Goal: Task Accomplishment & Management: Manage account settings

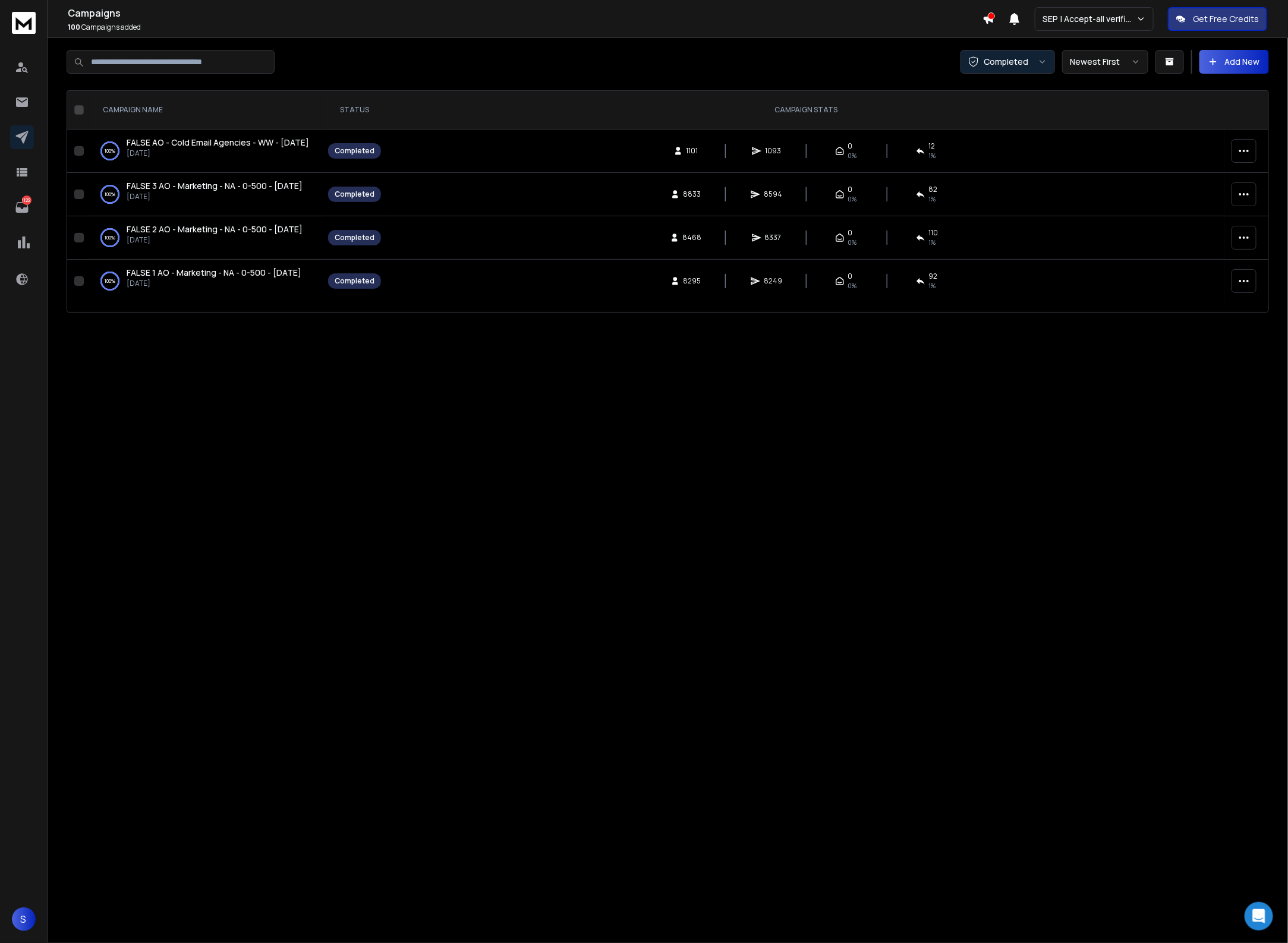
click at [973, 61] on icon "button" at bounding box center [974, 62] width 11 height 11
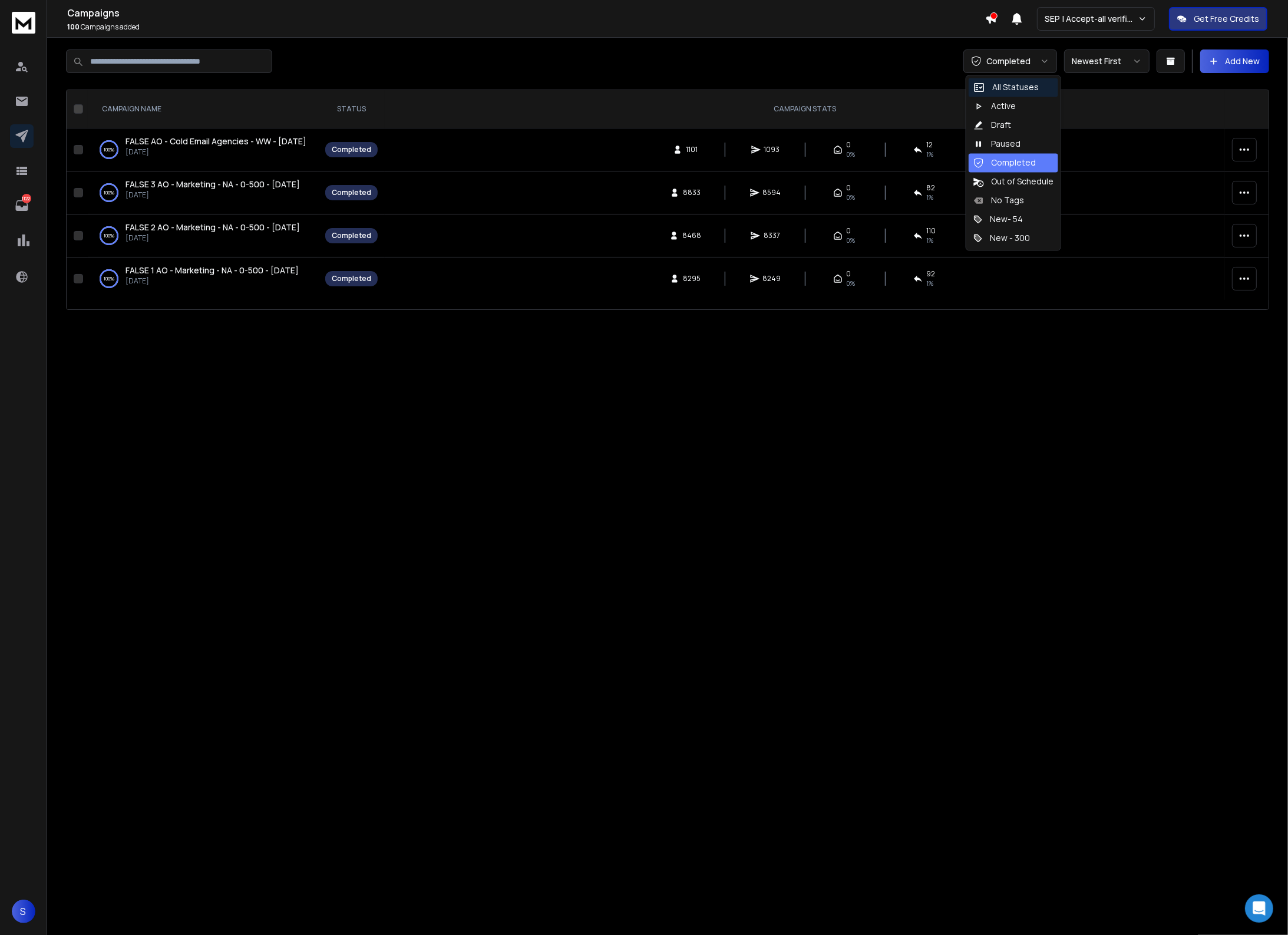
click at [982, 86] on icon at bounding box center [979, 88] width 7 height 5
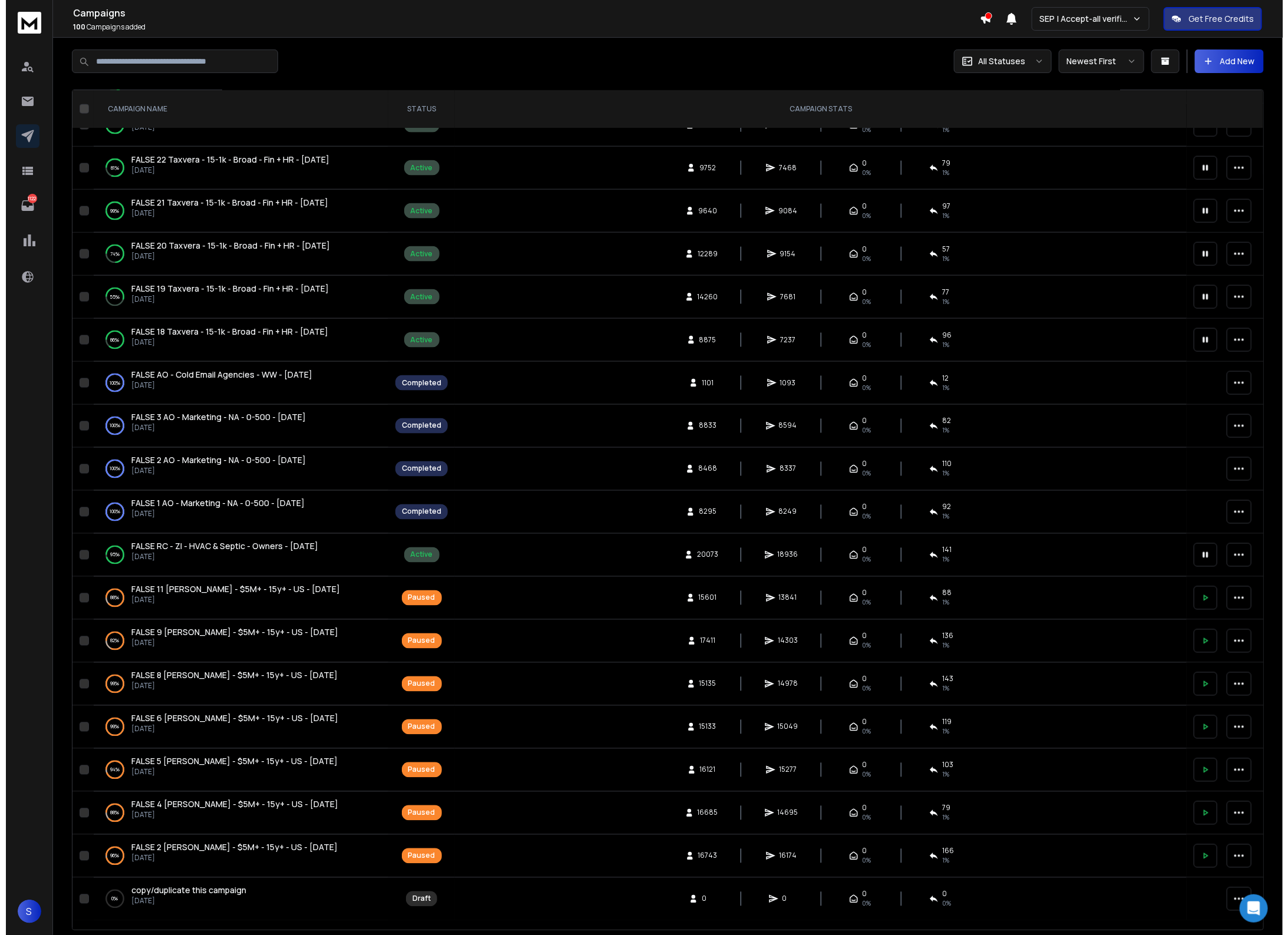
scroll to position [3520, 0]
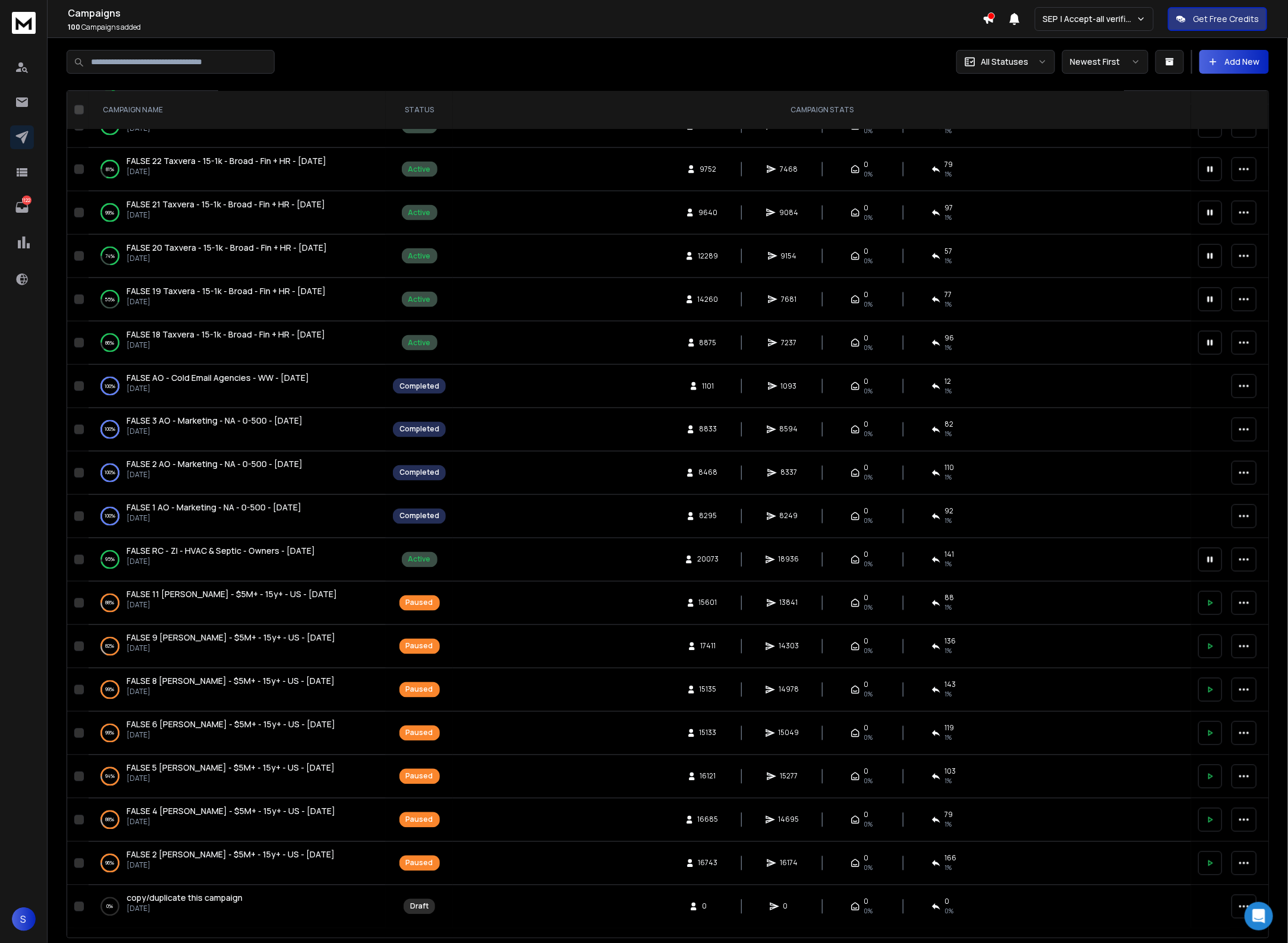
click at [1238, 904] on icon "button" at bounding box center [1244, 907] width 12 height 12
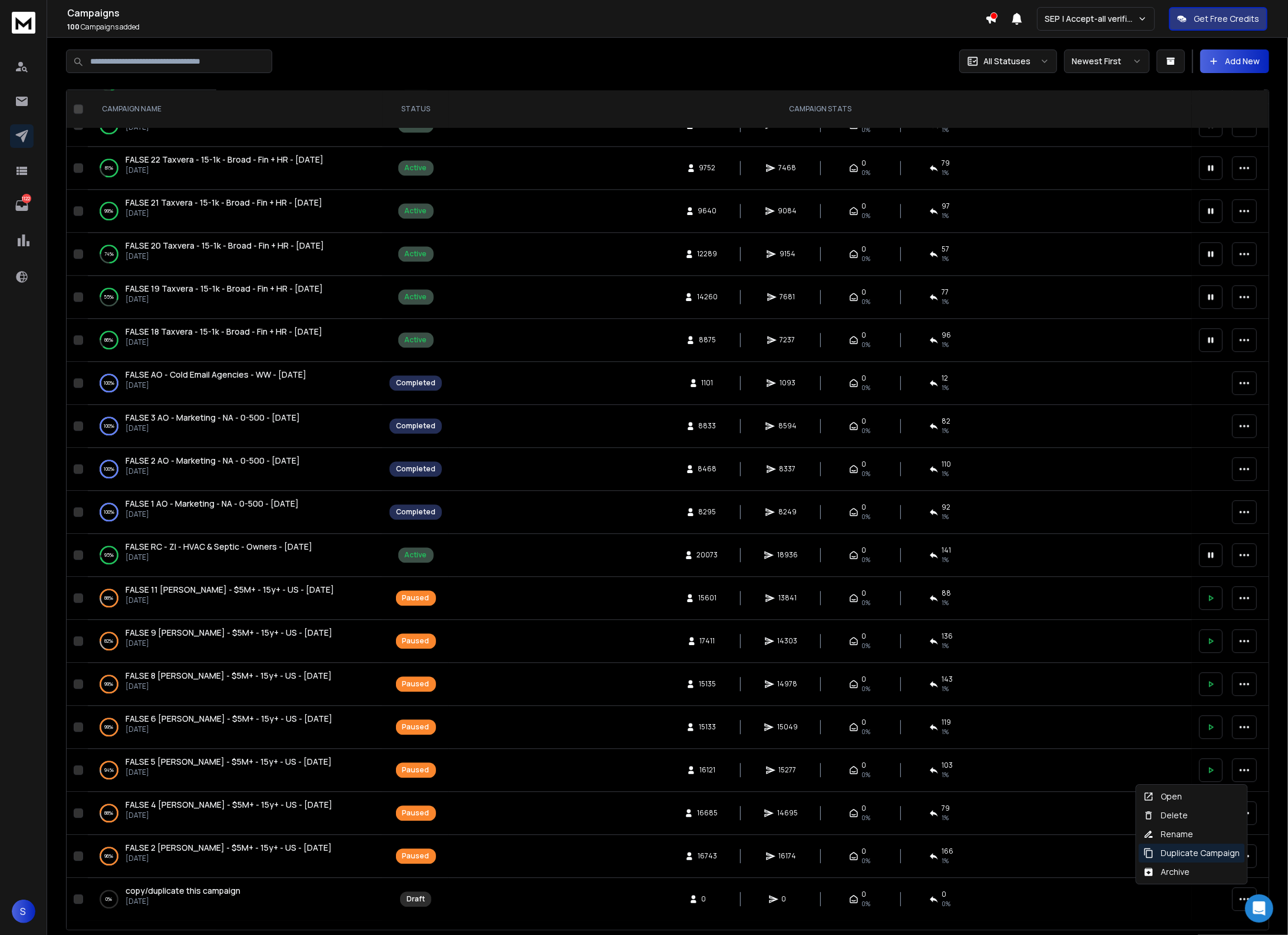
click at [1207, 855] on div "Duplicate Campaign" at bounding box center [1192, 854] width 97 height 12
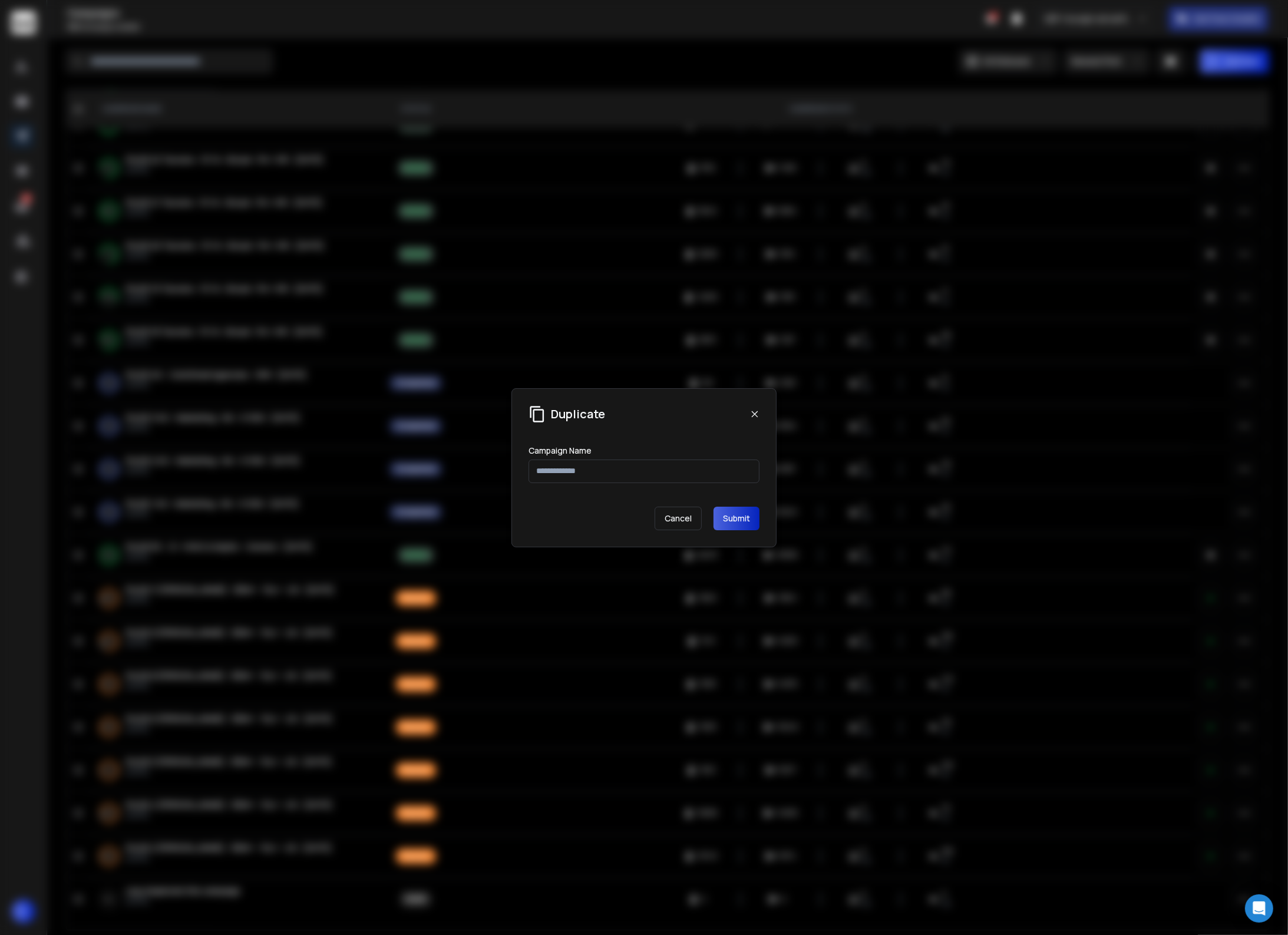
click at [699, 465] on input "text" at bounding box center [644, 471] width 231 height 24
paste input "**********"
type input "**********"
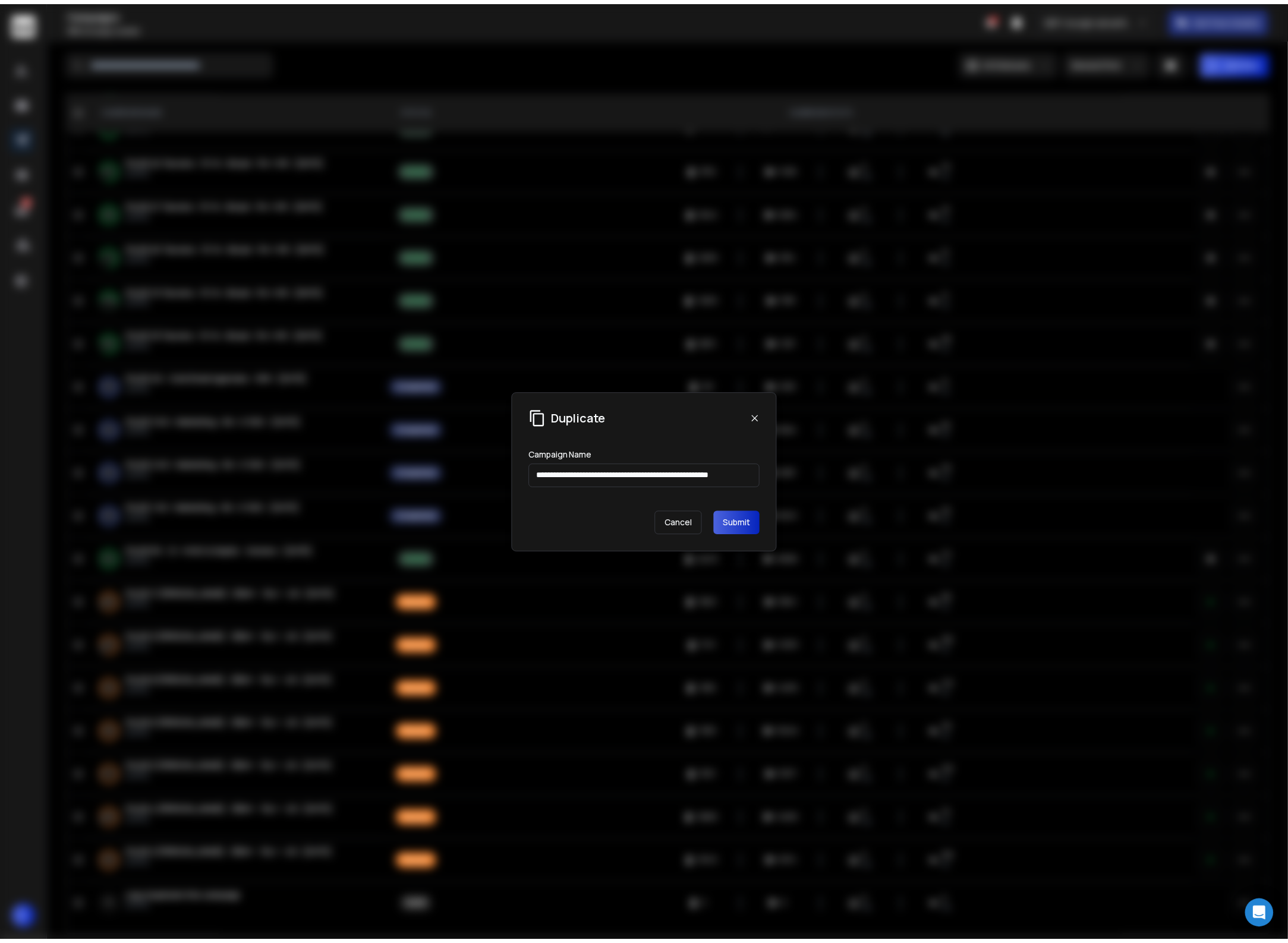
scroll to position [0, 0]
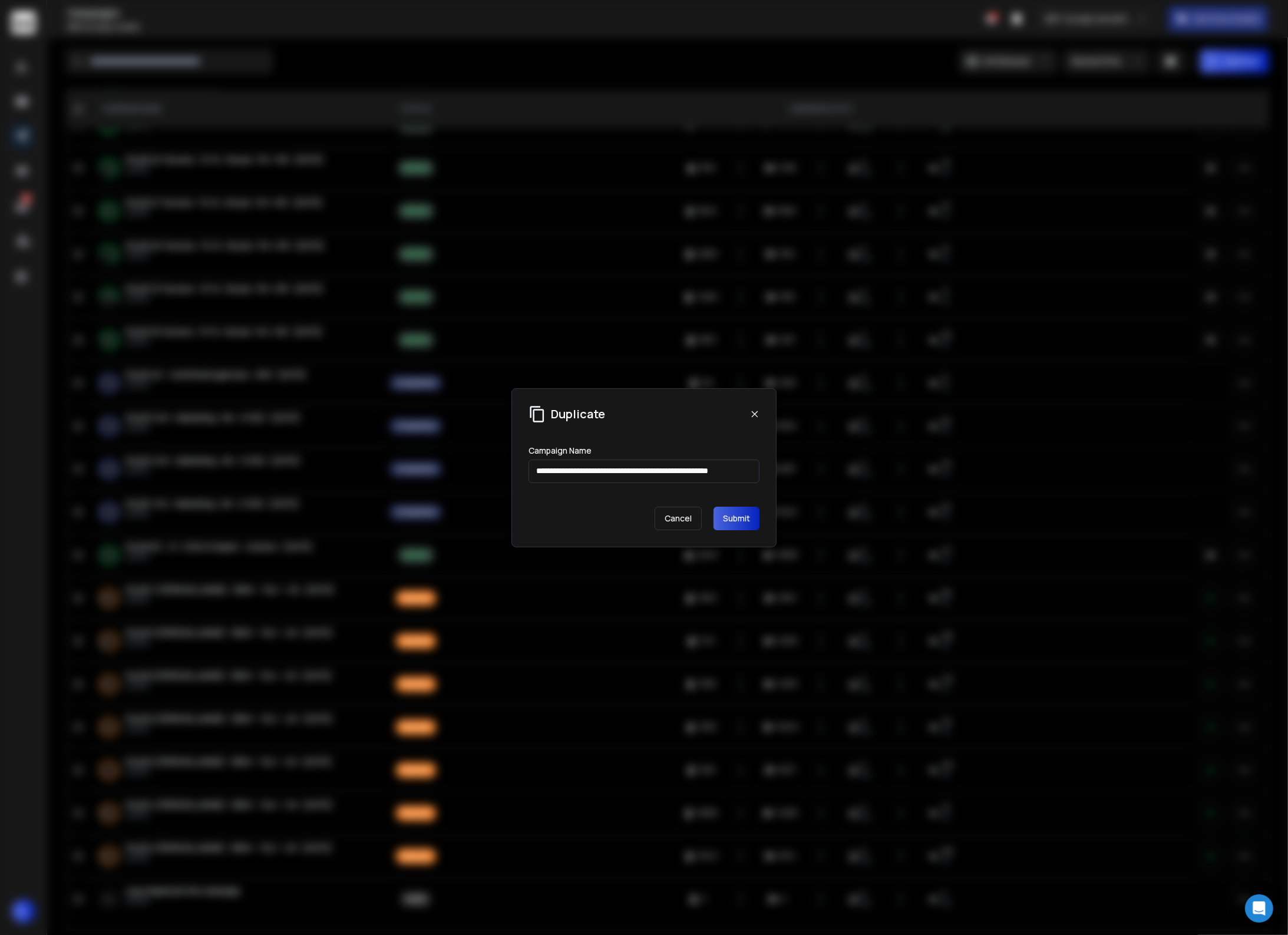
click at [718, 510] on button "Submit" at bounding box center [736, 518] width 46 height 24
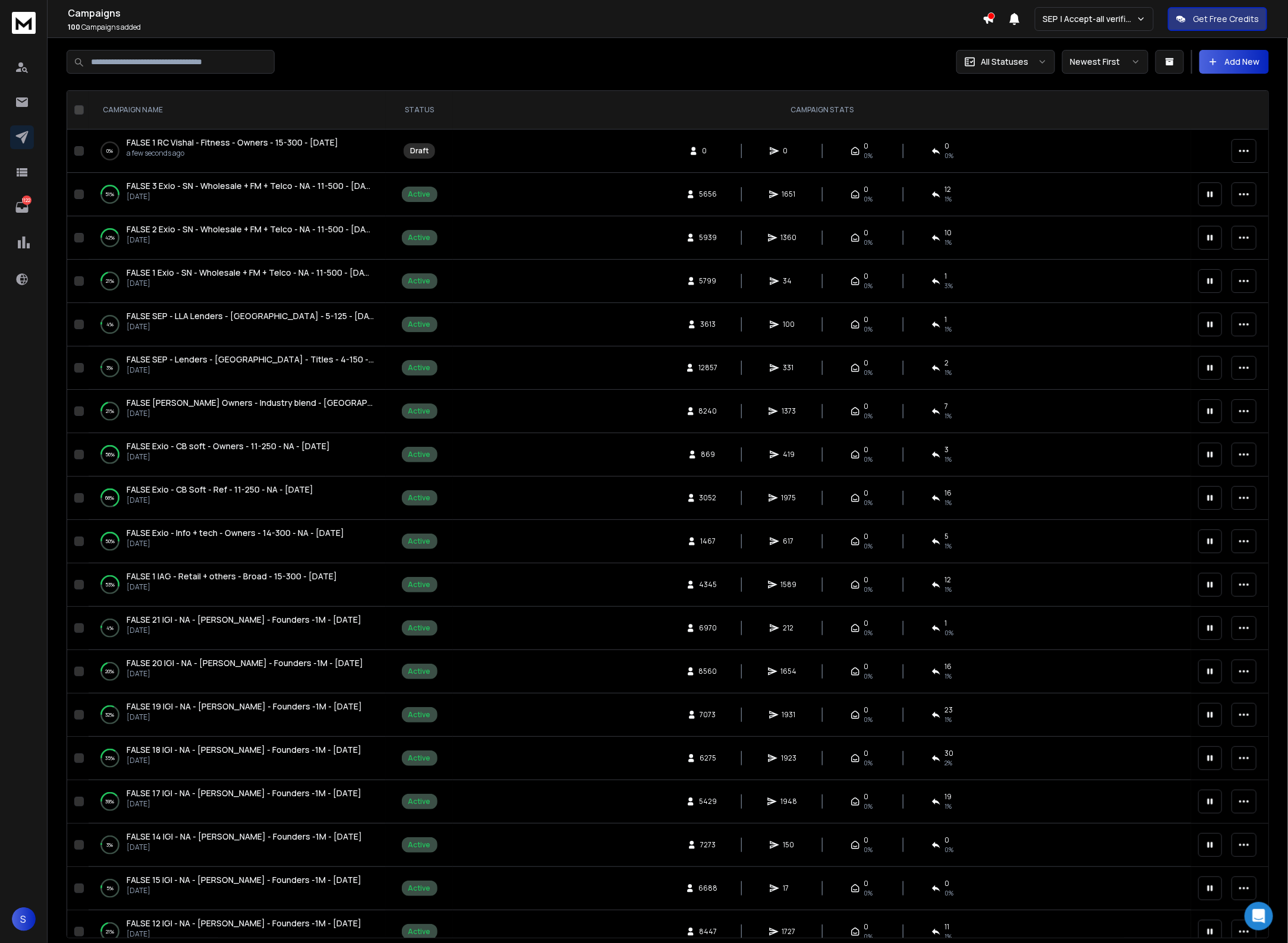
click at [325, 155] on p "a few seconds ago" at bounding box center [233, 153] width 212 height 10
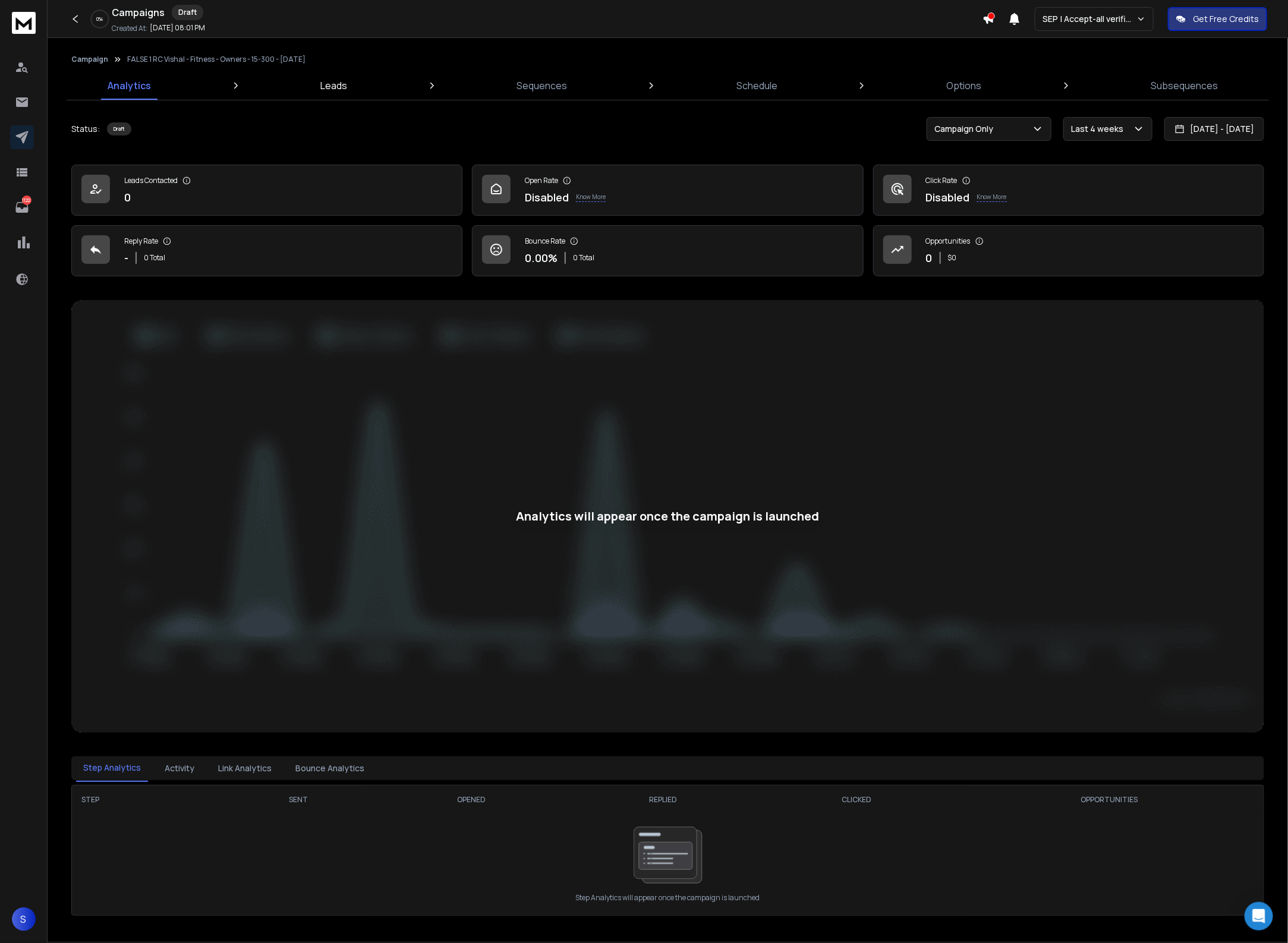
click at [342, 82] on p "Leads" at bounding box center [334, 85] width 27 height 14
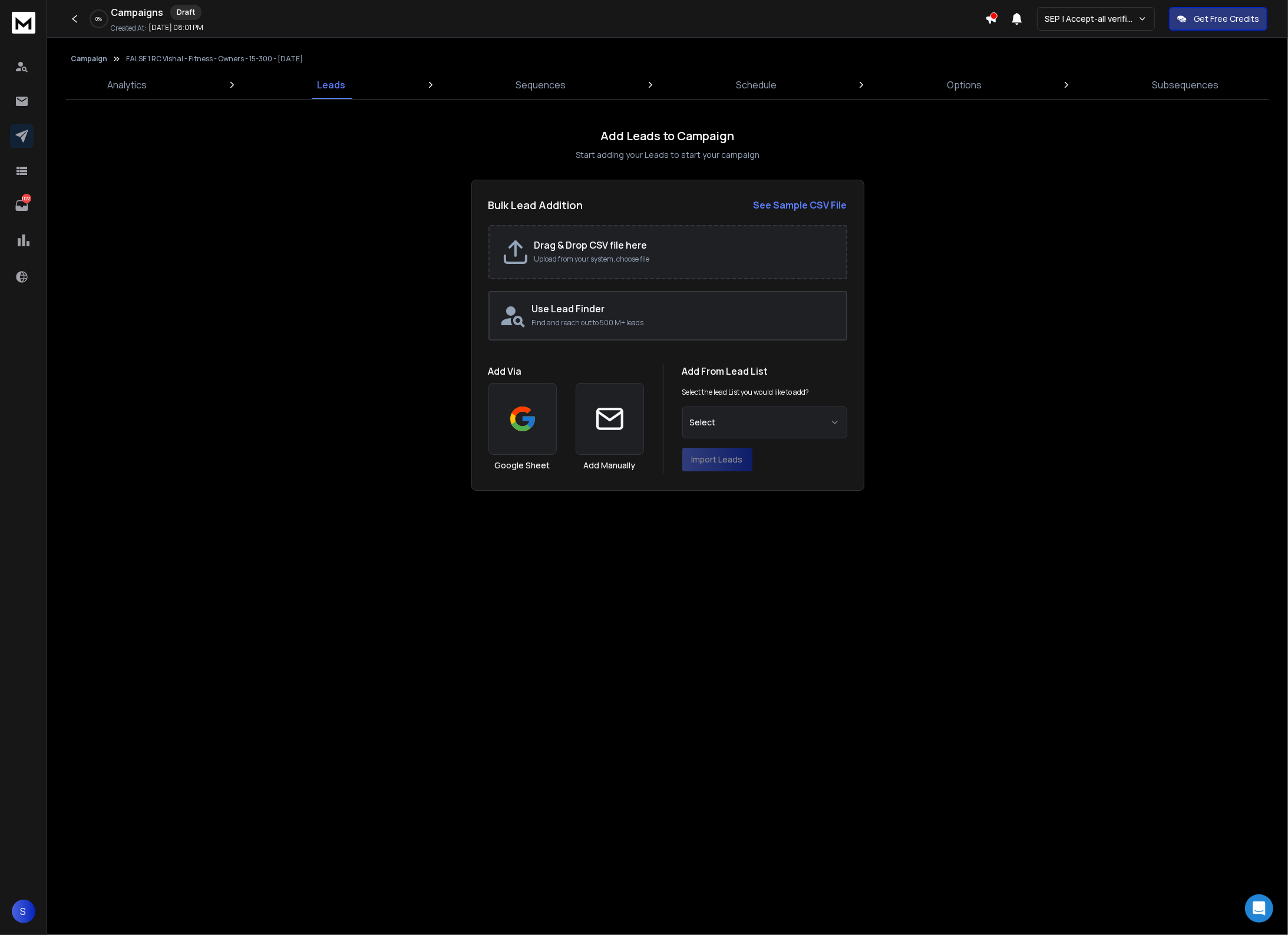
click at [715, 255] on p "Upload from your system, choose file" at bounding box center [684, 260] width 300 height 10
type input "**********"
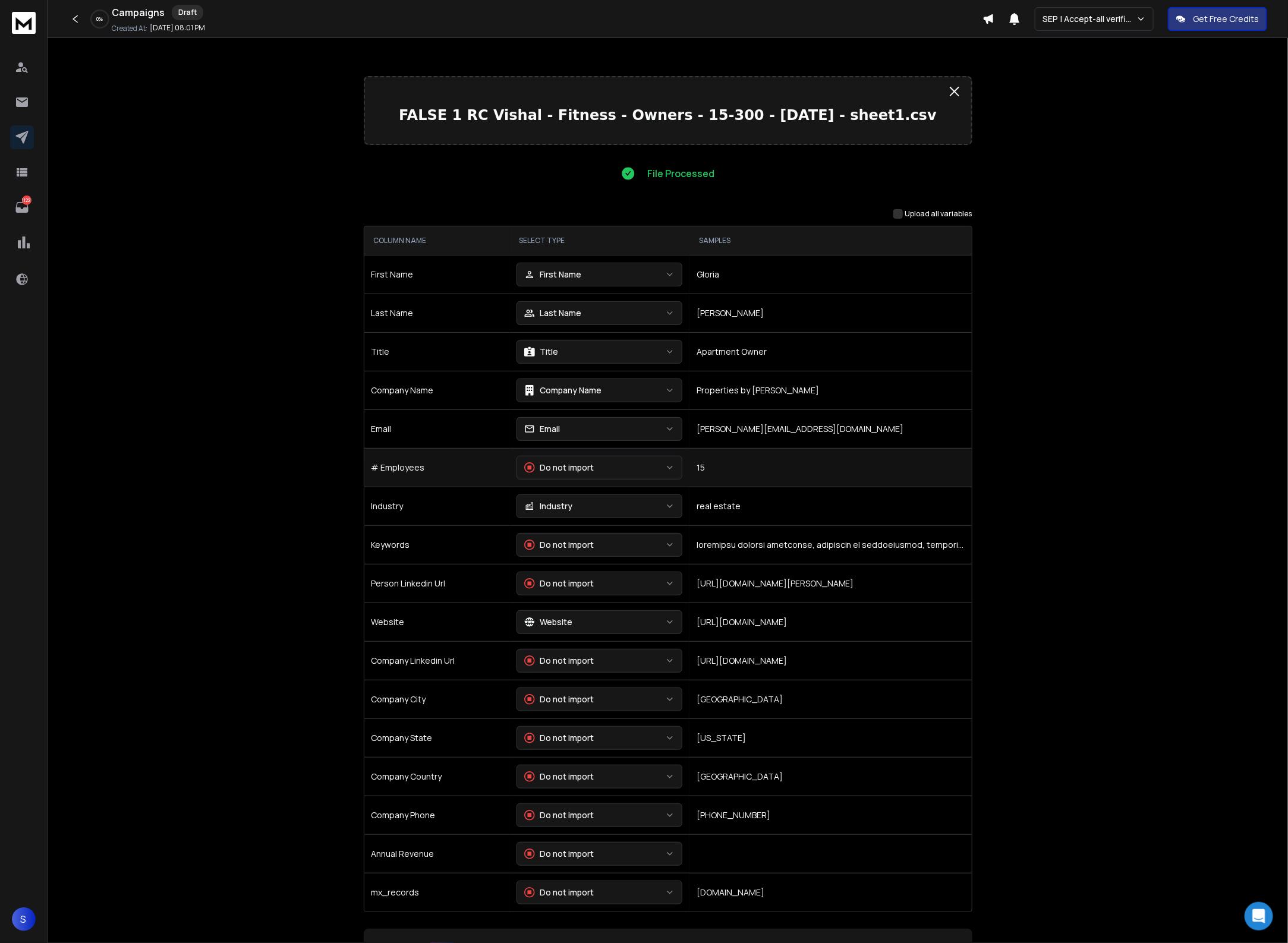
click at [666, 468] on icon "button" at bounding box center [670, 468] width 10 height 10
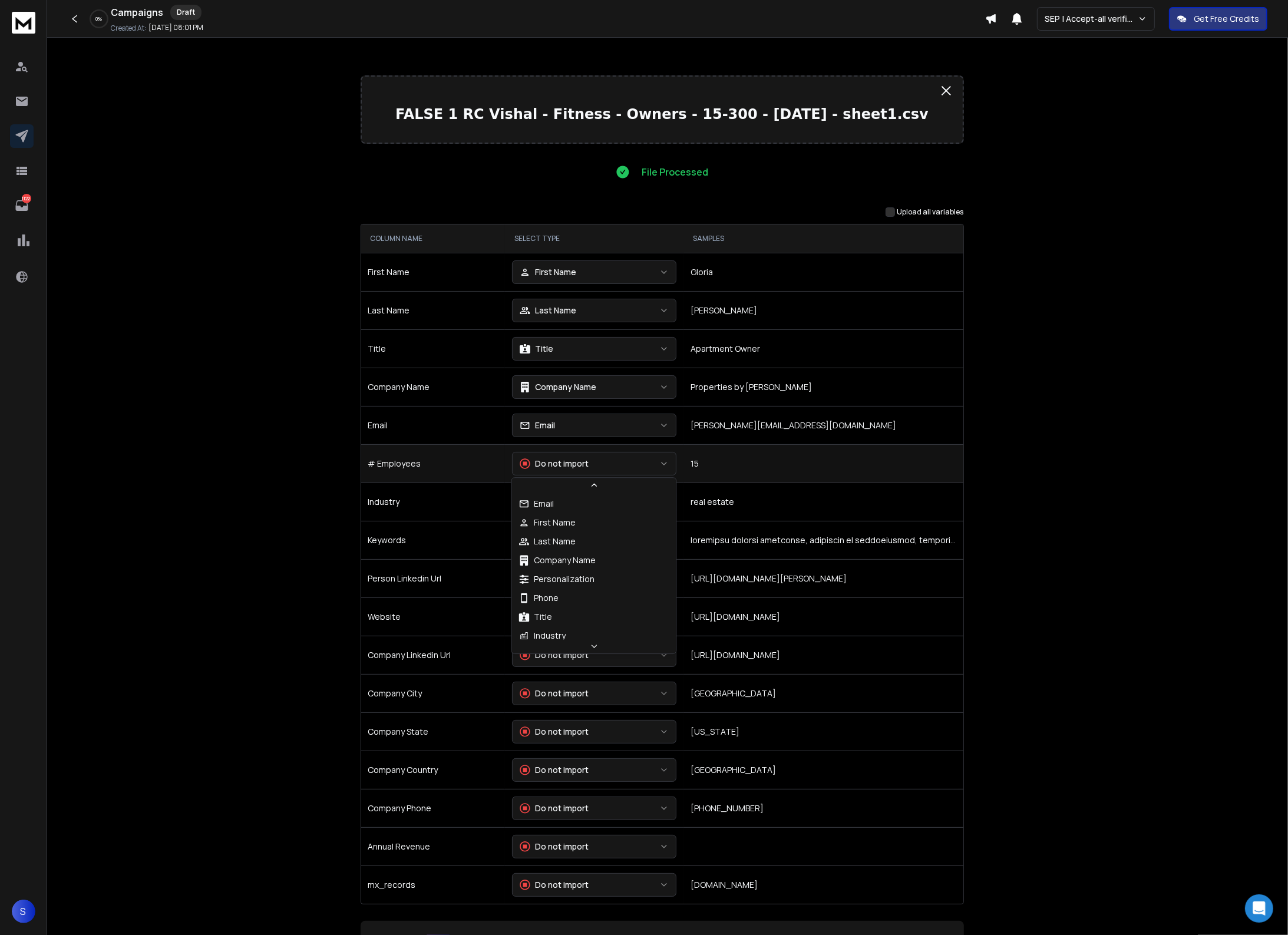
scroll to position [119, 0]
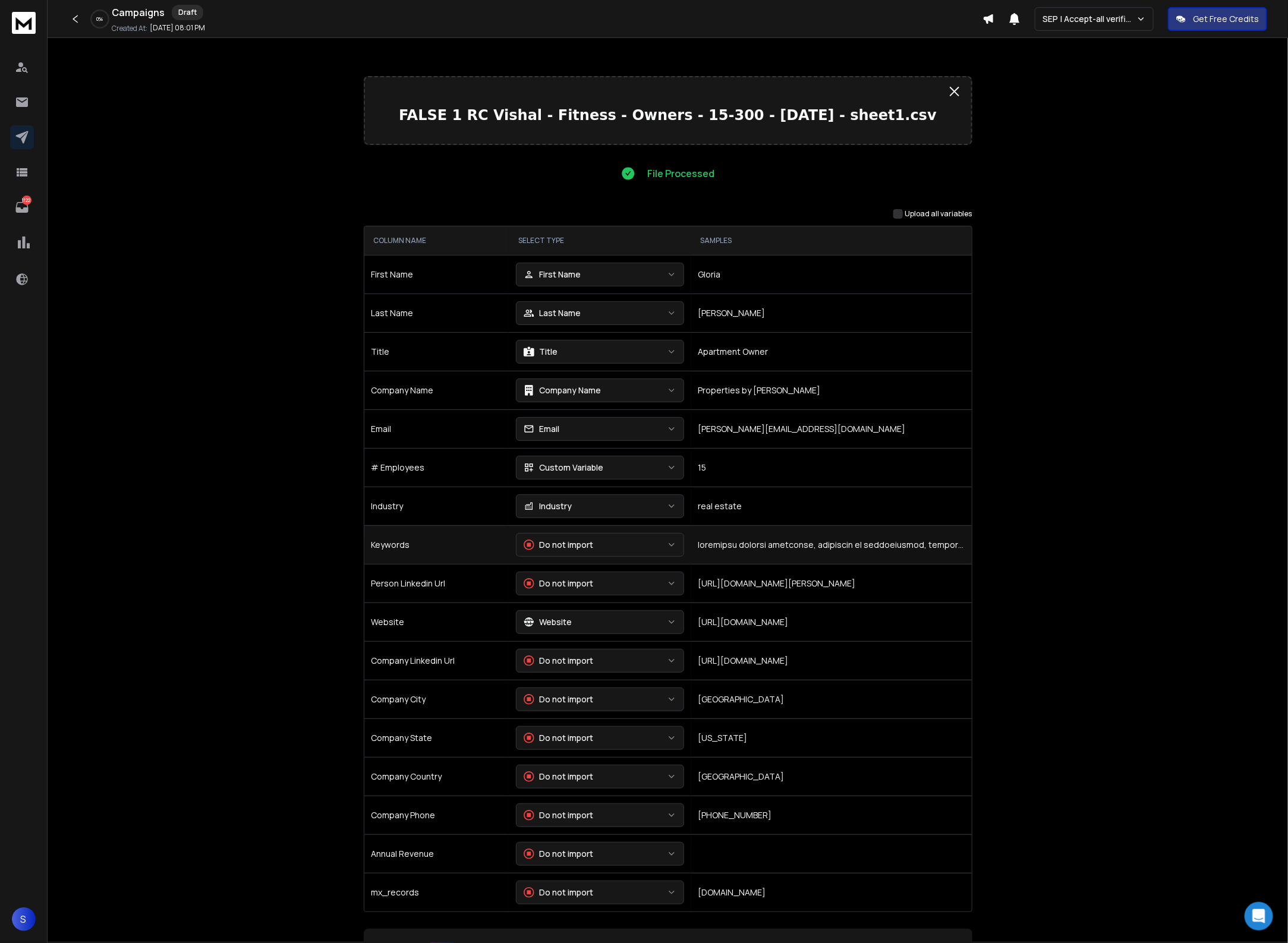
click at [649, 545] on button "Do not import" at bounding box center [600, 545] width 168 height 24
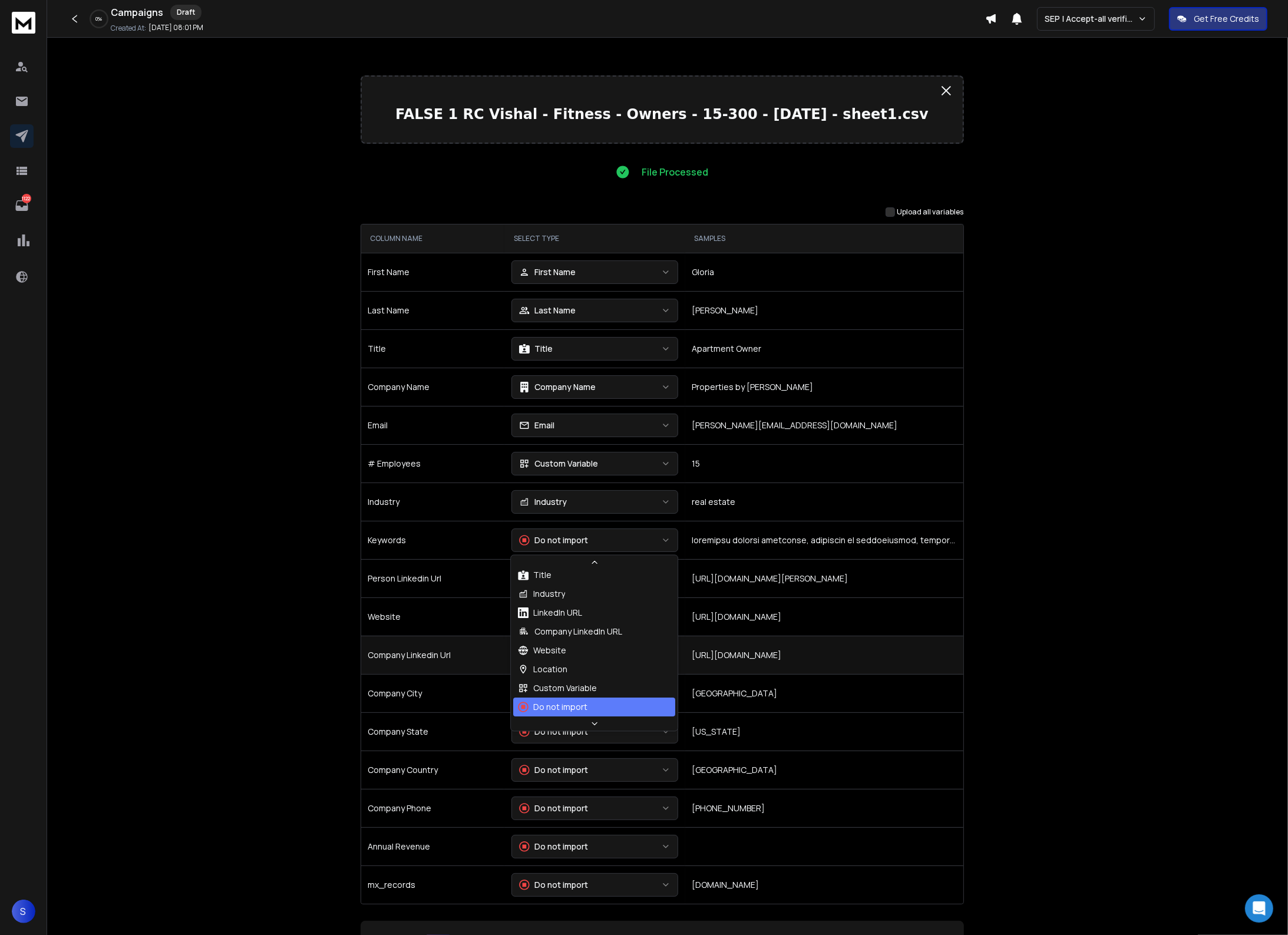
drag, startPoint x: 625, startPoint y: 682, endPoint x: 632, endPoint y: 666, distance: 17.5
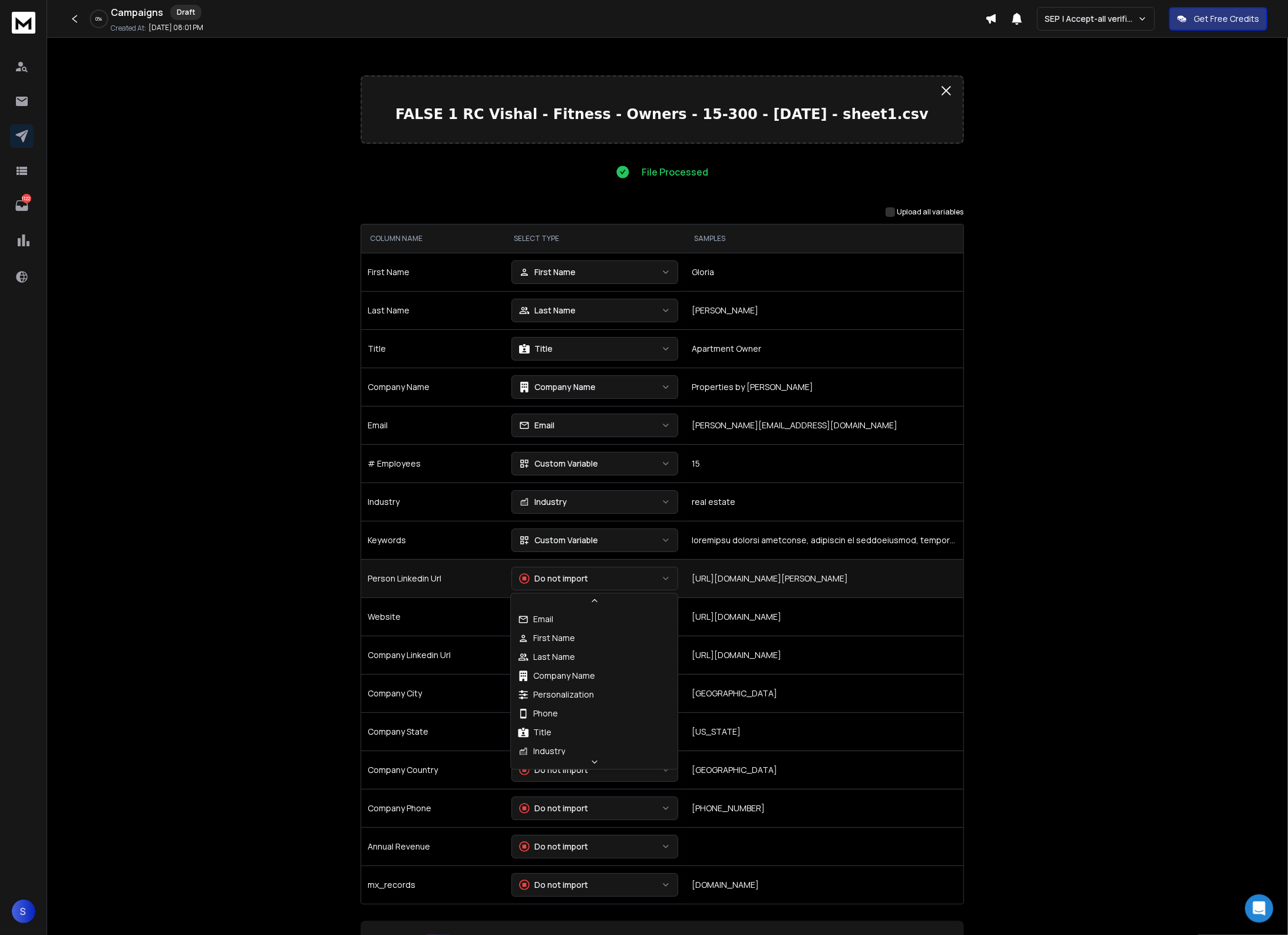
click at [653, 582] on button "Do not import" at bounding box center [595, 578] width 167 height 24
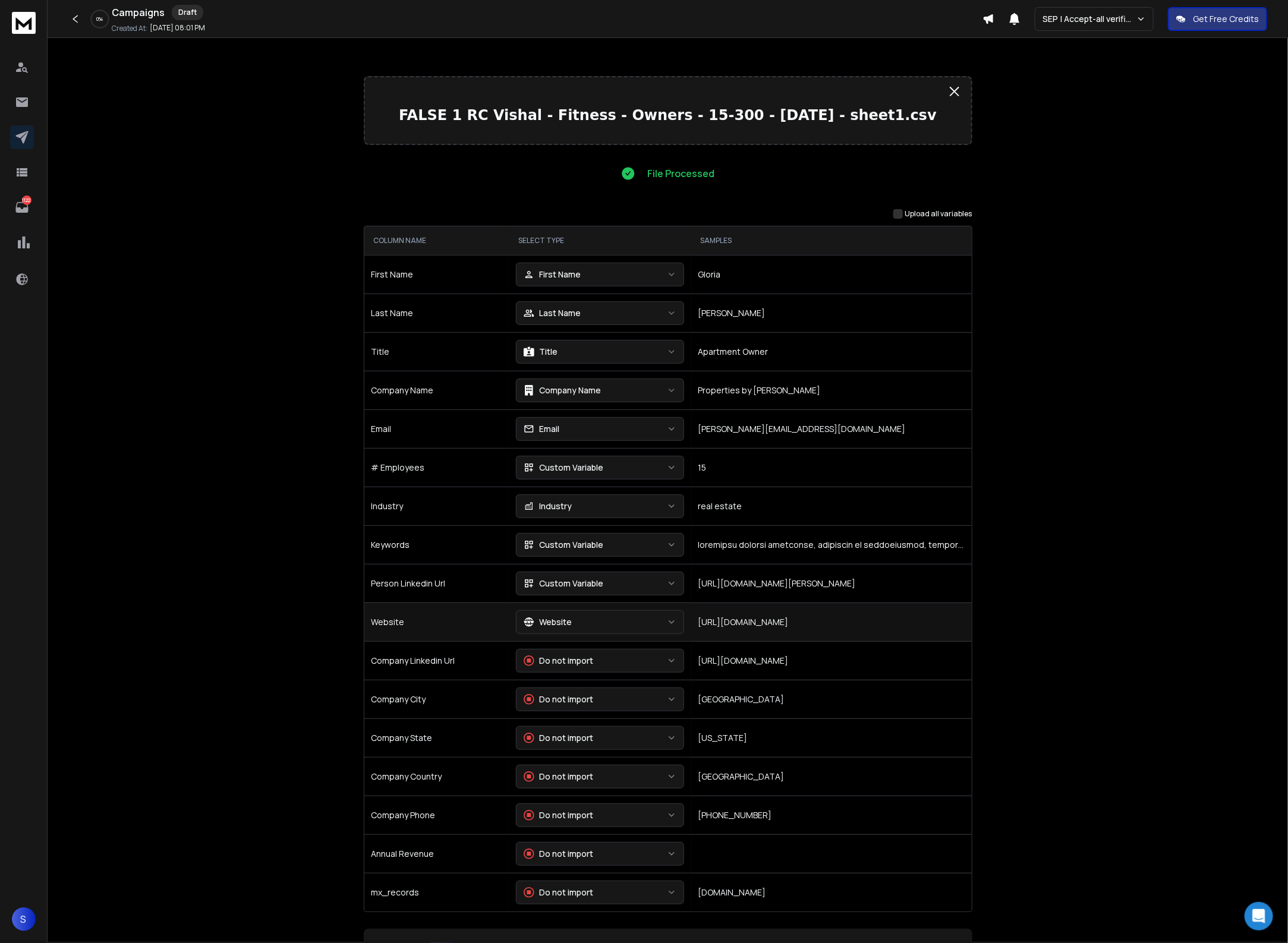
click at [642, 628] on button "Website" at bounding box center [600, 622] width 168 height 24
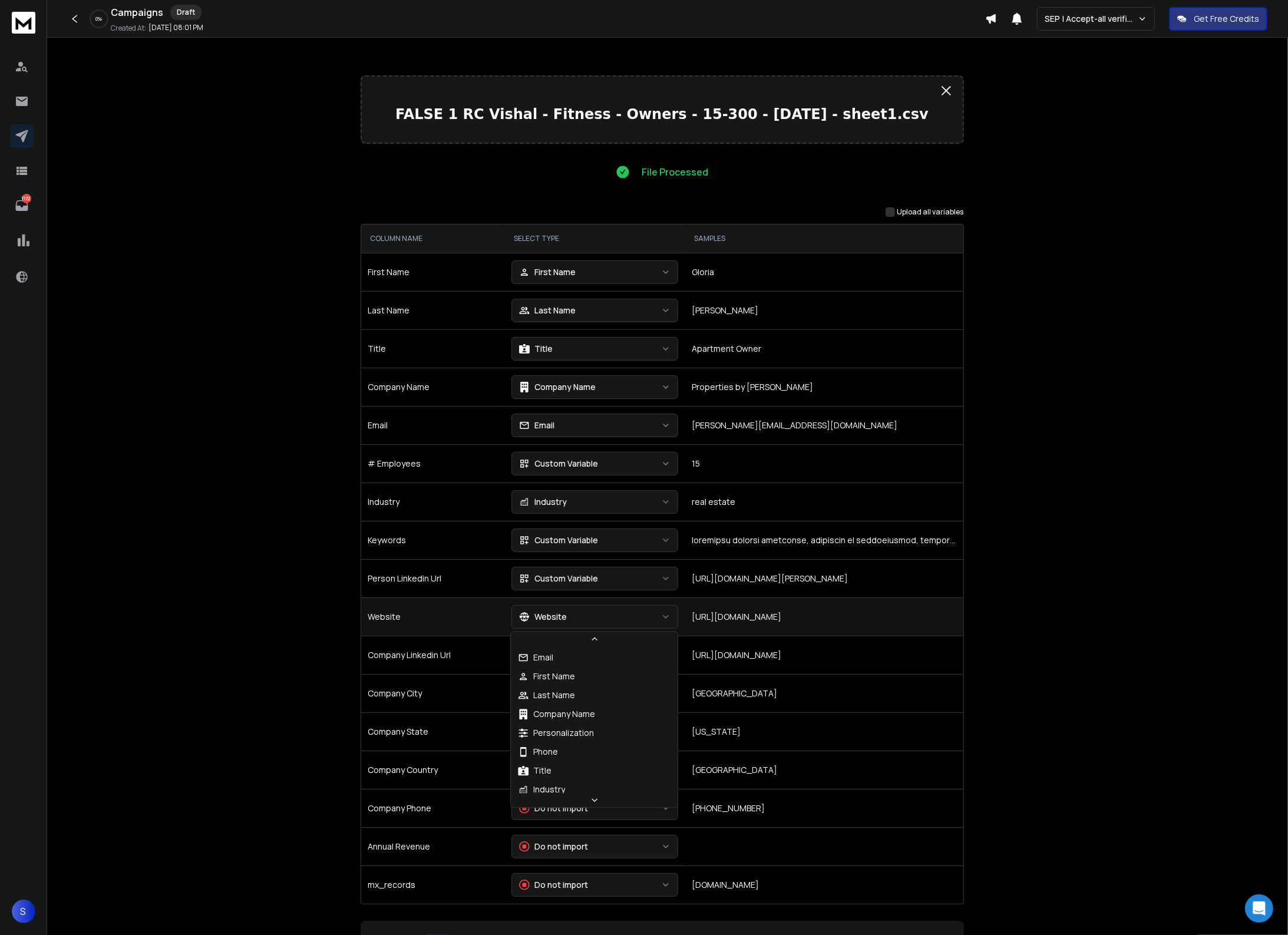
scroll to position [62, 0]
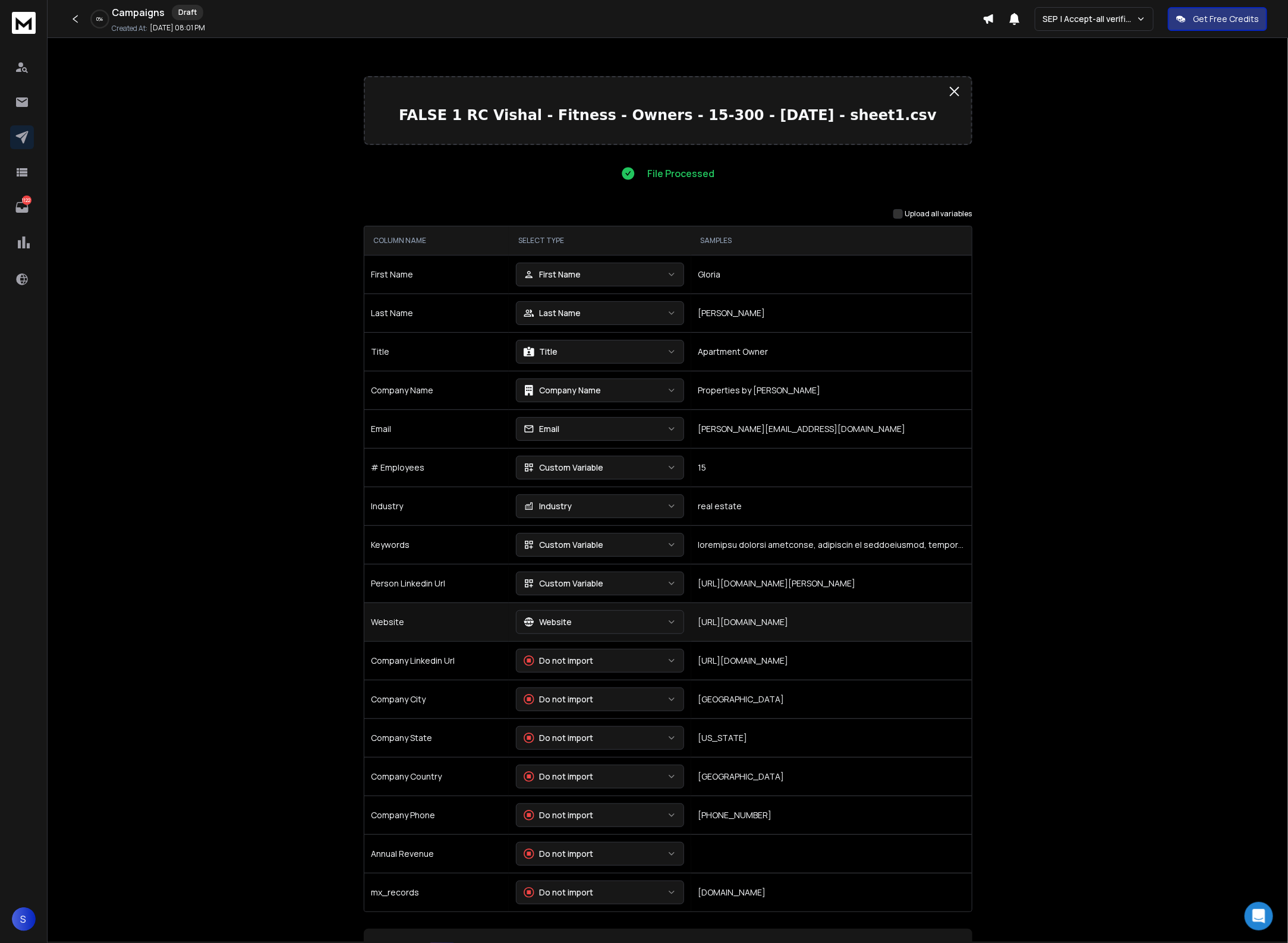
click at [642, 628] on button "Website" at bounding box center [600, 622] width 168 height 24
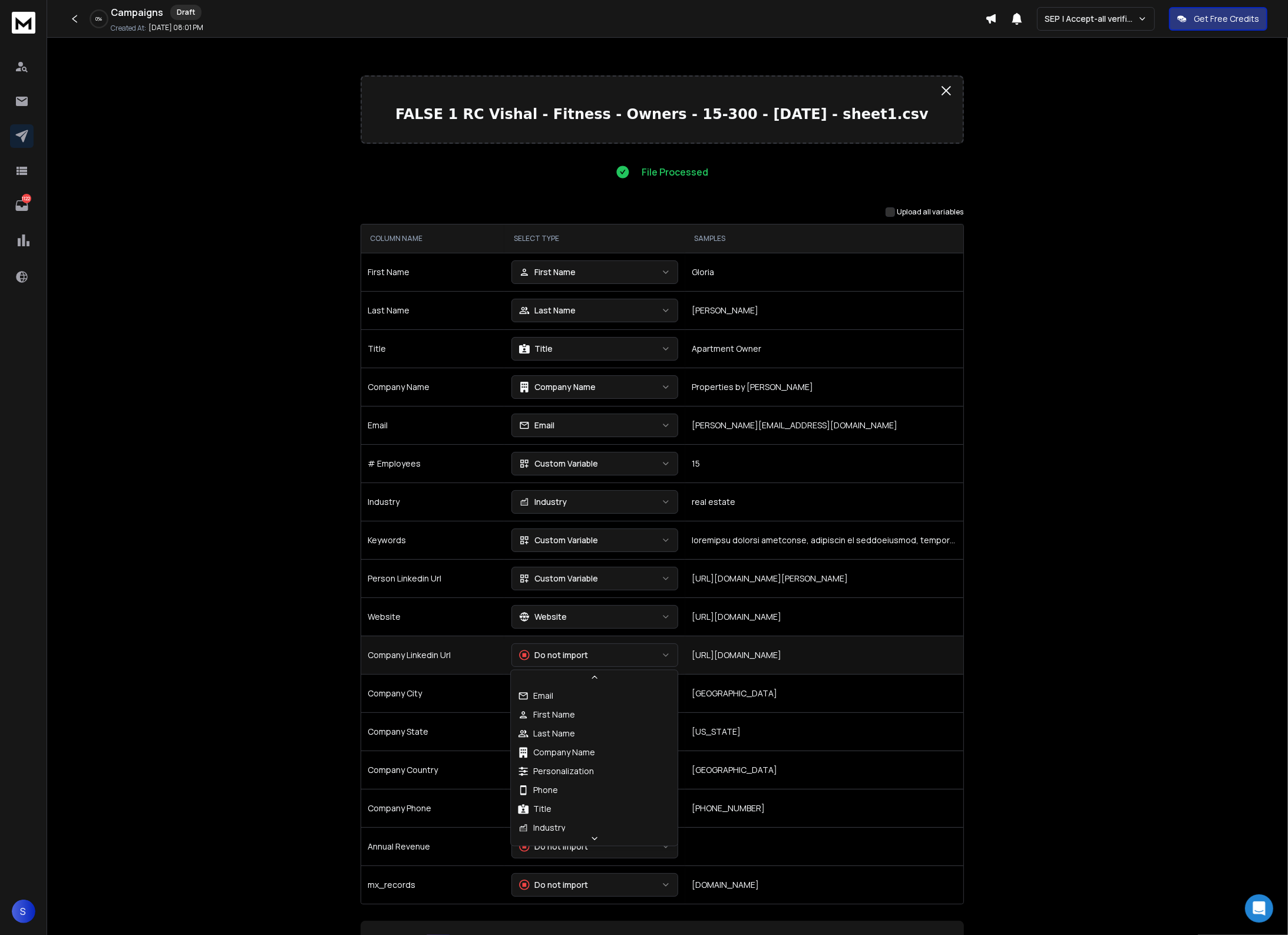
click at [633, 655] on button "Do not import" at bounding box center [595, 655] width 167 height 24
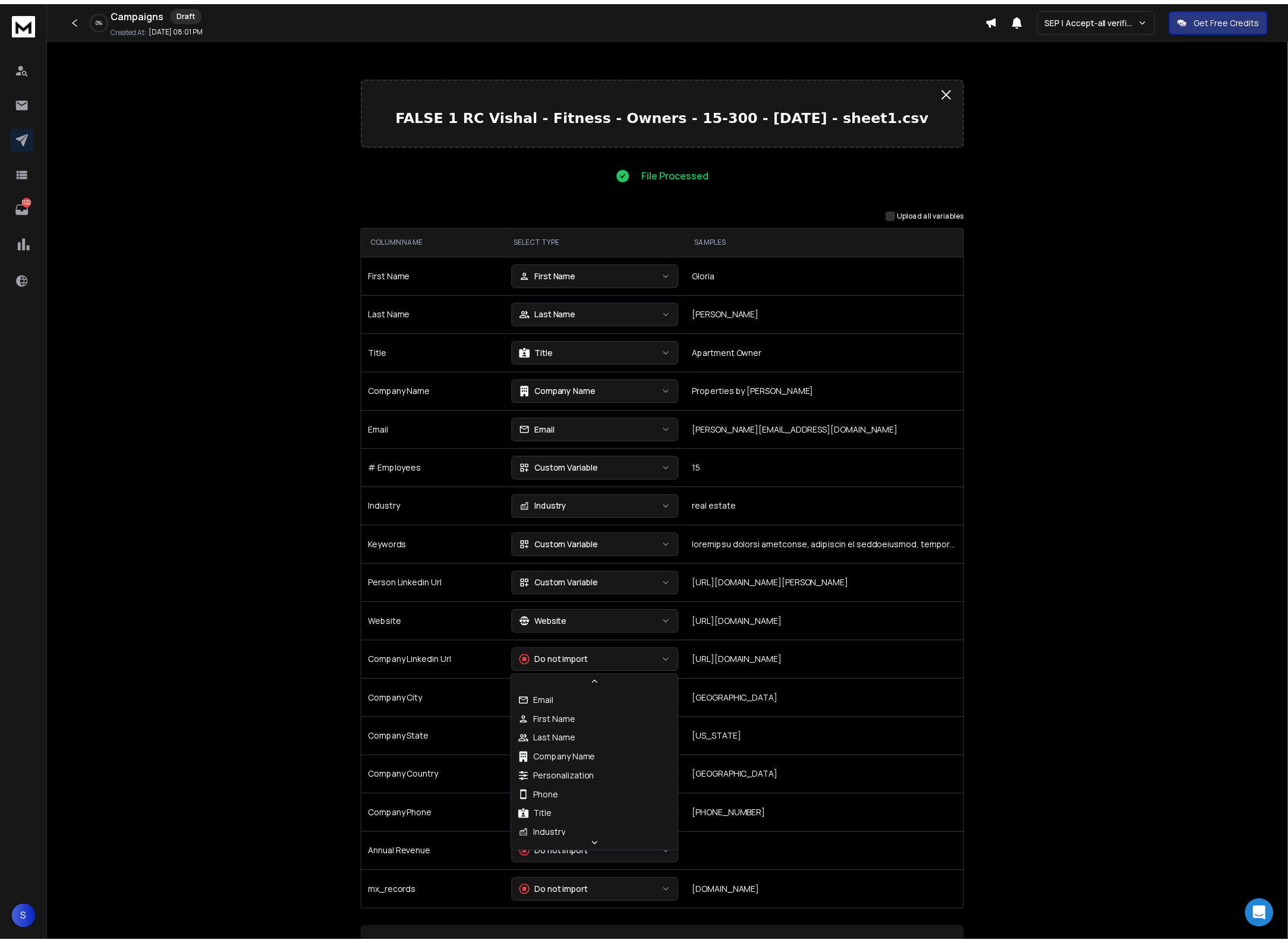
scroll to position [120, 0]
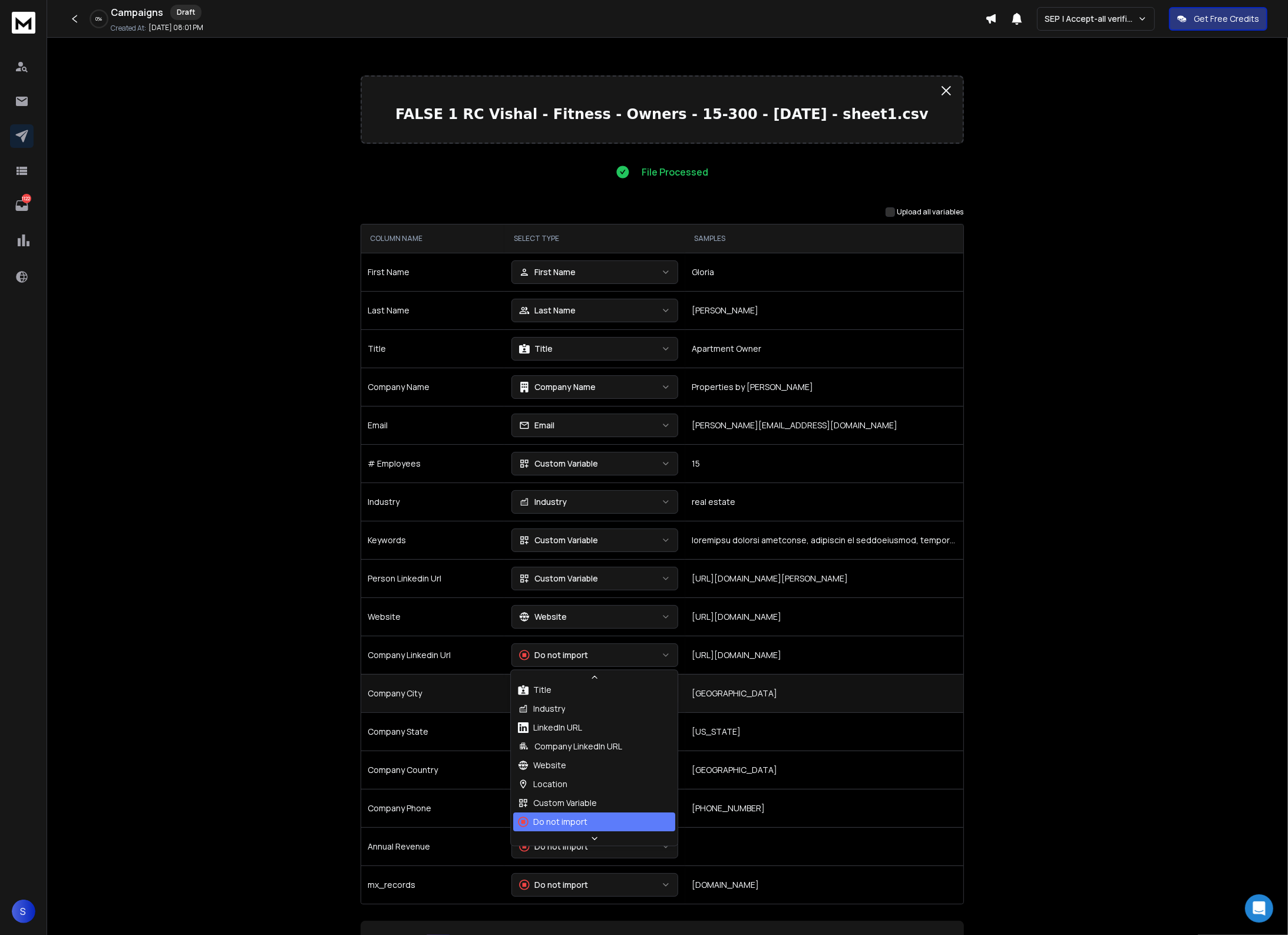
drag, startPoint x: 599, startPoint y: 799, endPoint x: 714, endPoint y: 711, distance: 144.8
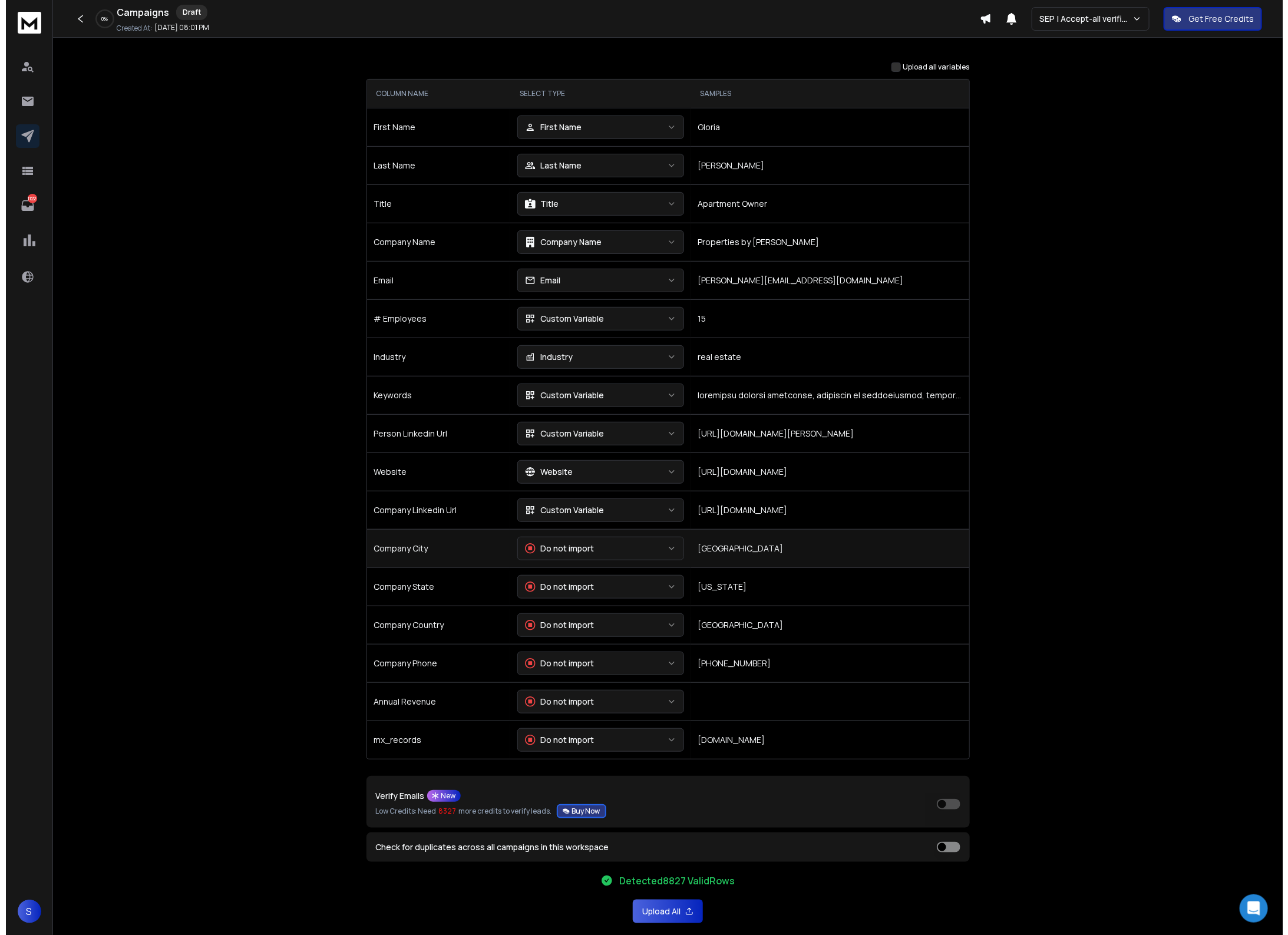
scroll to position [153, 0]
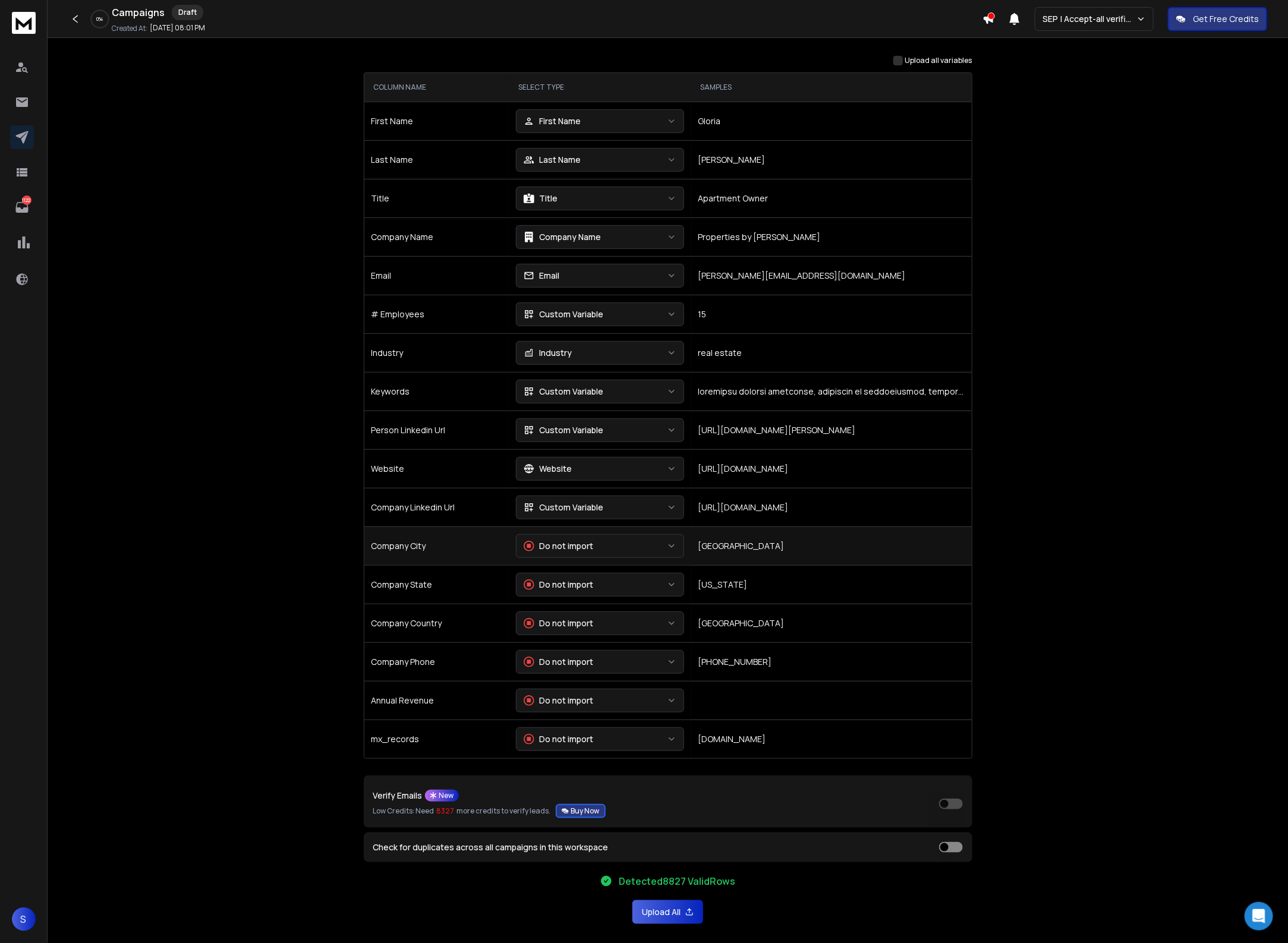
click at [657, 539] on button "Do not import" at bounding box center [600, 546] width 168 height 24
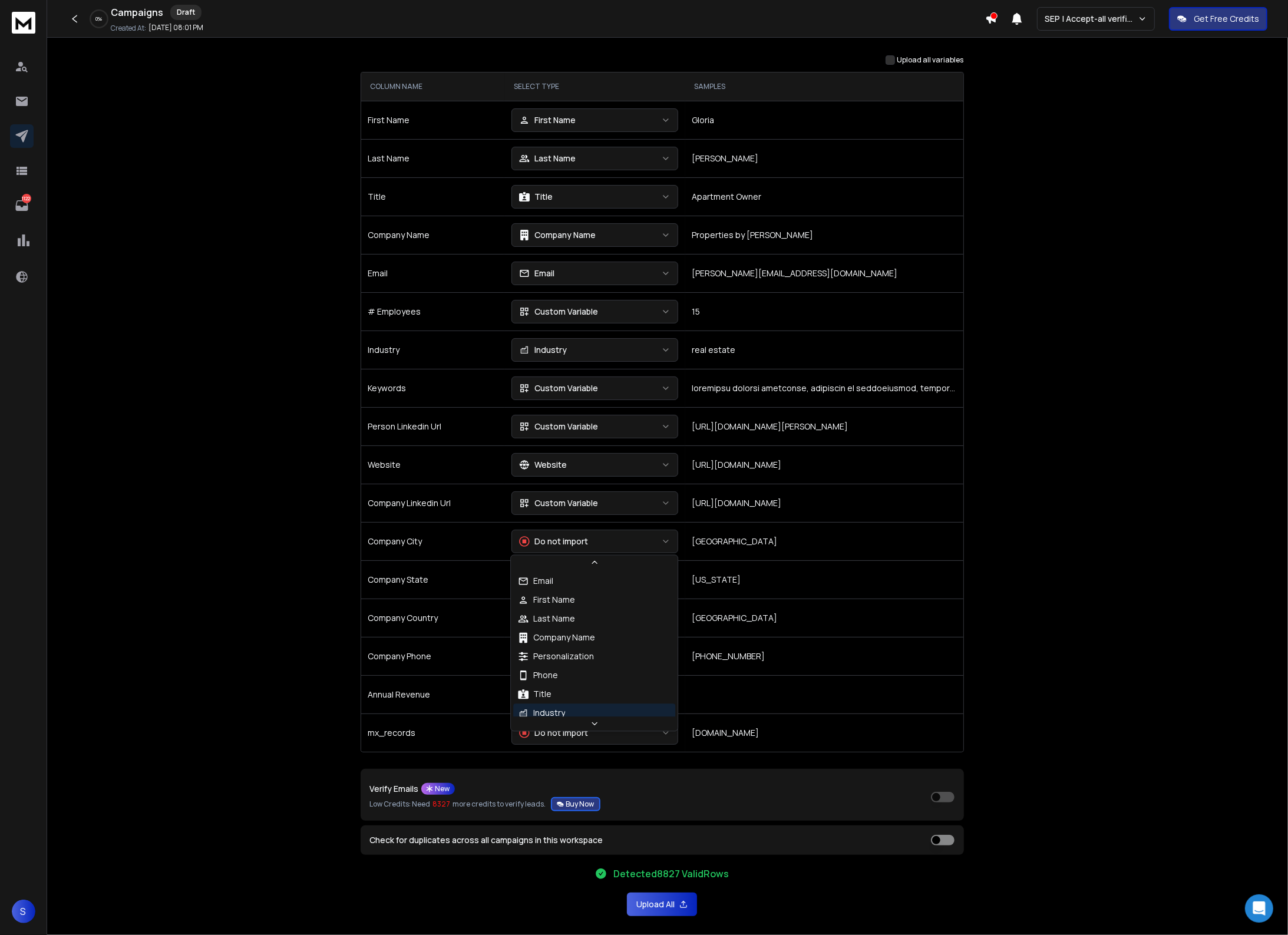
scroll to position [119, 0]
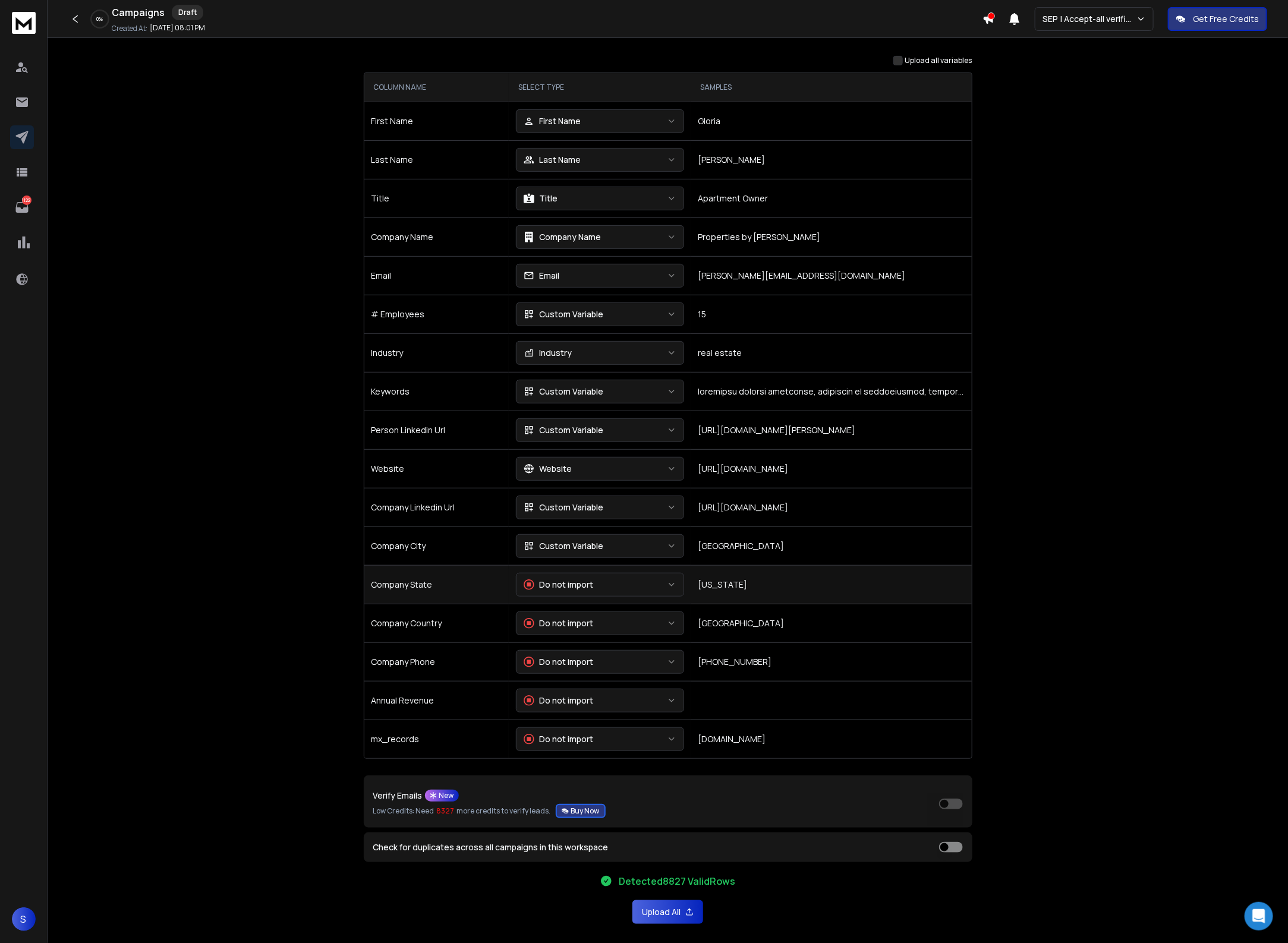
click at [655, 580] on button "Do not import" at bounding box center [600, 584] width 168 height 24
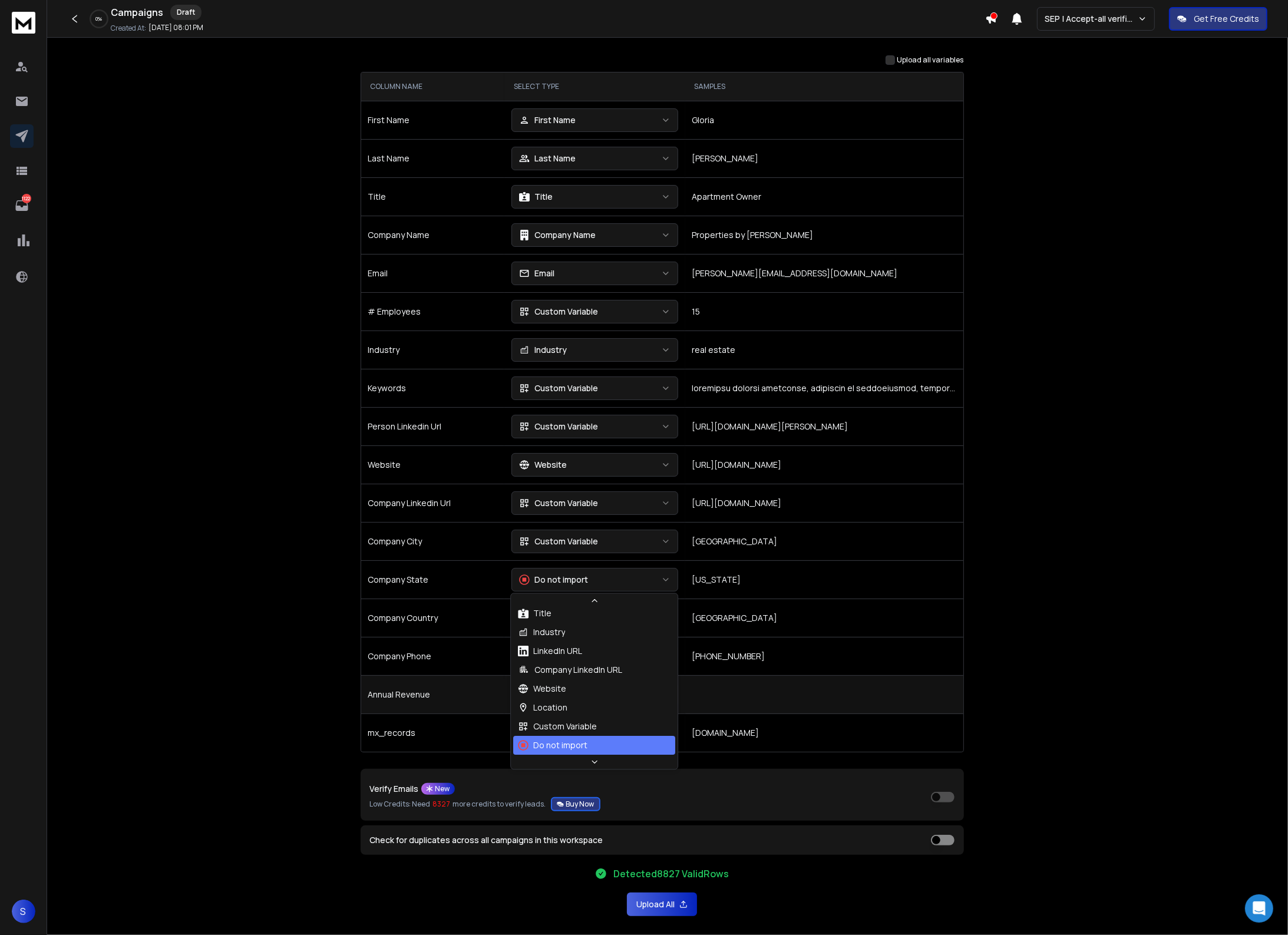
drag, startPoint x: 619, startPoint y: 719, endPoint x: 619, endPoint y: 712, distance: 7.0
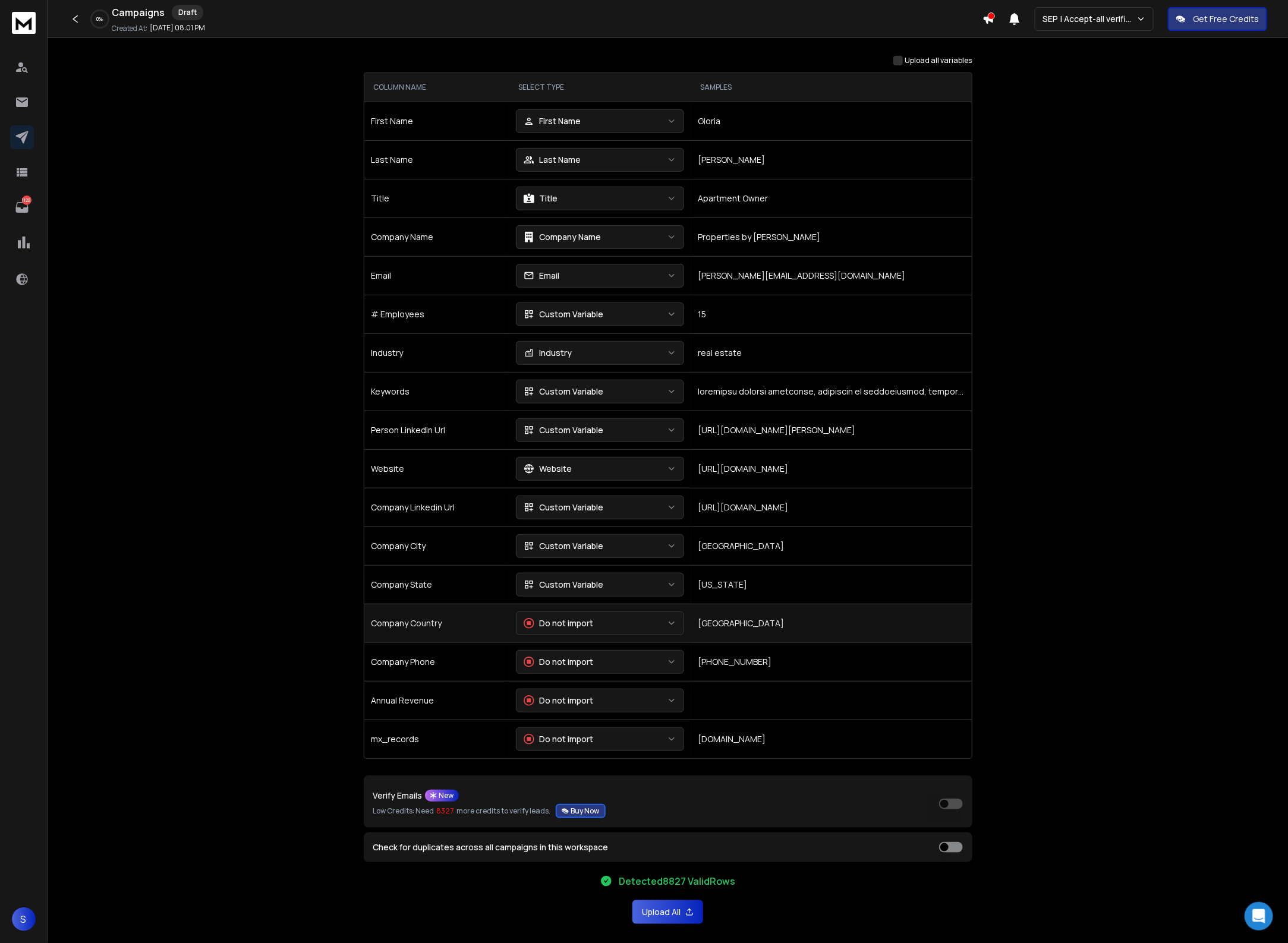
click at [618, 630] on button "Do not import" at bounding box center [600, 623] width 168 height 24
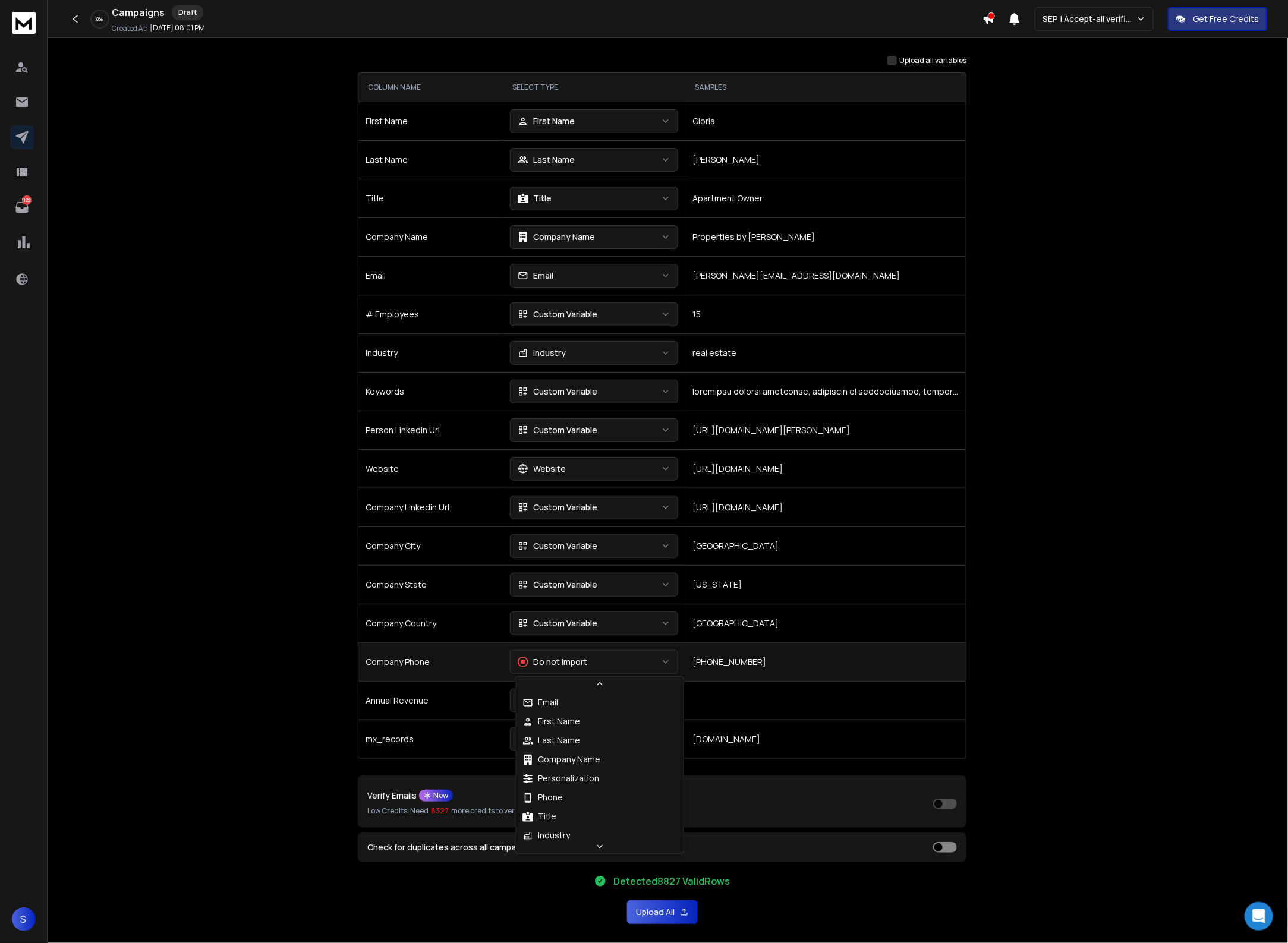
click at [624, 666] on button "Do not import" at bounding box center [594, 662] width 168 height 24
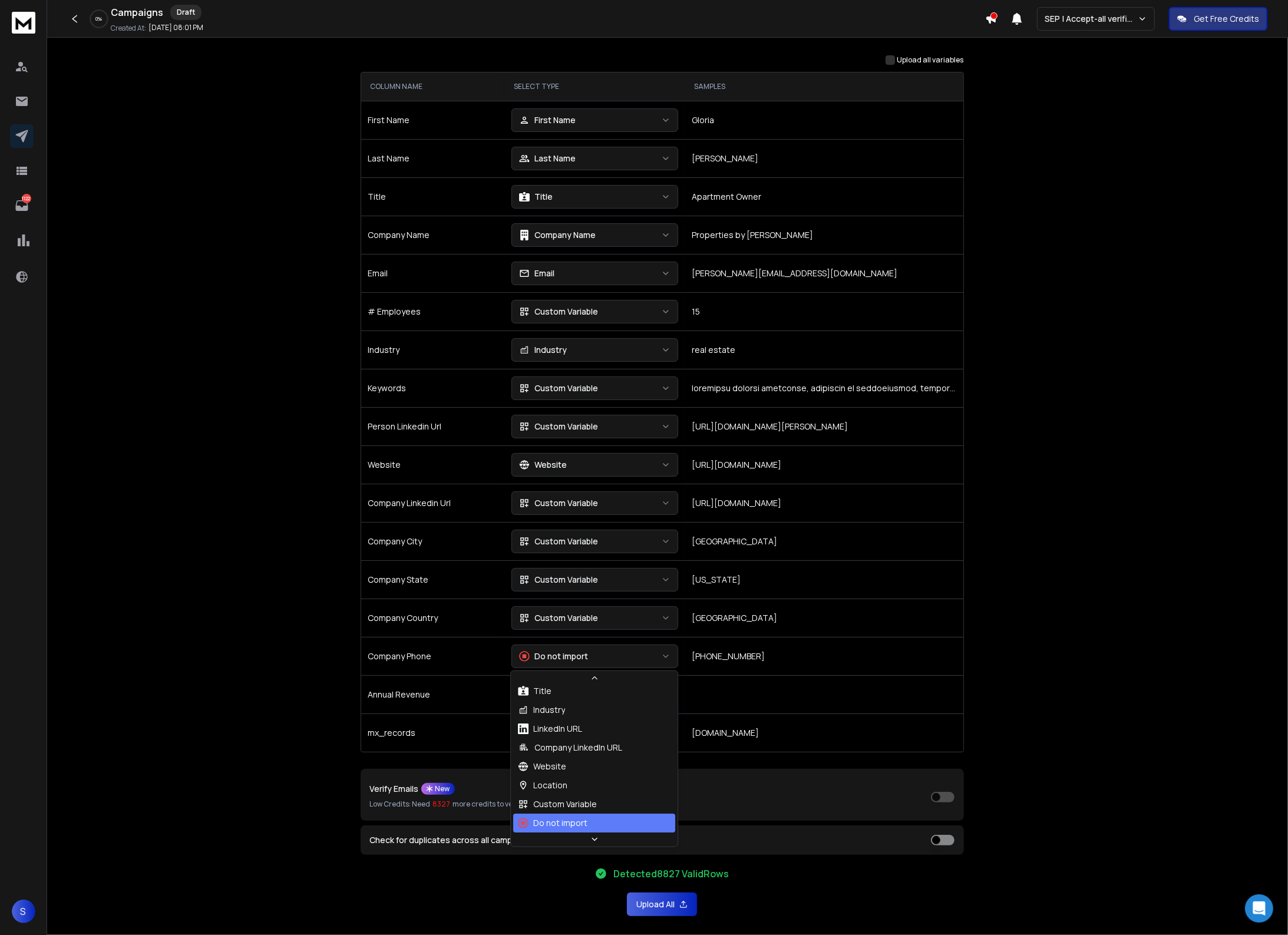
drag, startPoint x: 596, startPoint y: 796, endPoint x: 603, endPoint y: 754, distance: 42.6
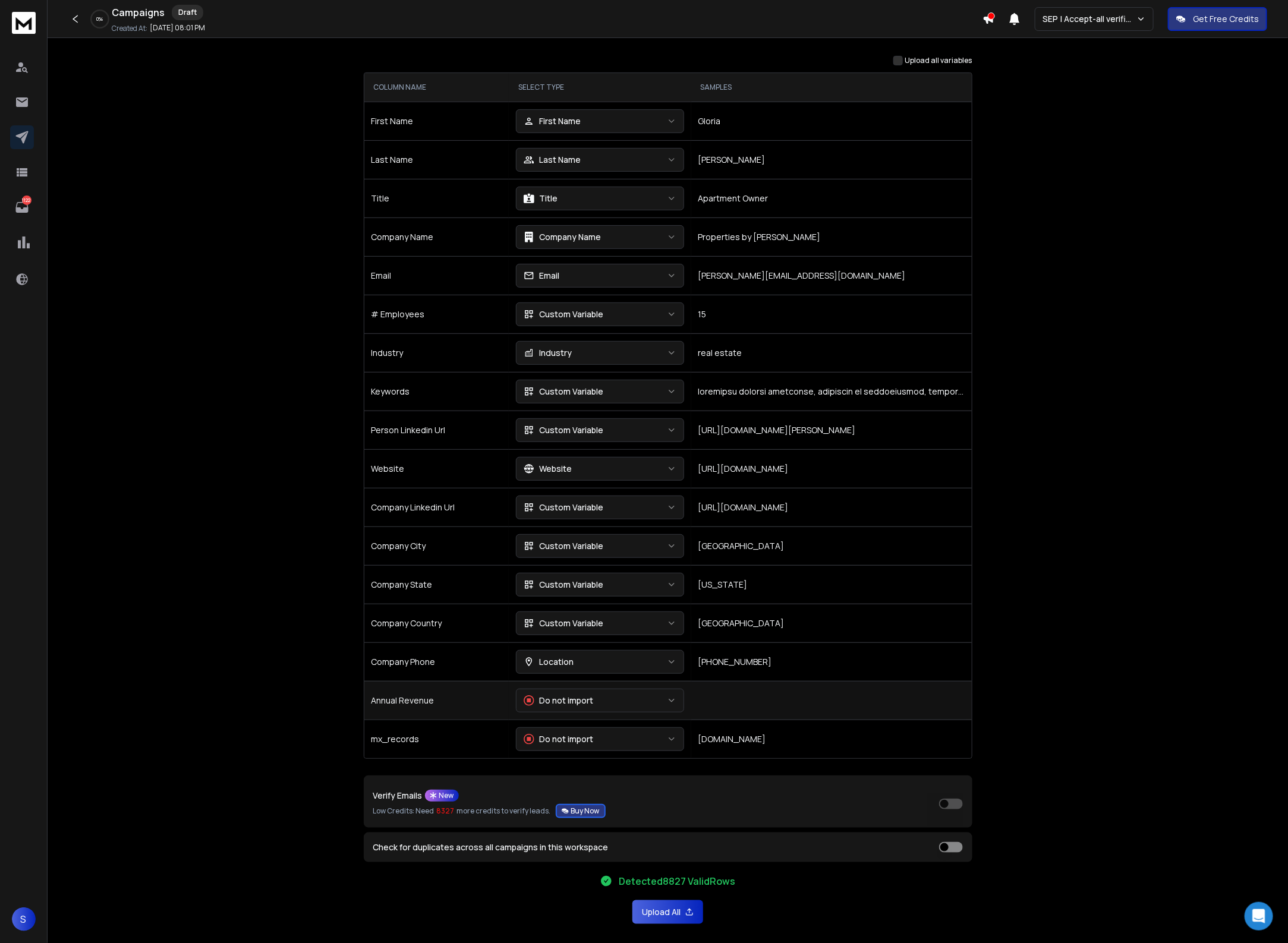
click at [615, 709] on button "Do not import" at bounding box center [600, 700] width 168 height 24
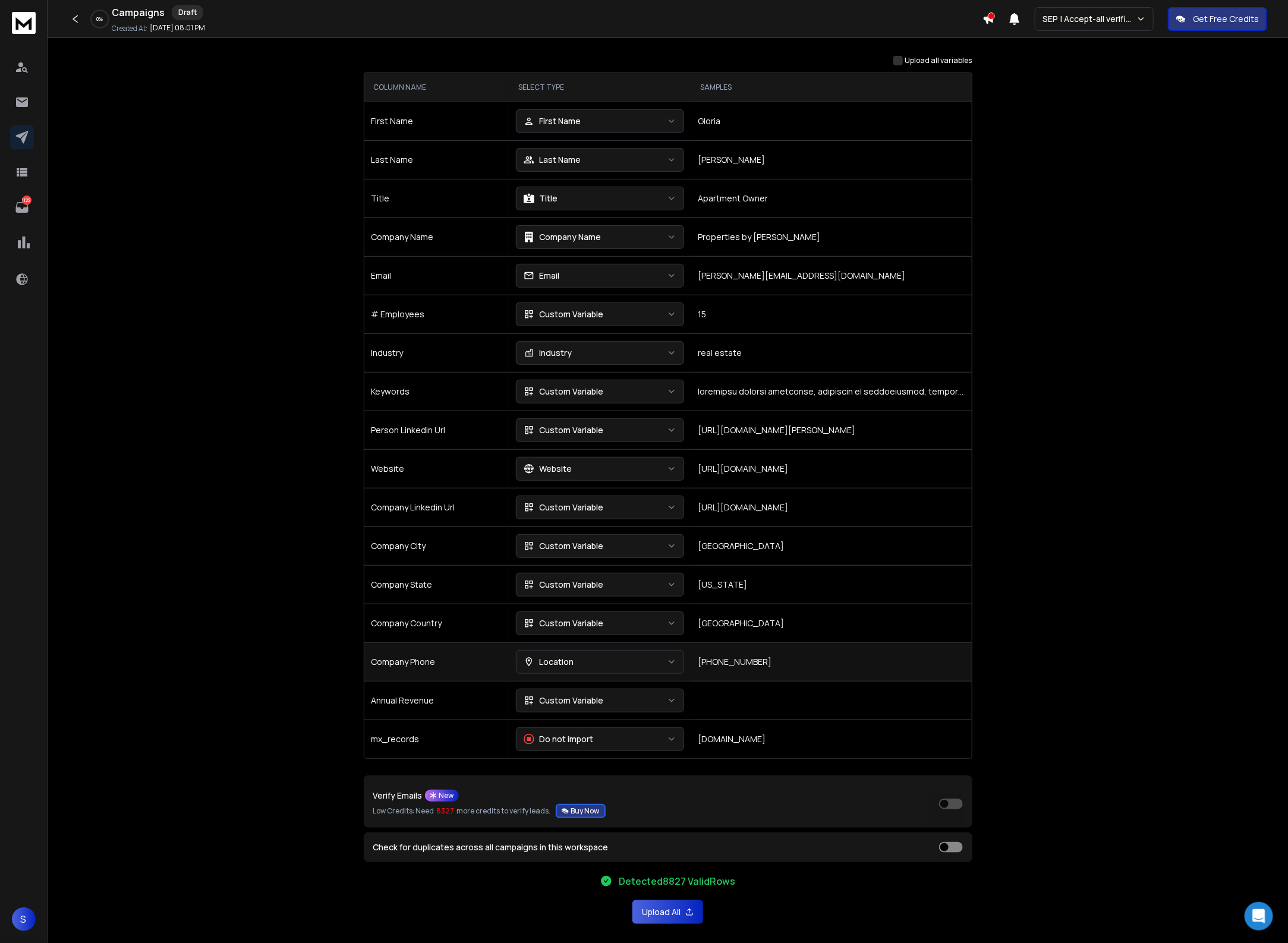
click at [634, 667] on button "Location" at bounding box center [600, 662] width 168 height 24
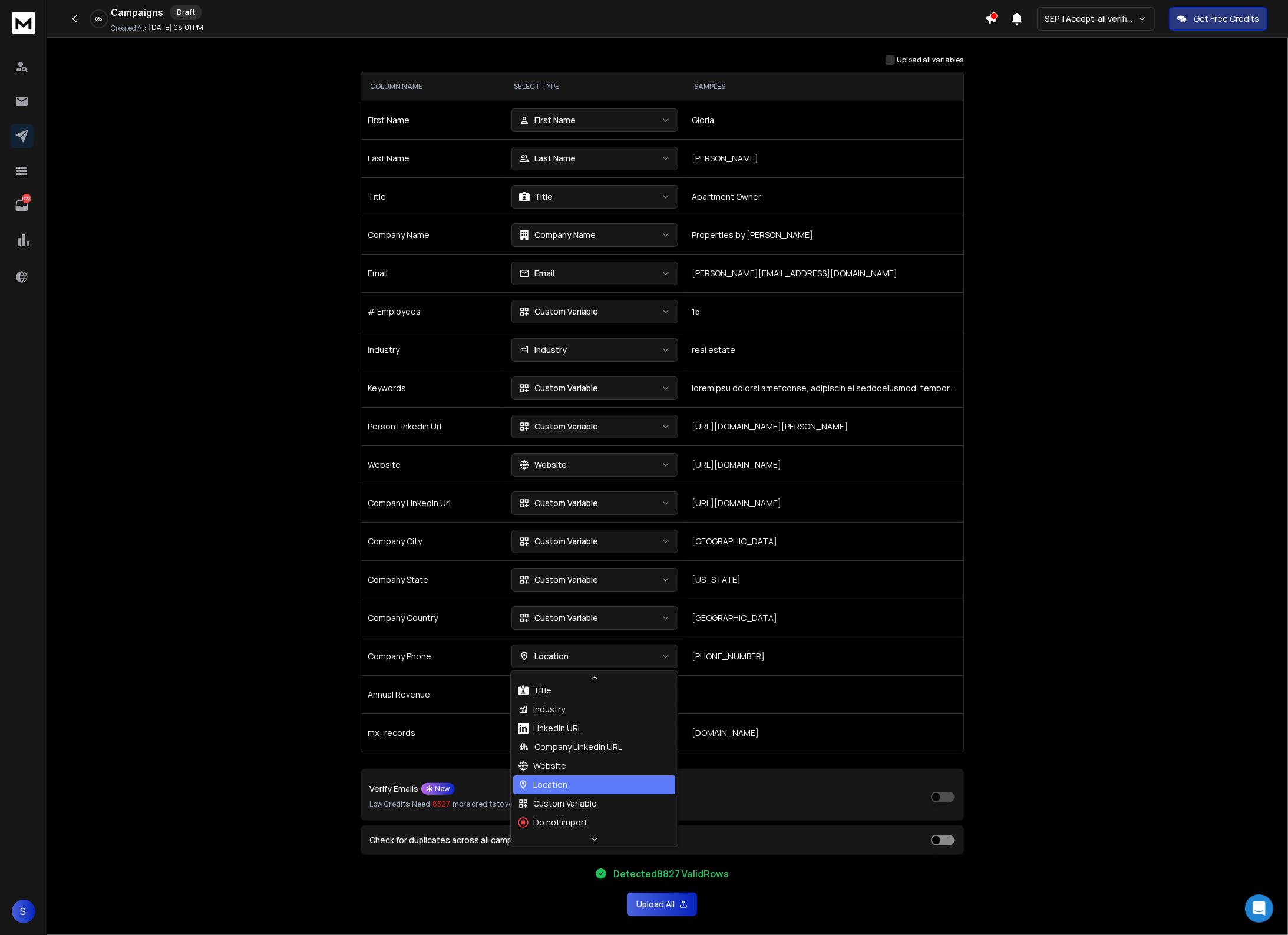
scroll to position [107, 0]
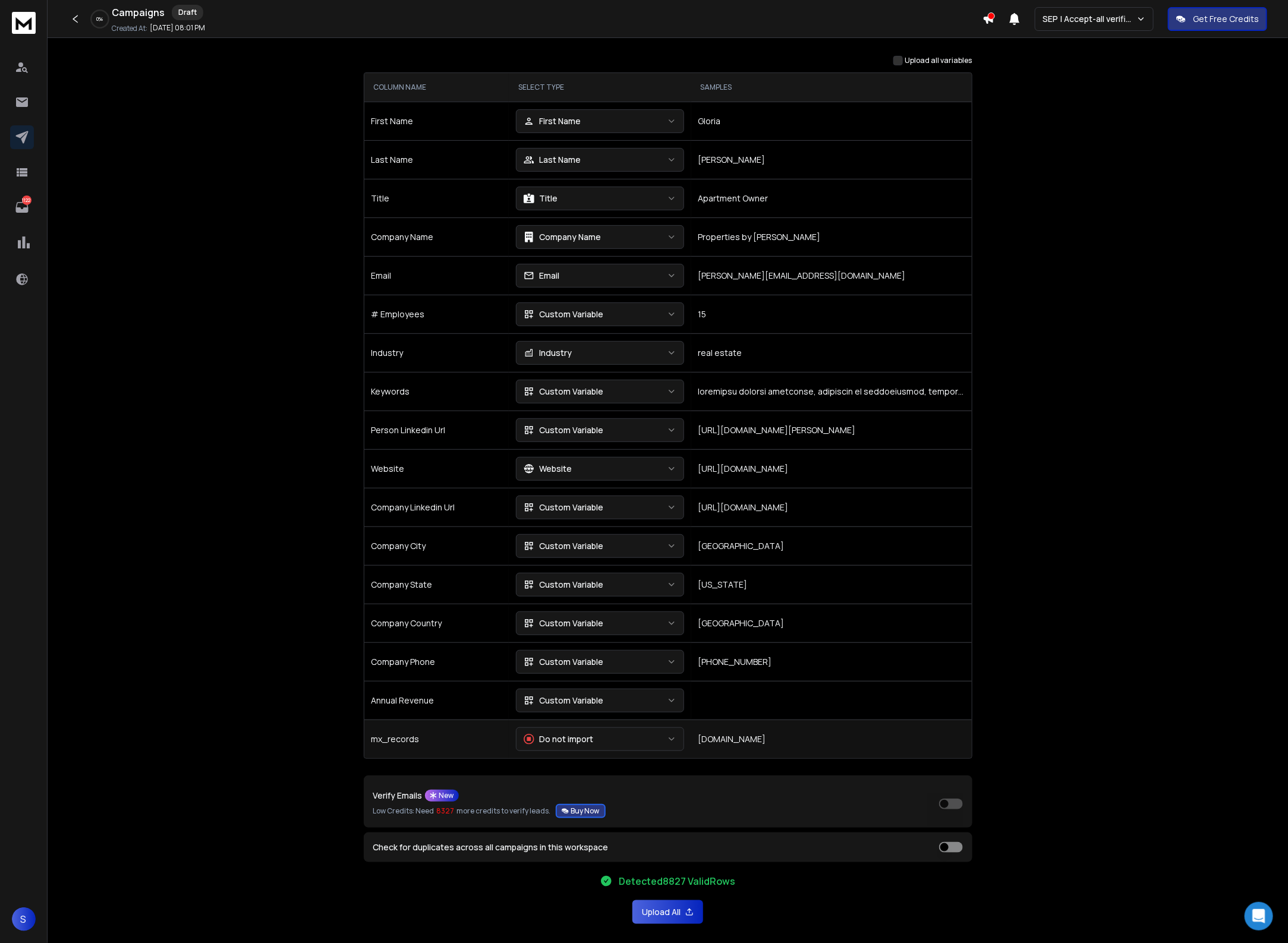
click at [608, 743] on button "Do not import" at bounding box center [600, 739] width 168 height 24
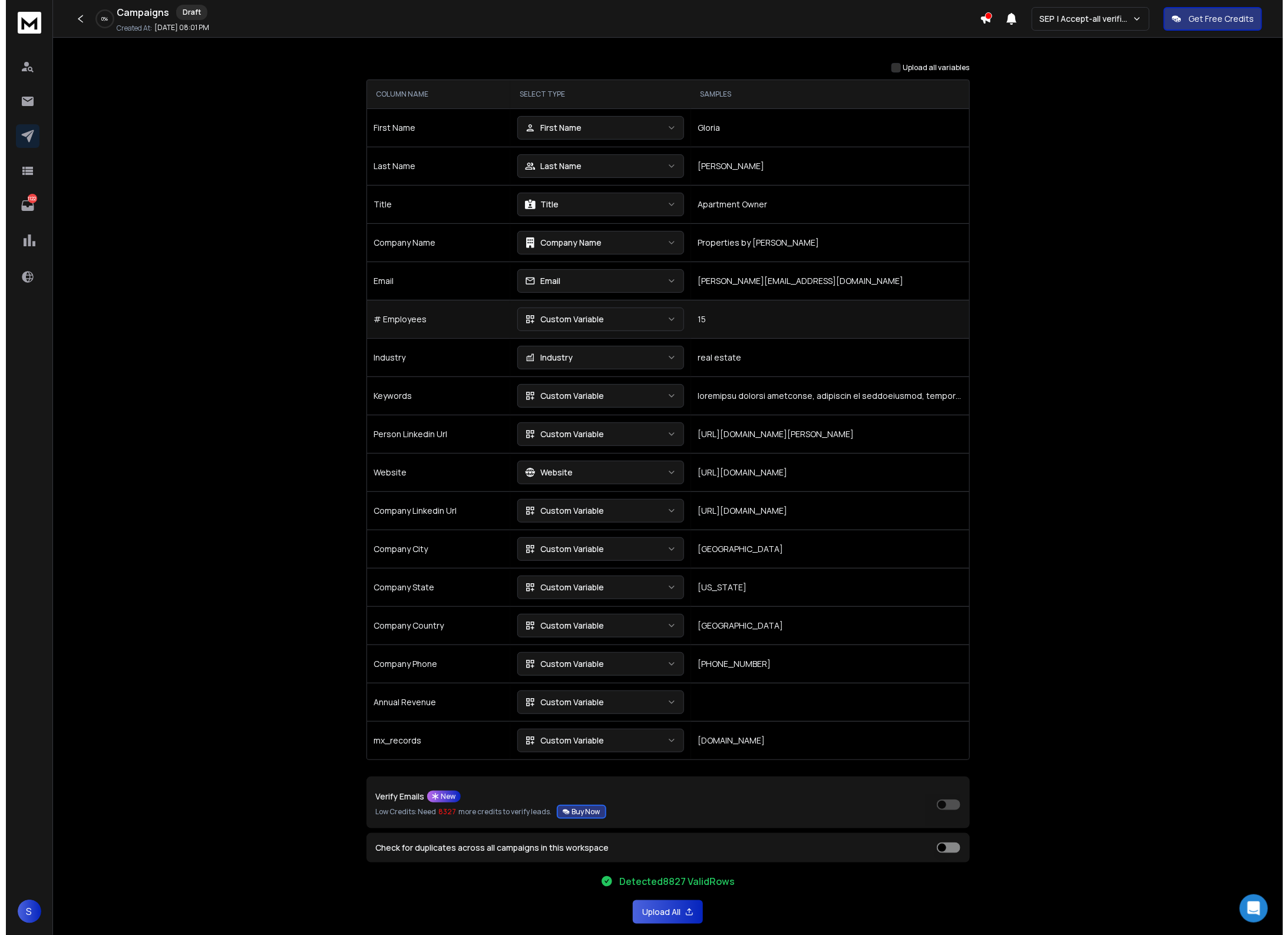
scroll to position [153, 0]
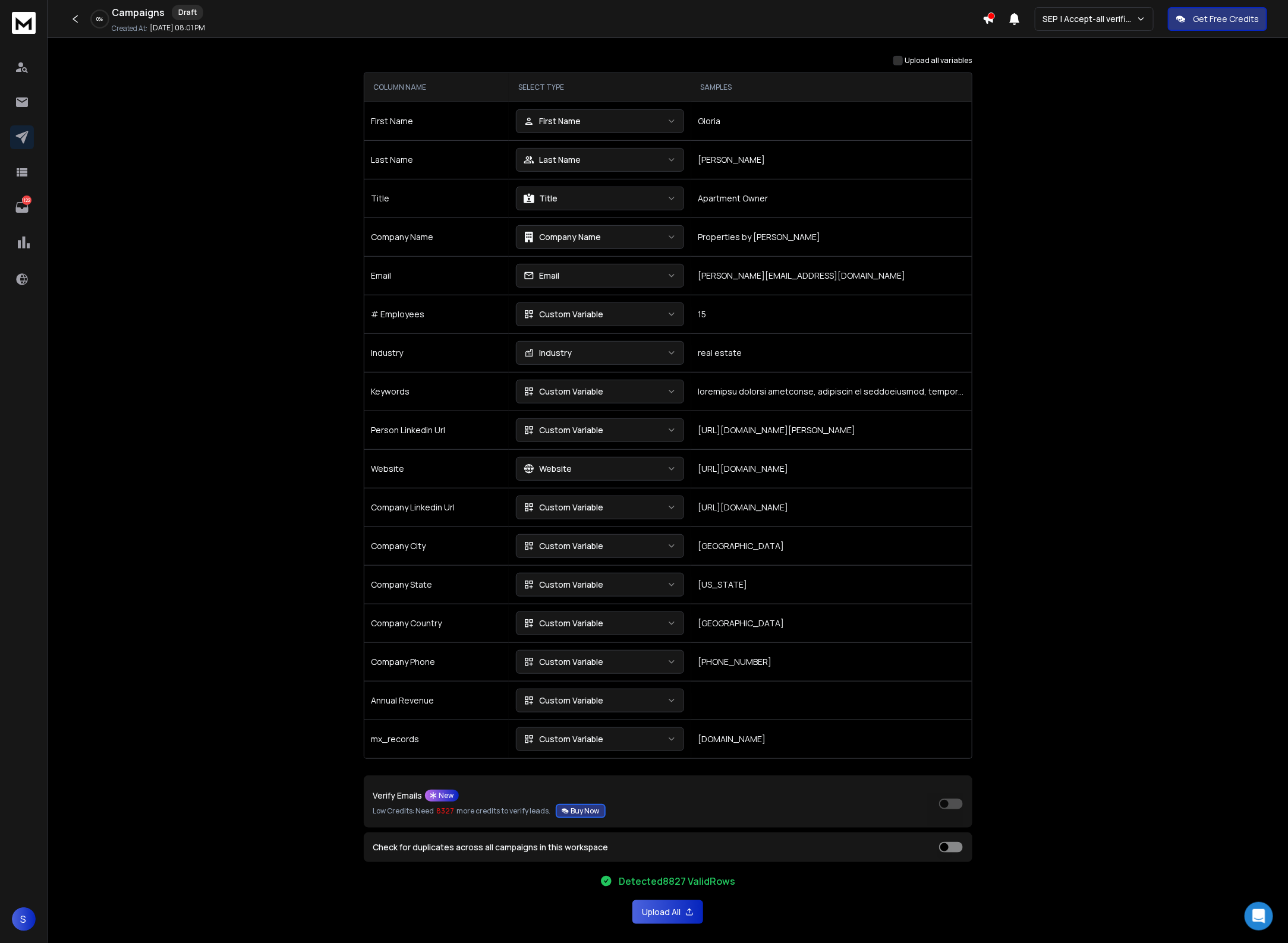
click at [948, 847] on button "Check for duplicates across all campaigns in this workspace" at bounding box center [951, 847] width 24 height 11
click at [675, 912] on button "Upload All" at bounding box center [668, 912] width 71 height 24
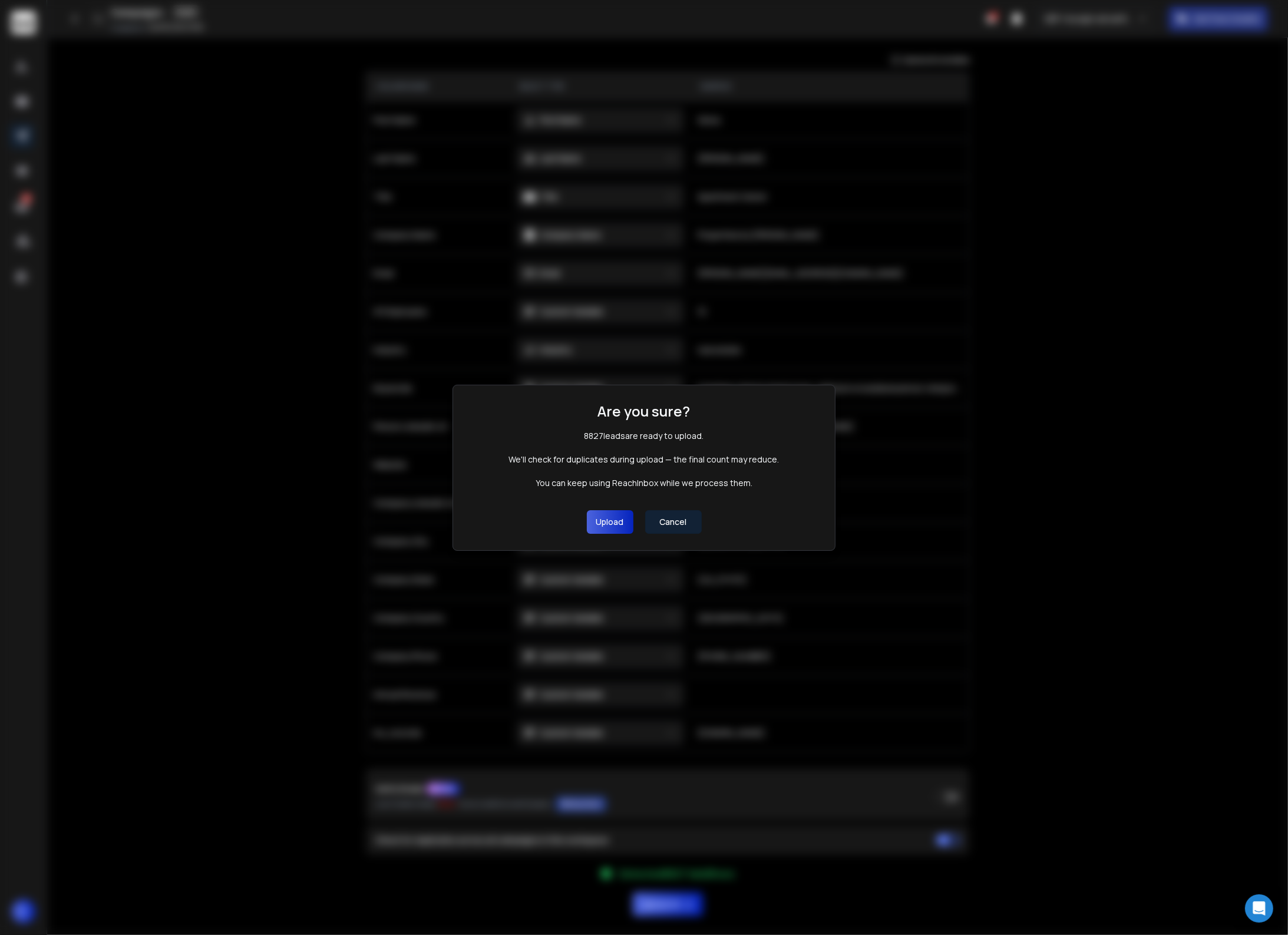
click at [605, 526] on button "Upload" at bounding box center [610, 522] width 46 height 24
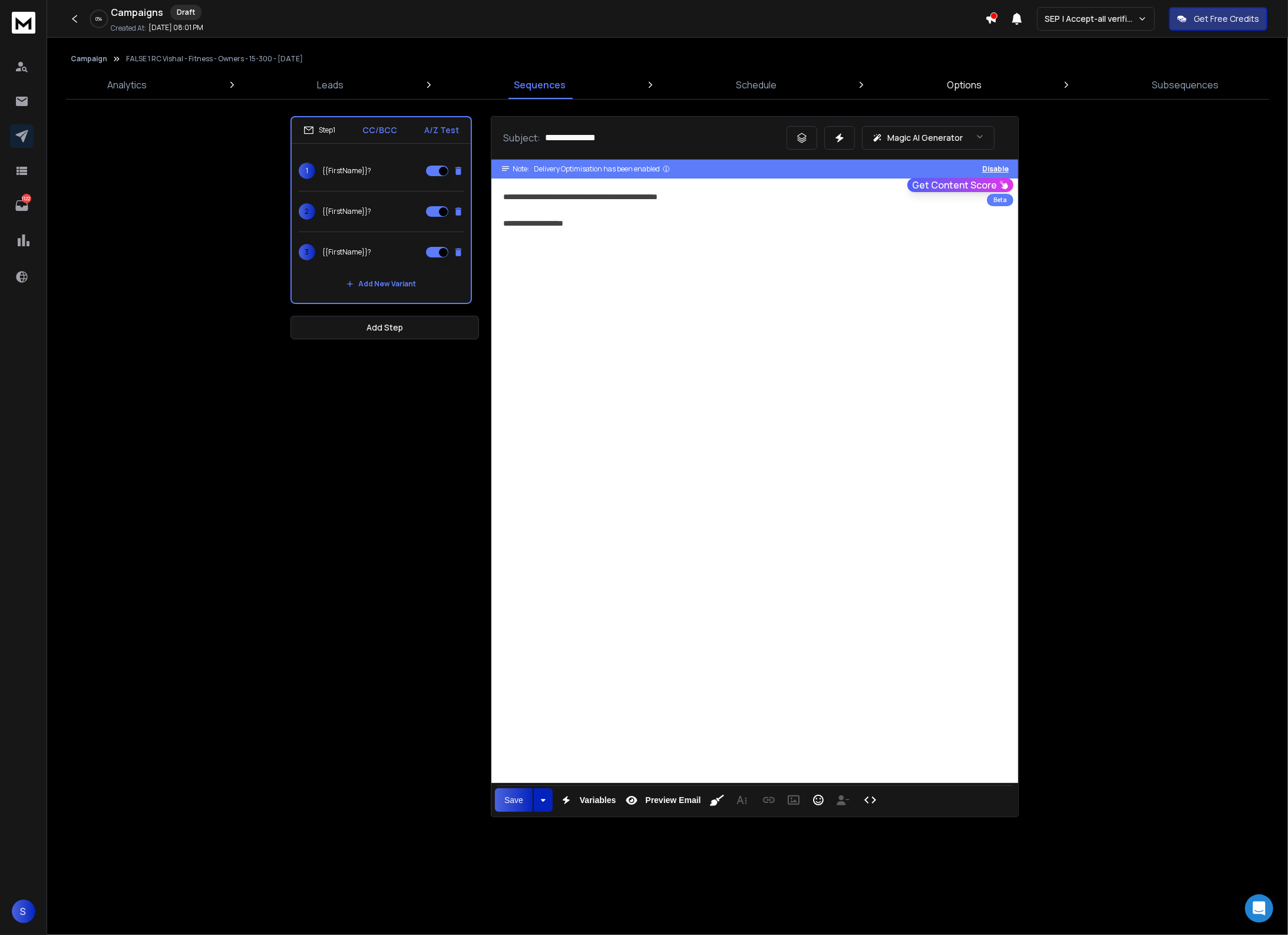
click at [981, 88] on p "Options" at bounding box center [964, 85] width 35 height 14
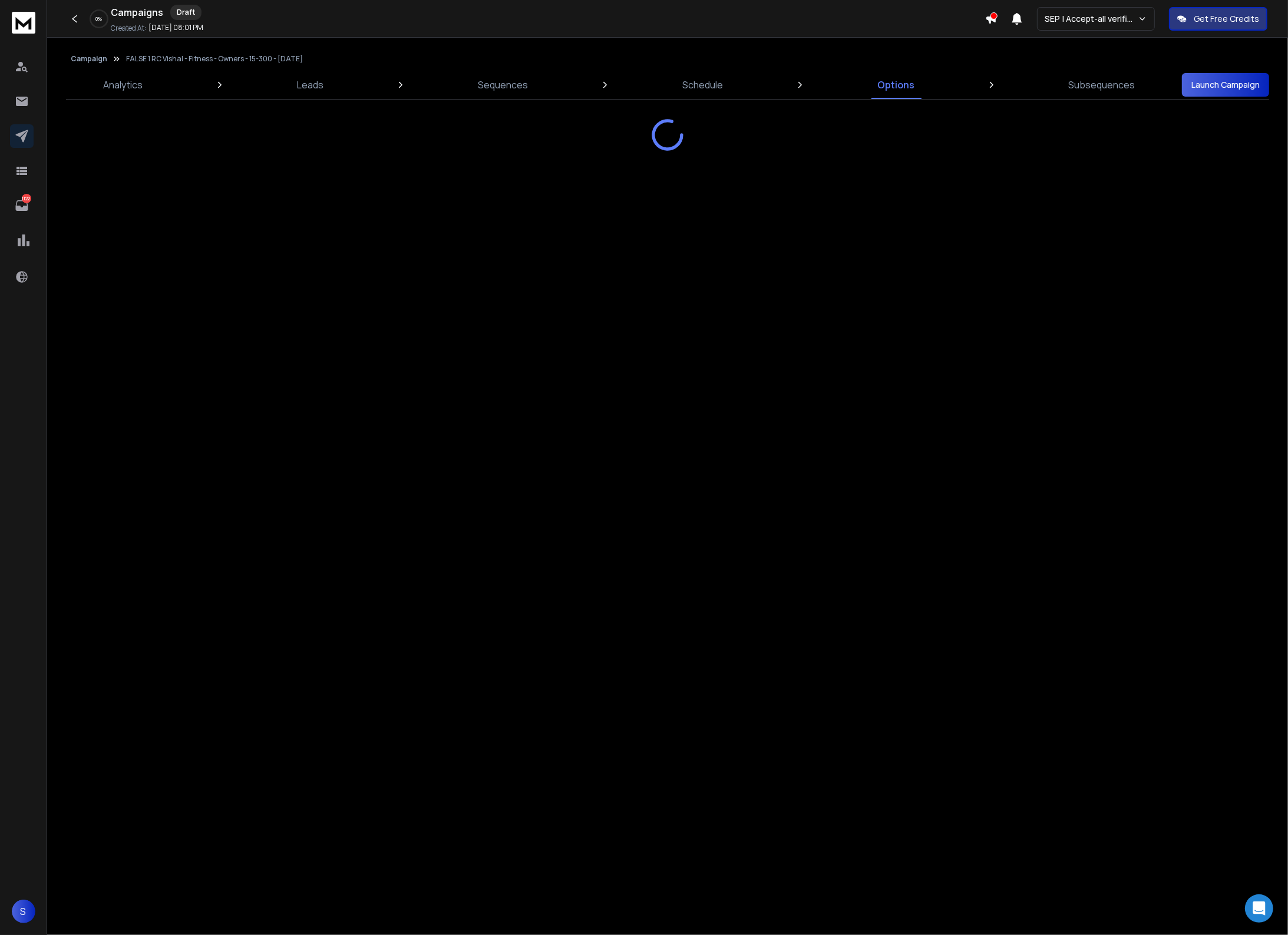
select select "*"
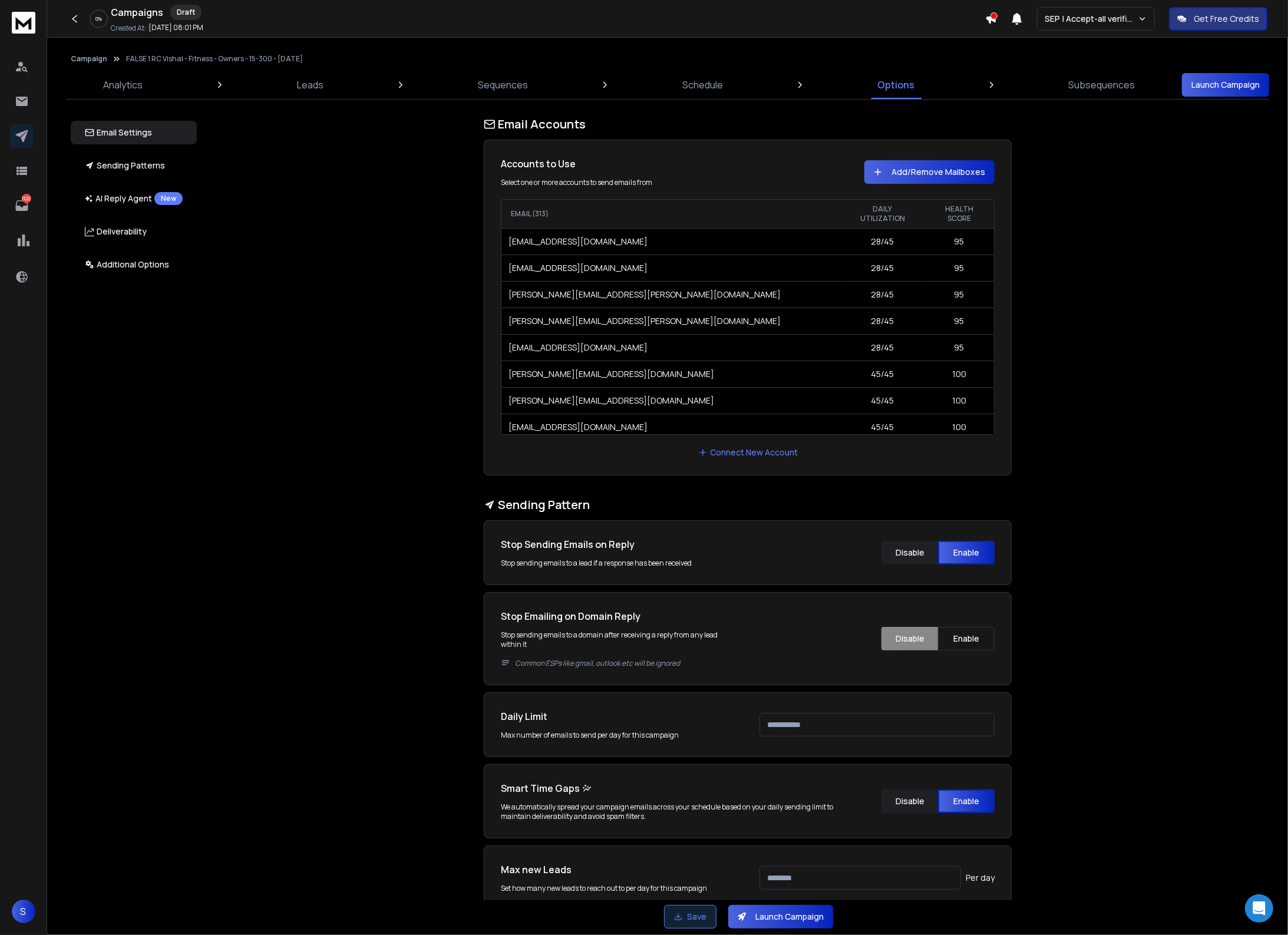
click at [687, 912] on button "Save" at bounding box center [690, 916] width 53 height 24
click at [782, 917] on button "Launch Campaign" at bounding box center [781, 916] width 105 height 24
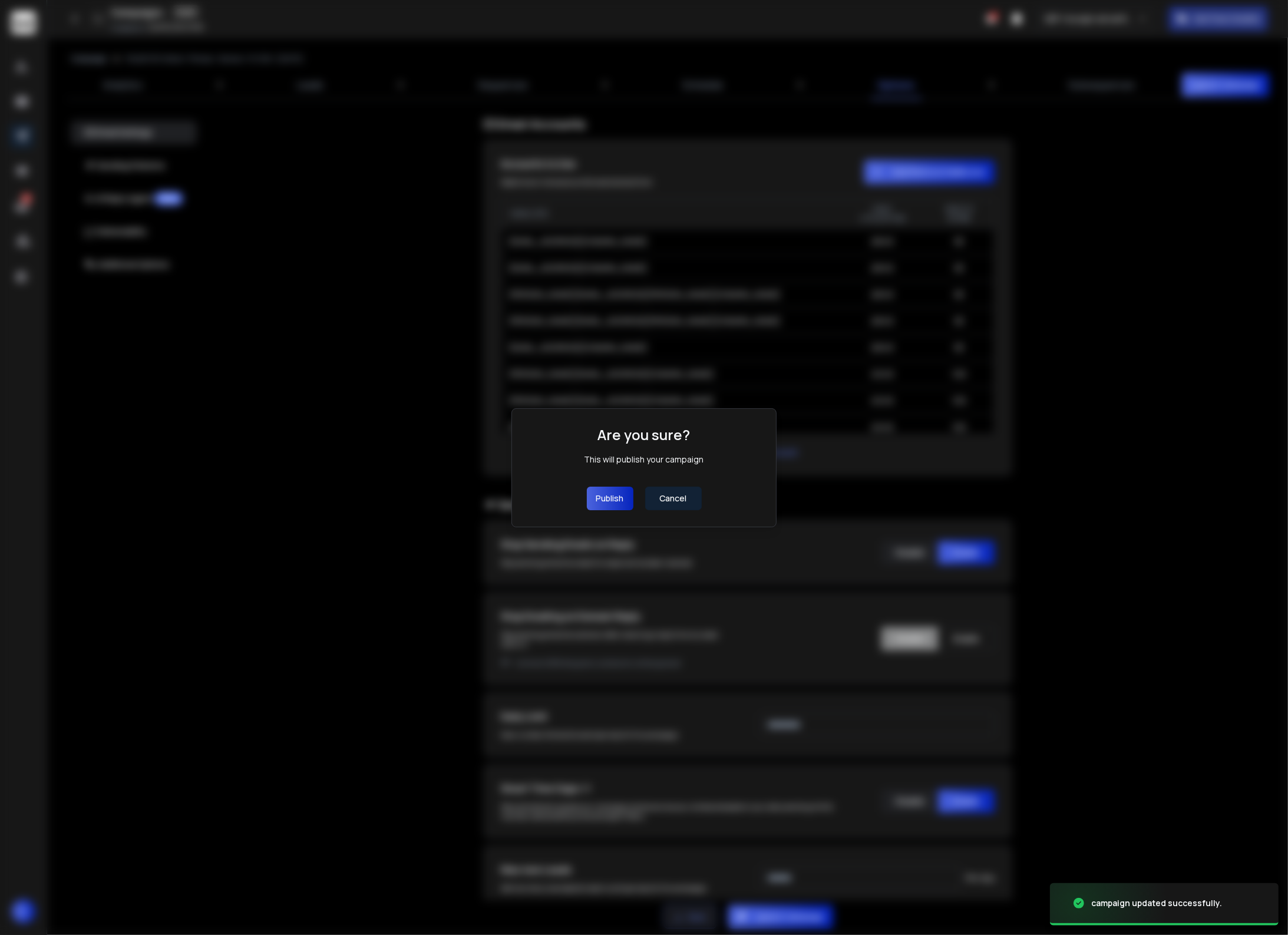
click at [614, 499] on button "Publish" at bounding box center [610, 498] width 46 height 24
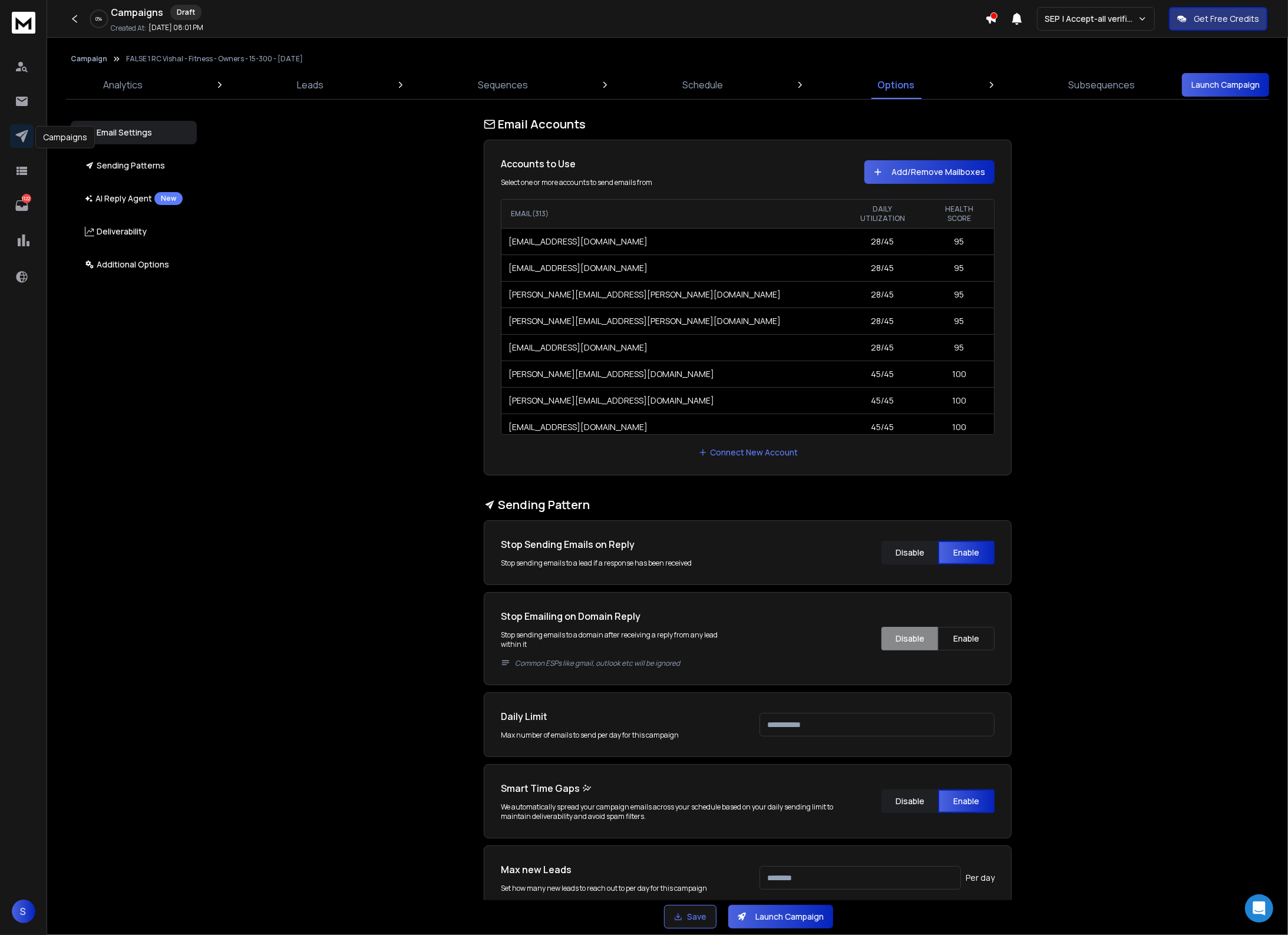
click at [22, 131] on icon at bounding box center [21, 136] width 14 height 14
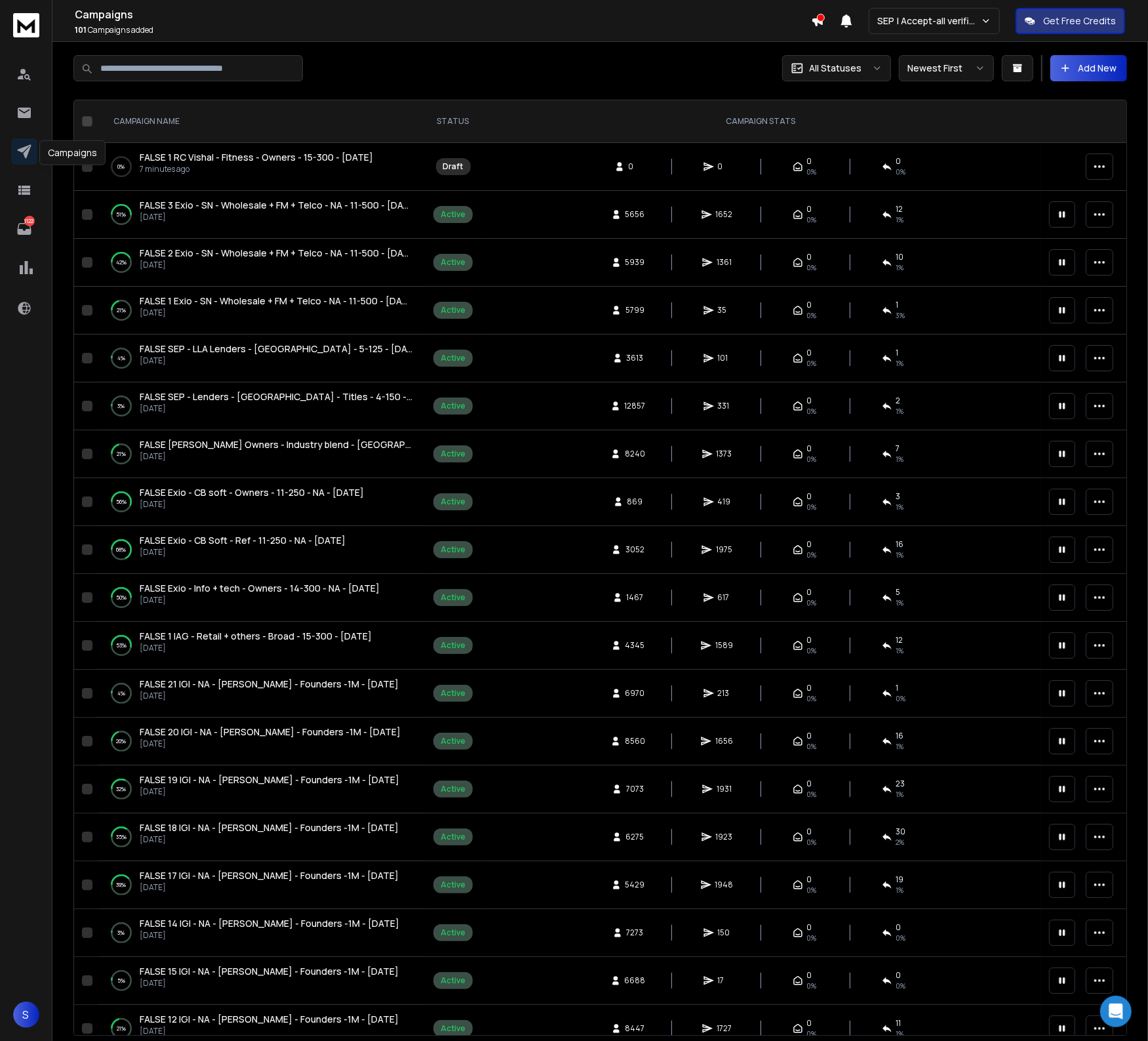
click at [314, 161] on span "FALSE 1 RC Vishal - Fitness - Owners - 15-300 - 09.04.2025" at bounding box center [257, 157] width 234 height 13
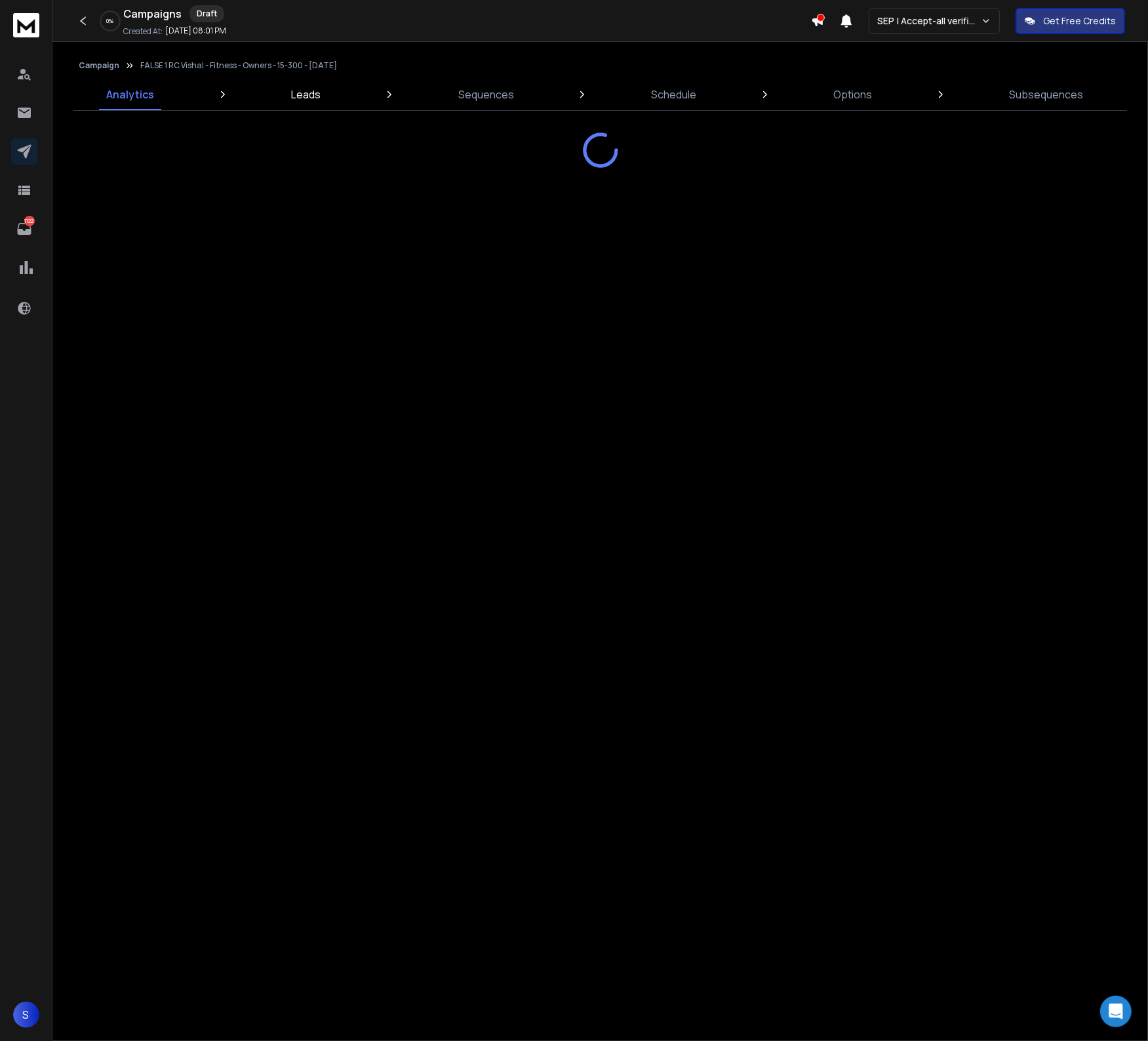
click at [292, 93] on p "Leads" at bounding box center [306, 94] width 30 height 15
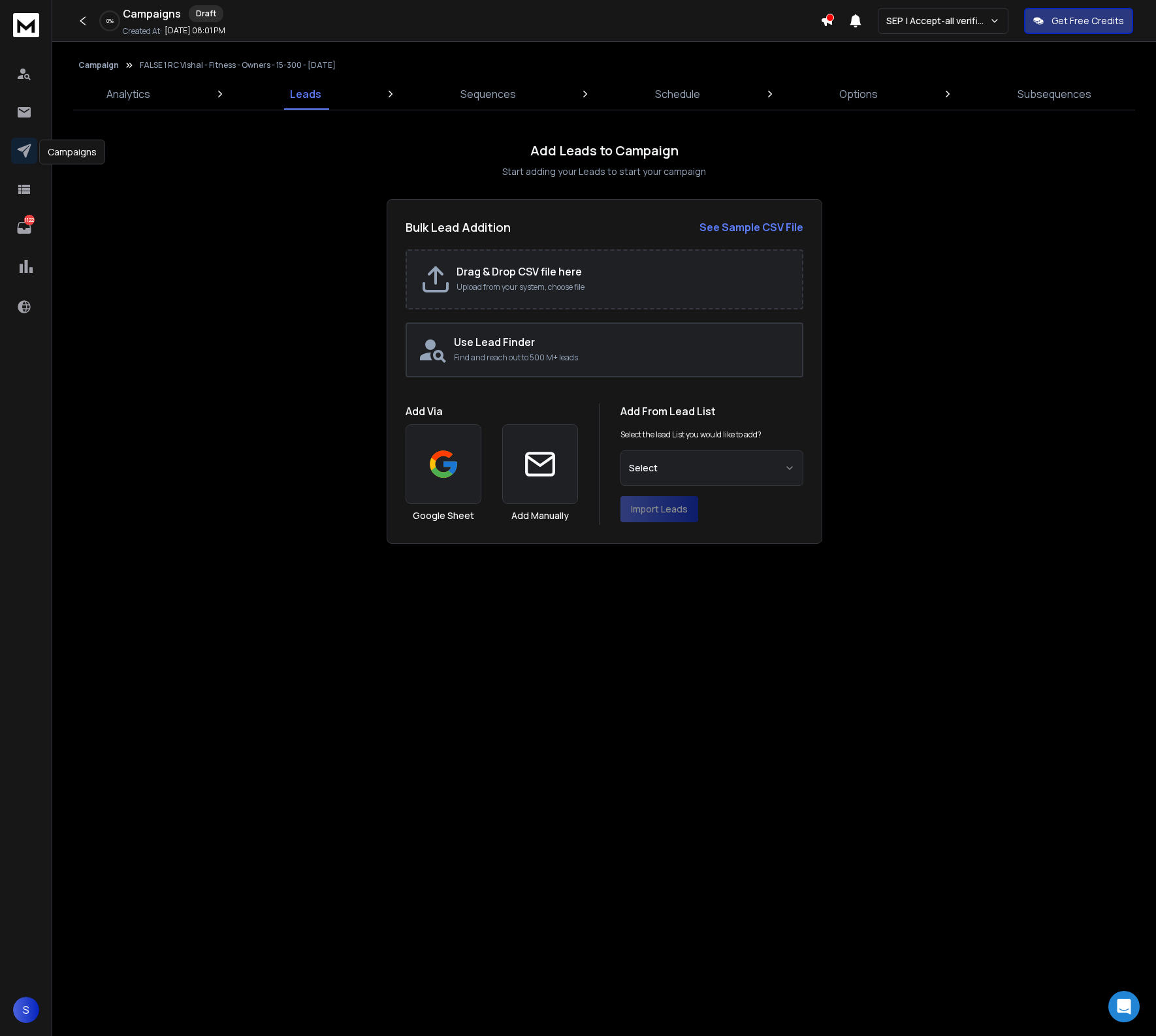
click at [30, 147] on icon at bounding box center [23, 150] width 13 height 13
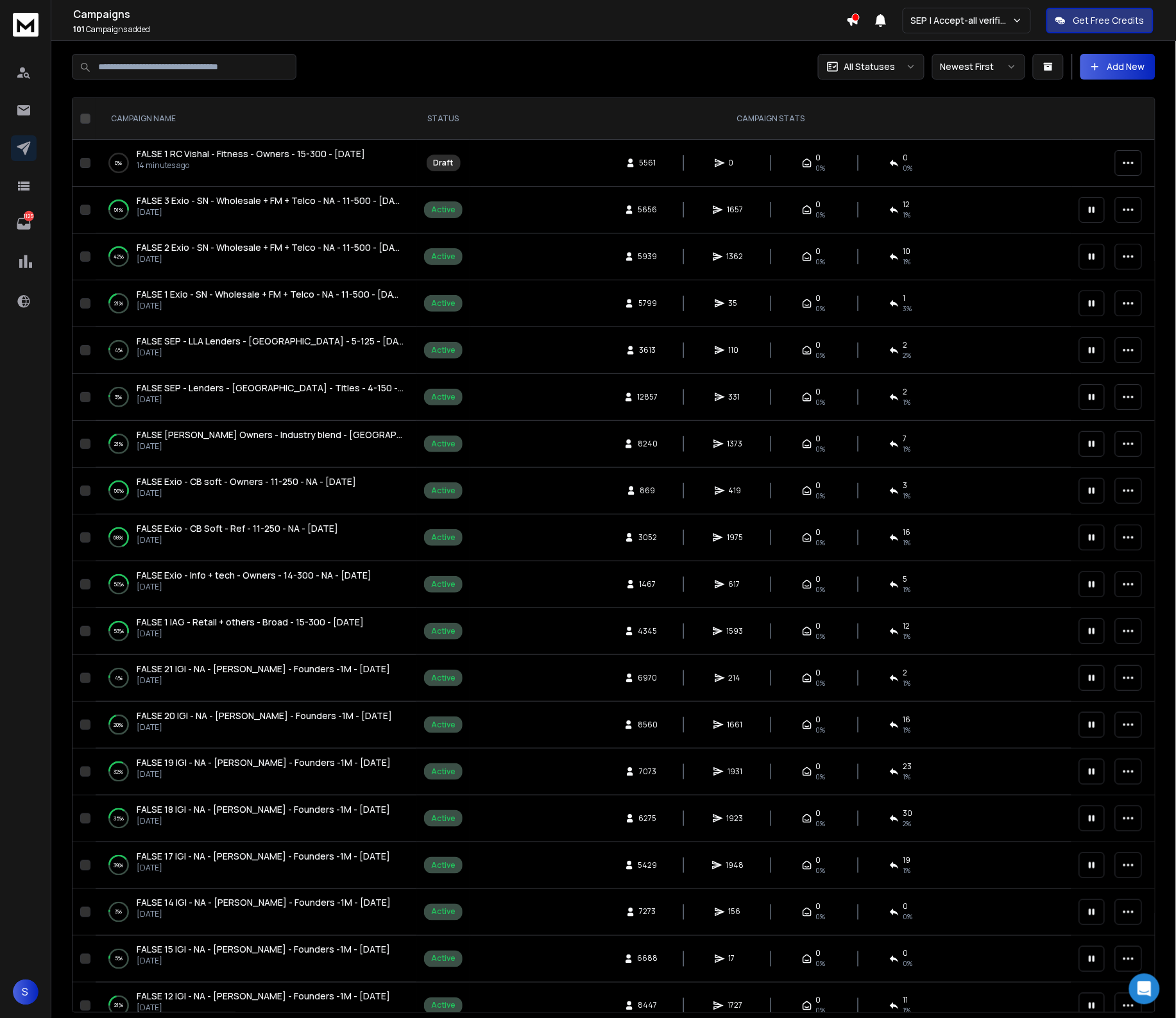
click at [285, 152] on span "FALSE 1 RC Vishal - Fitness - Owners - 15-300 - 09.04.2025" at bounding box center [251, 154] width 229 height 12
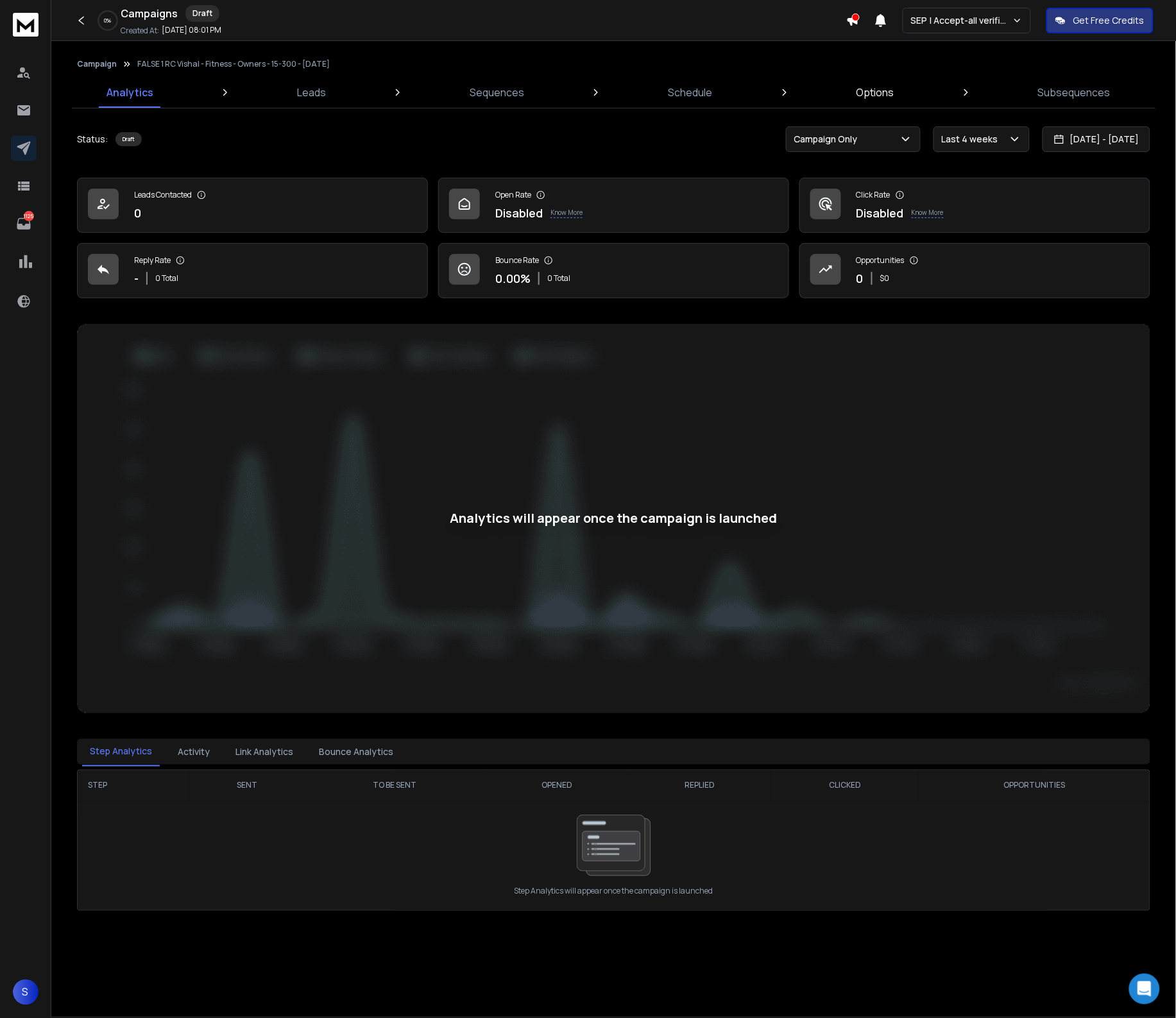
click at [892, 94] on p "Options" at bounding box center [876, 92] width 38 height 15
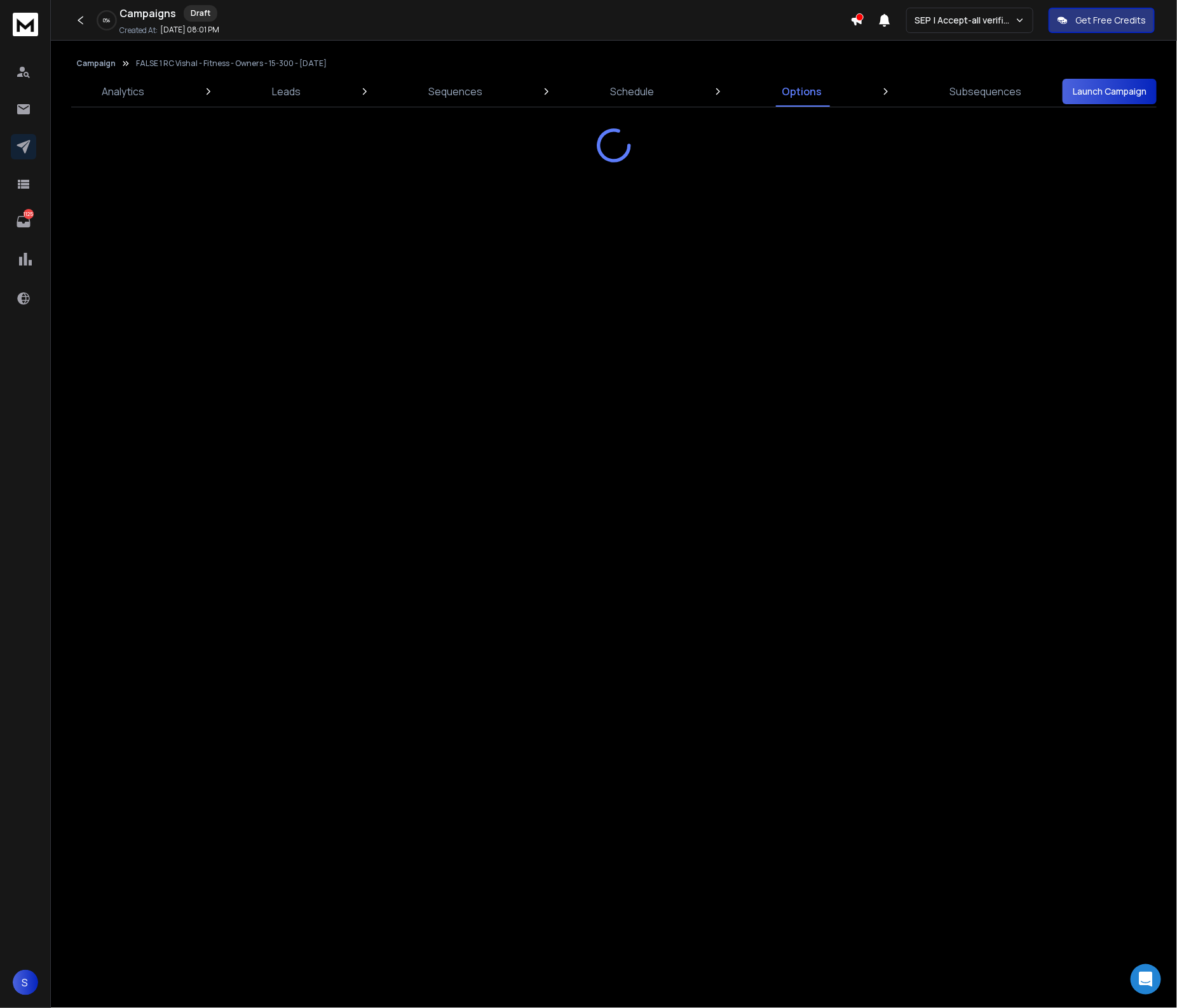
select select "*"
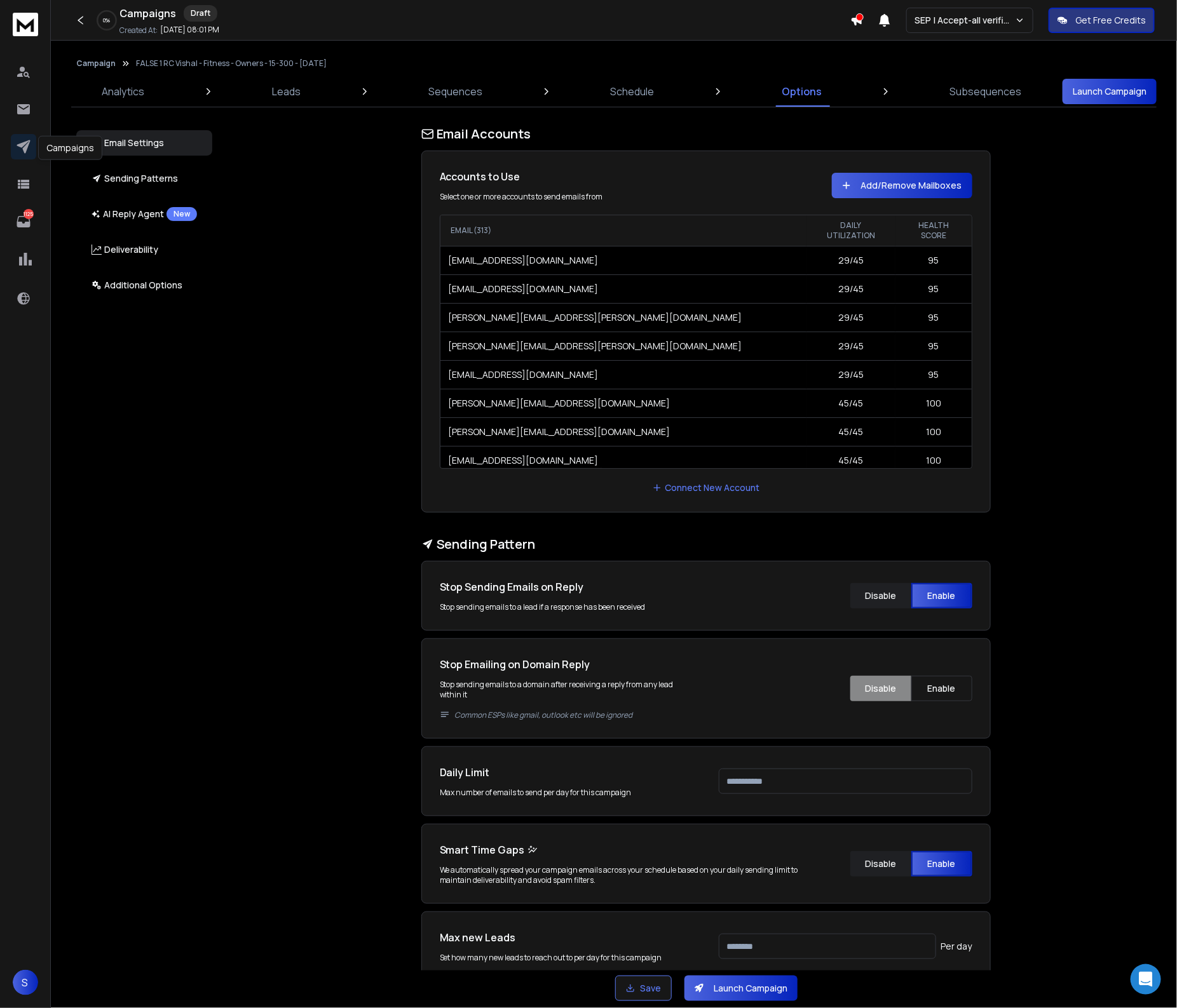
click at [23, 145] on icon at bounding box center [23, 146] width 13 height 13
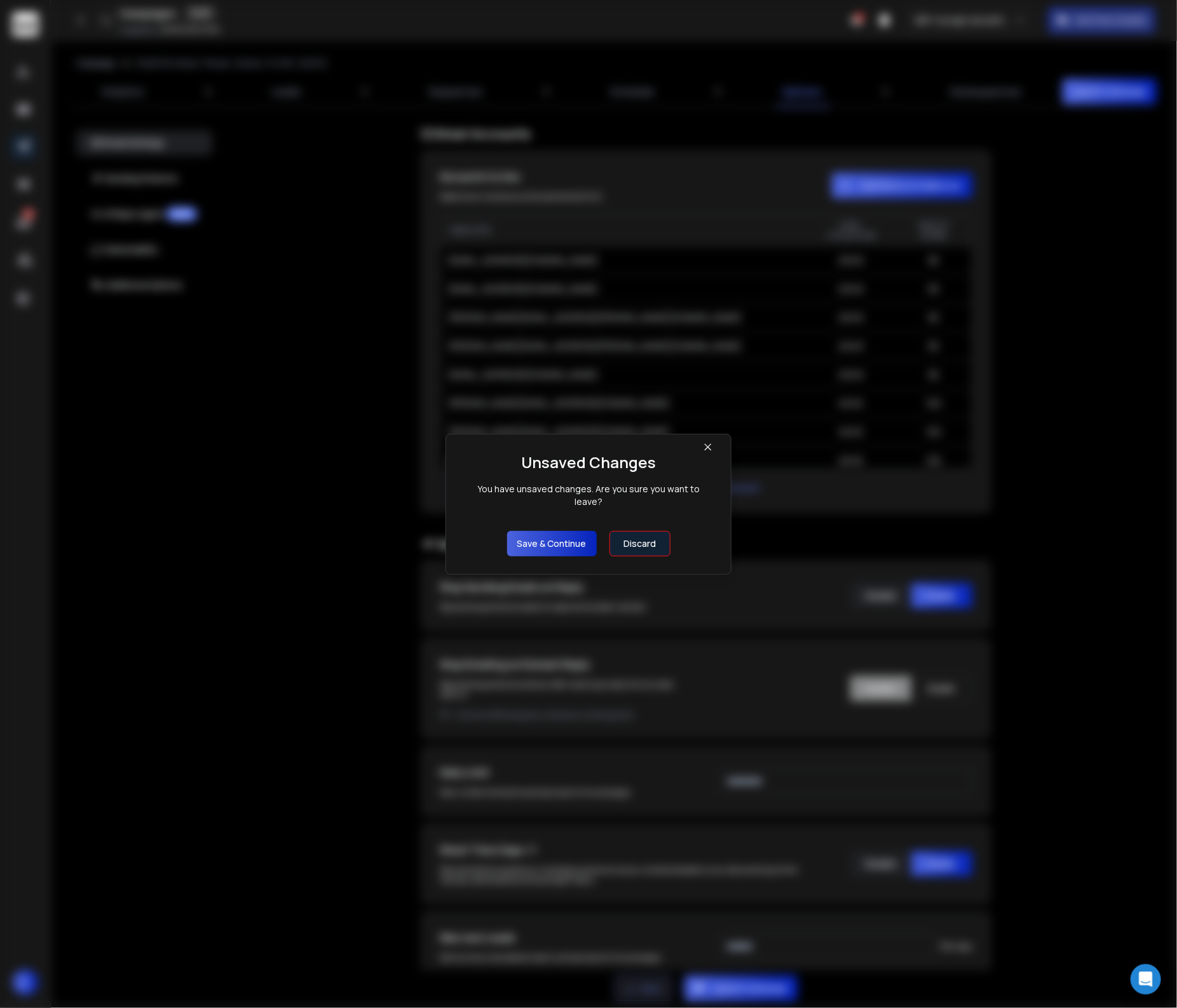
click at [581, 538] on button "Save & Continue" at bounding box center [552, 543] width 90 height 25
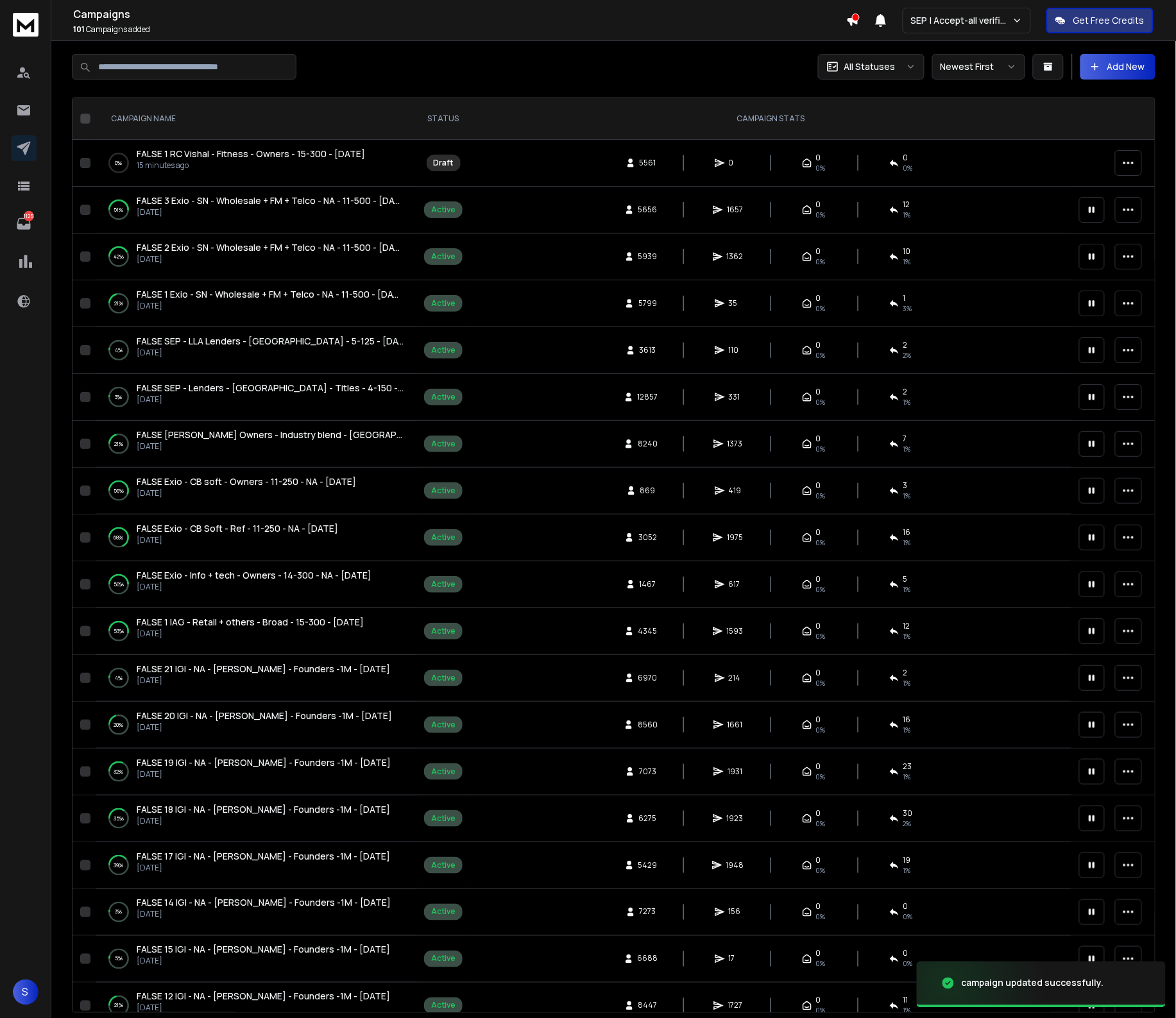
click at [340, 154] on span "FALSE 1 RC Vishal - Fitness - Owners - 15-300 - 09.04.2025" at bounding box center [251, 154] width 229 height 12
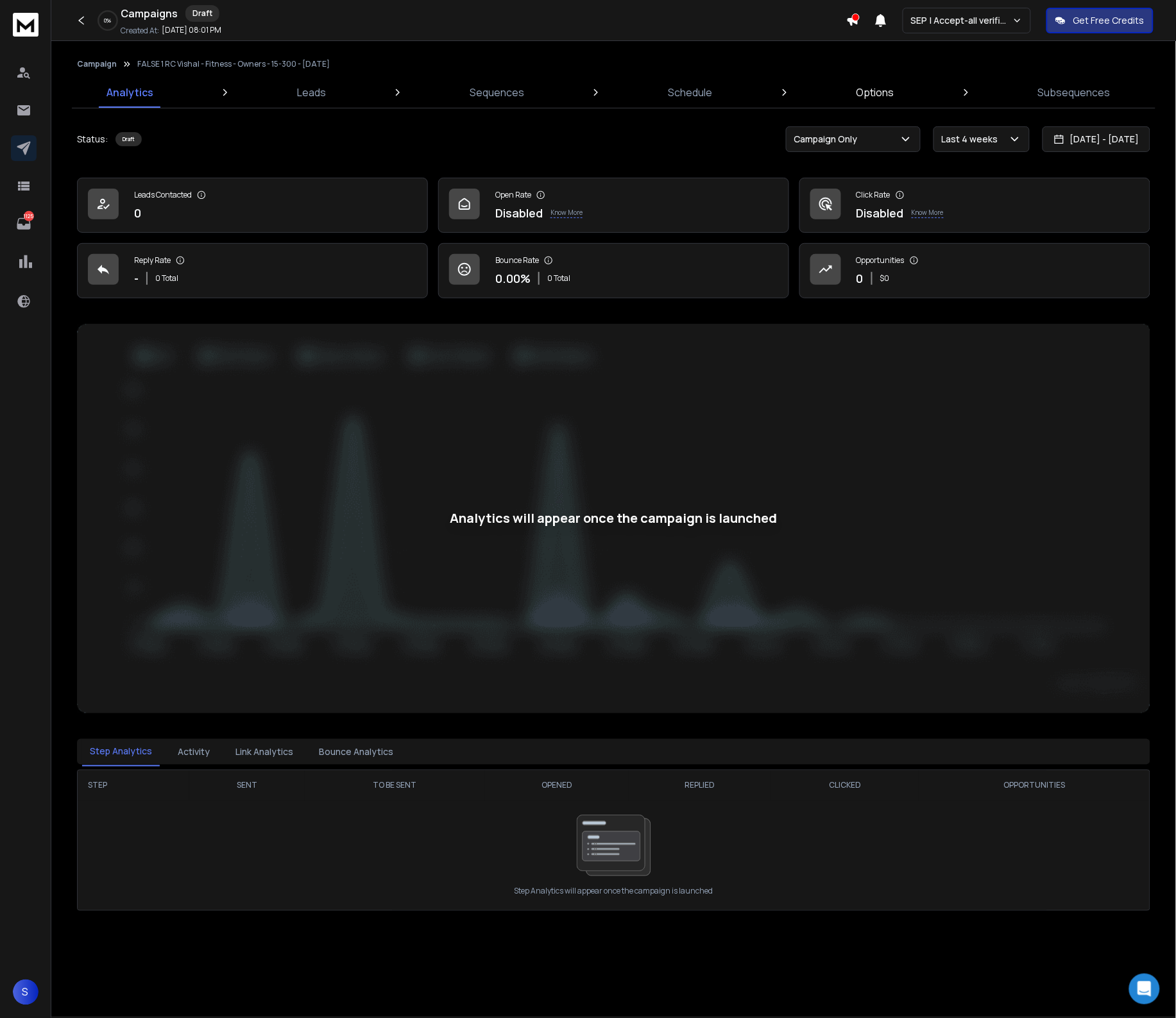
click at [863, 99] on p "Options" at bounding box center [876, 92] width 38 height 15
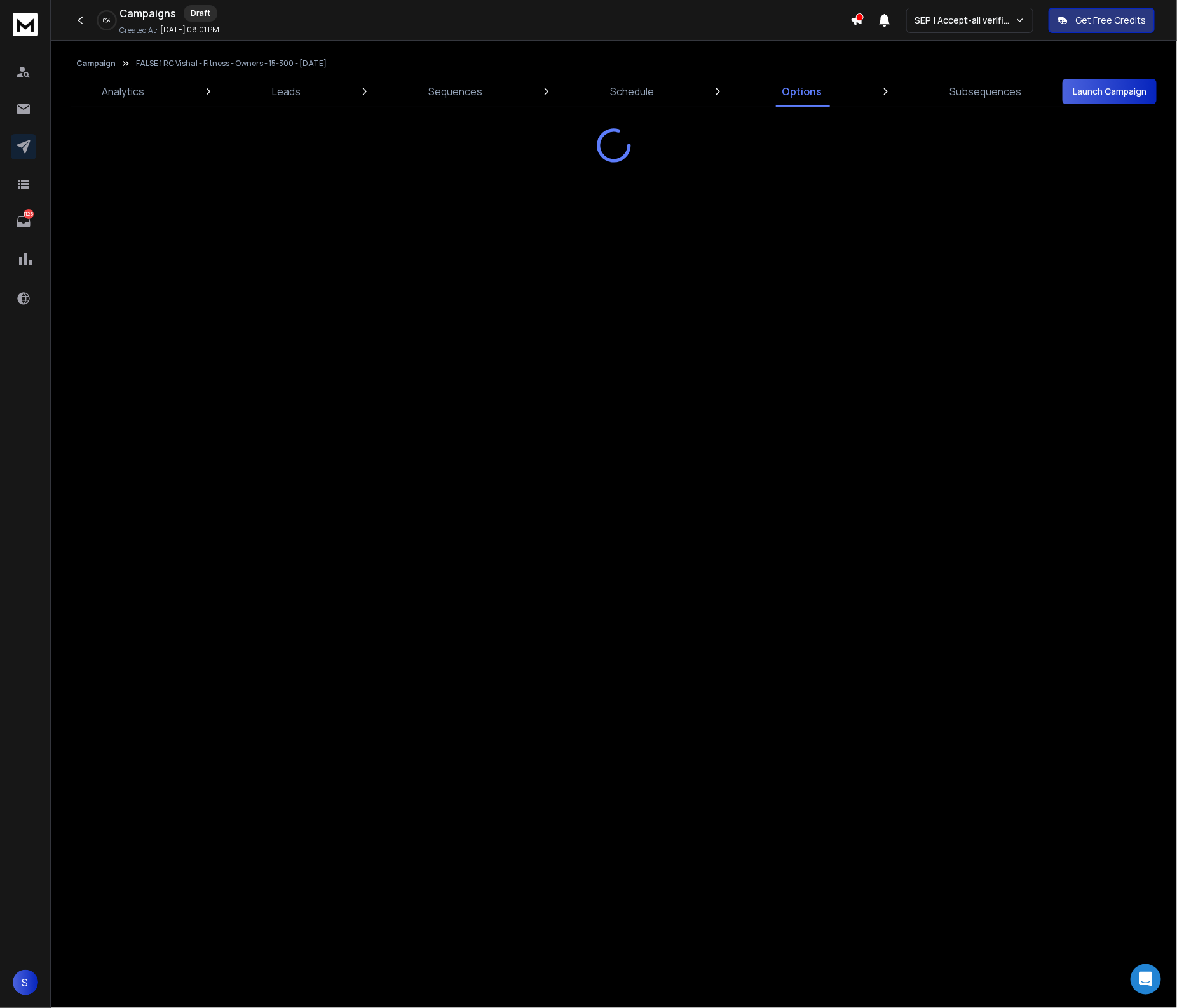
select select "*"
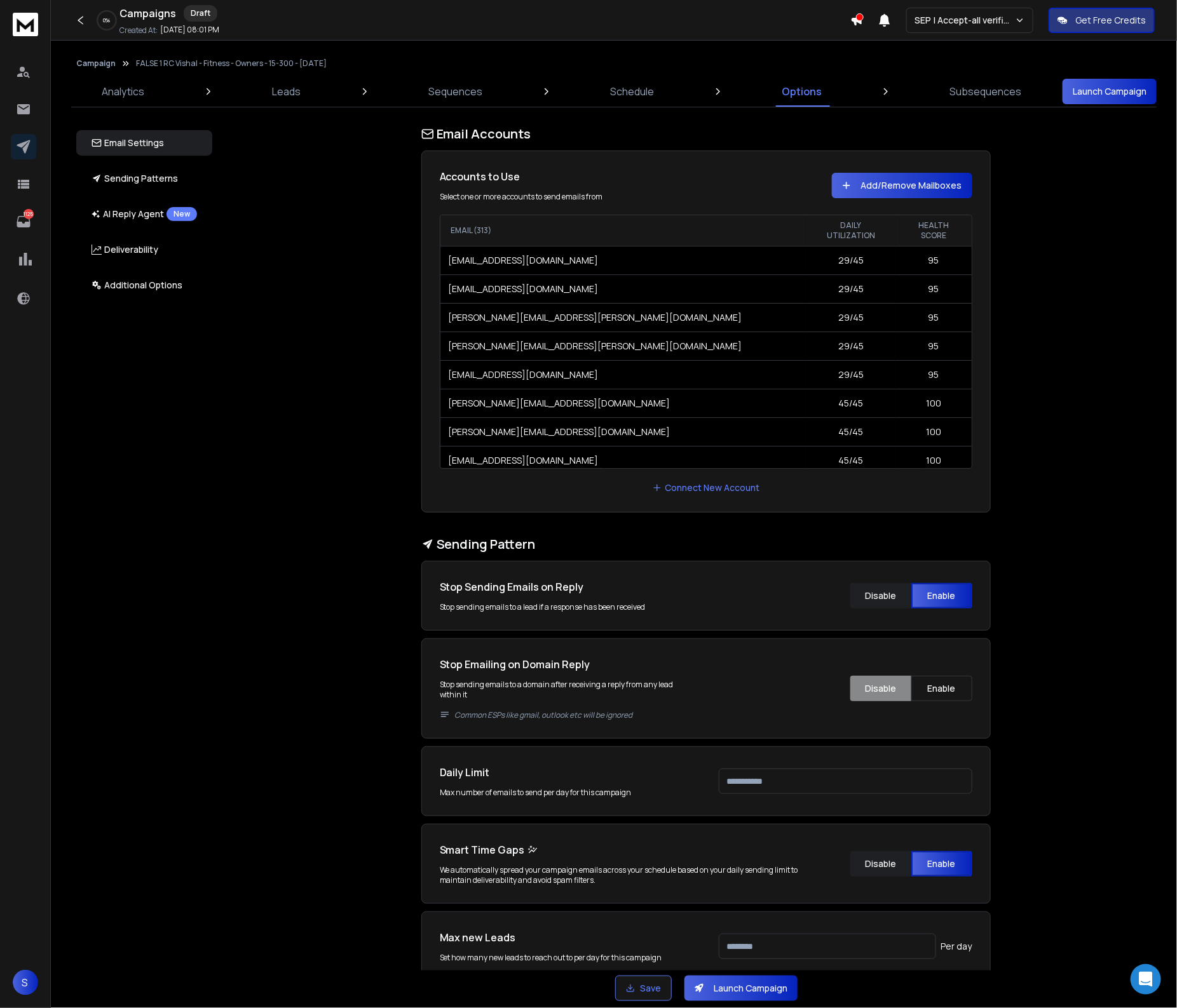
click at [759, 990] on button "Launch Campaign" at bounding box center [741, 988] width 113 height 25
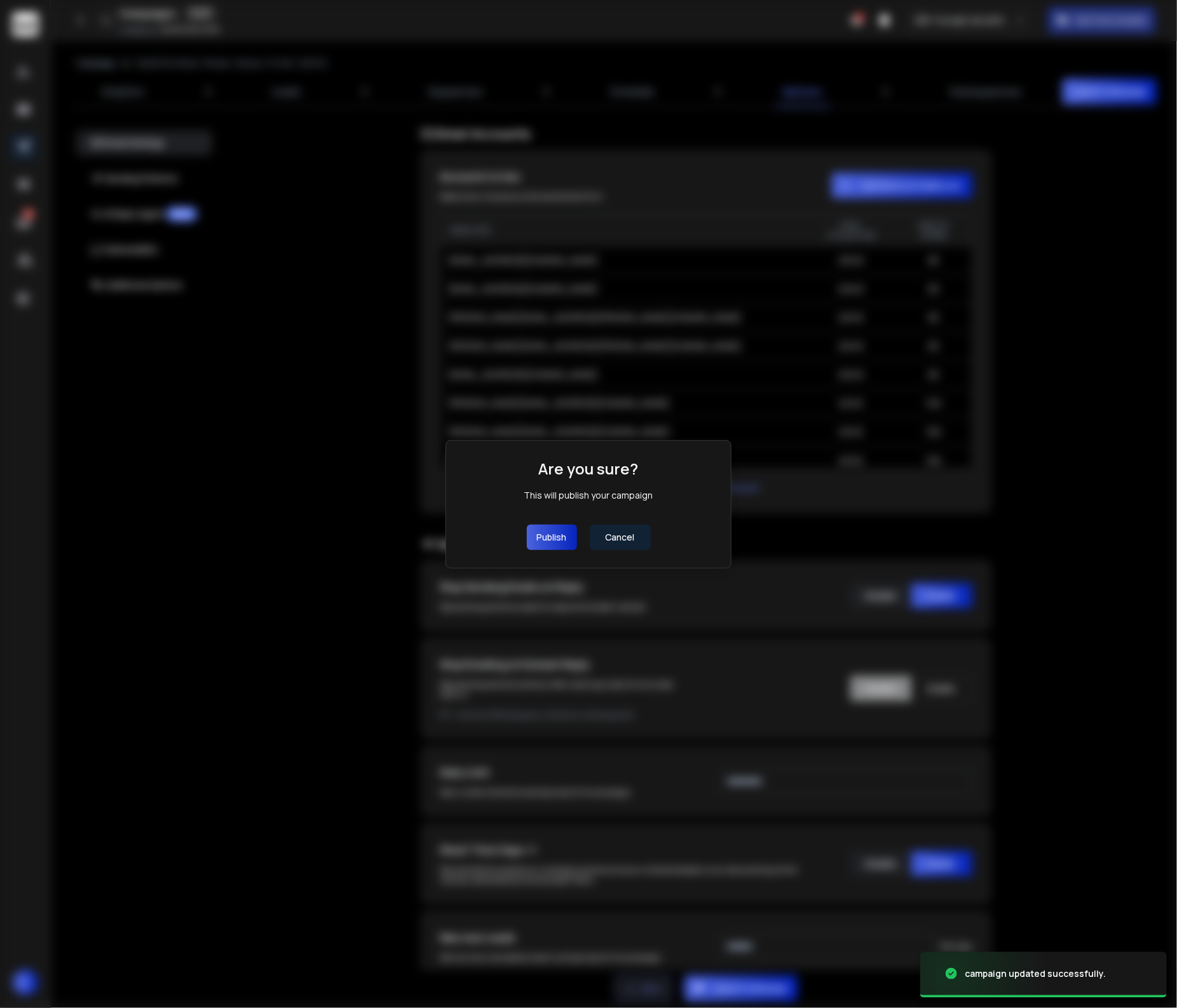
click at [557, 530] on button "Publish" at bounding box center [551, 537] width 50 height 25
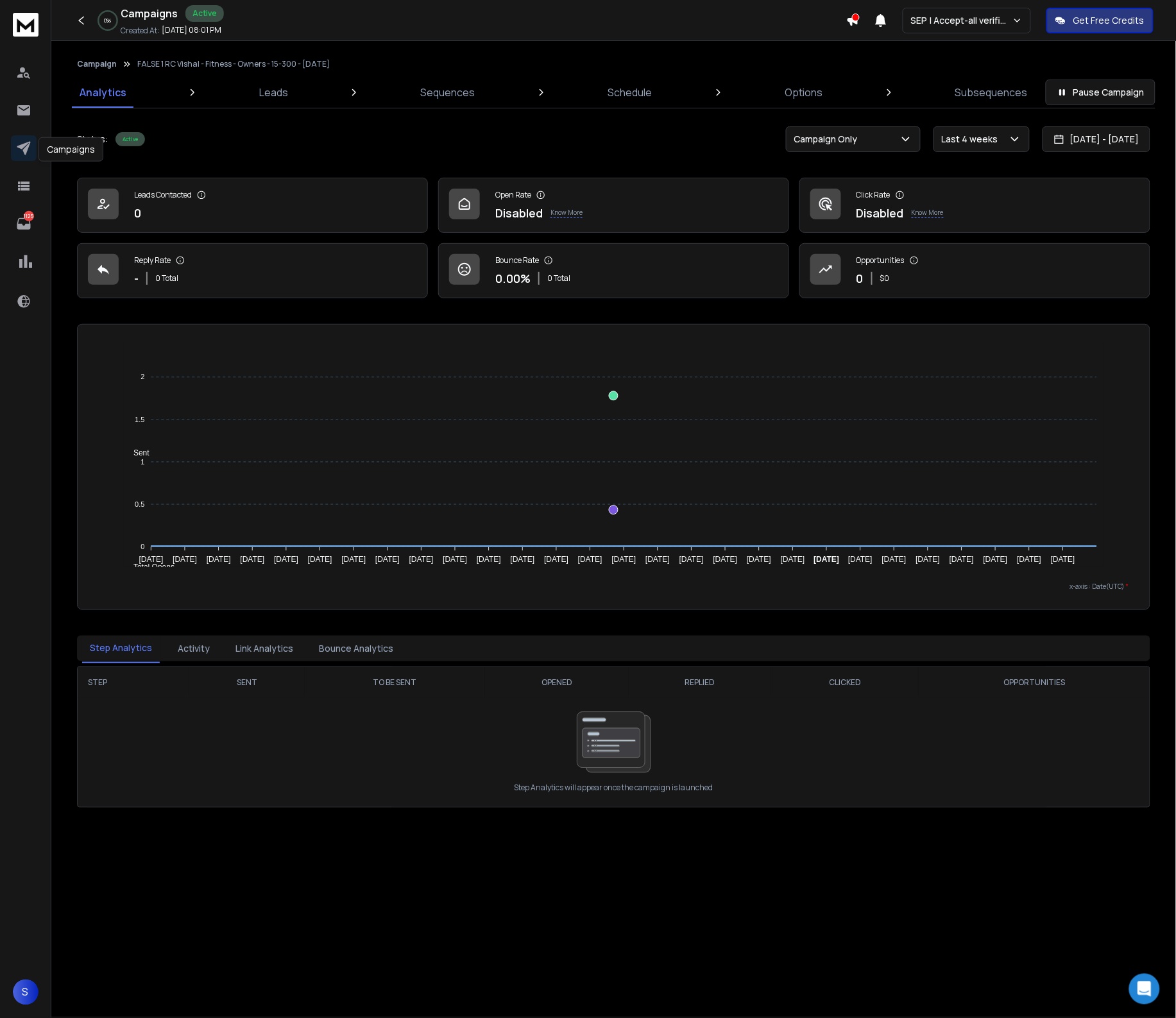
click at [20, 152] on icon at bounding box center [23, 148] width 15 height 15
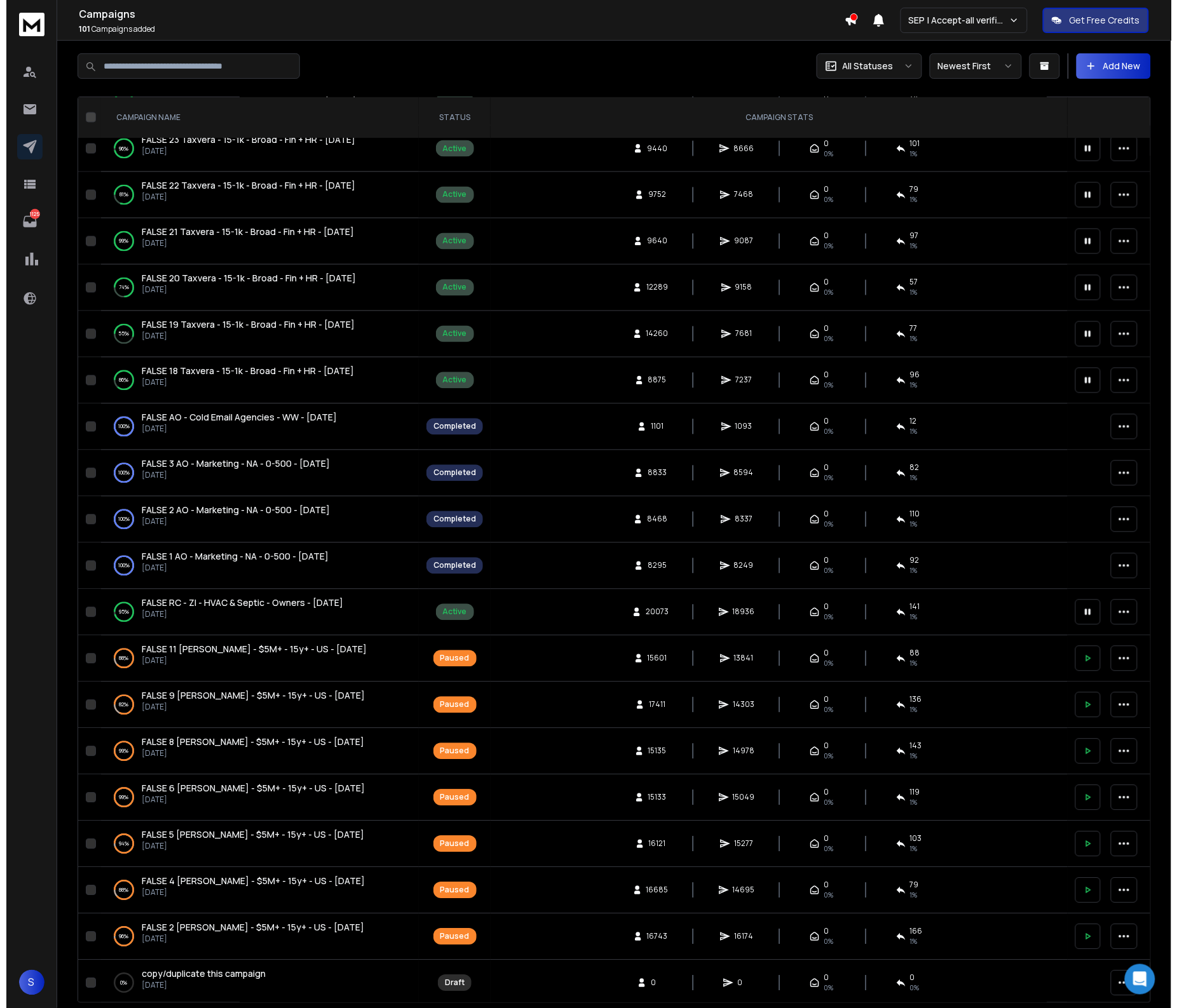
scroll to position [3841, 0]
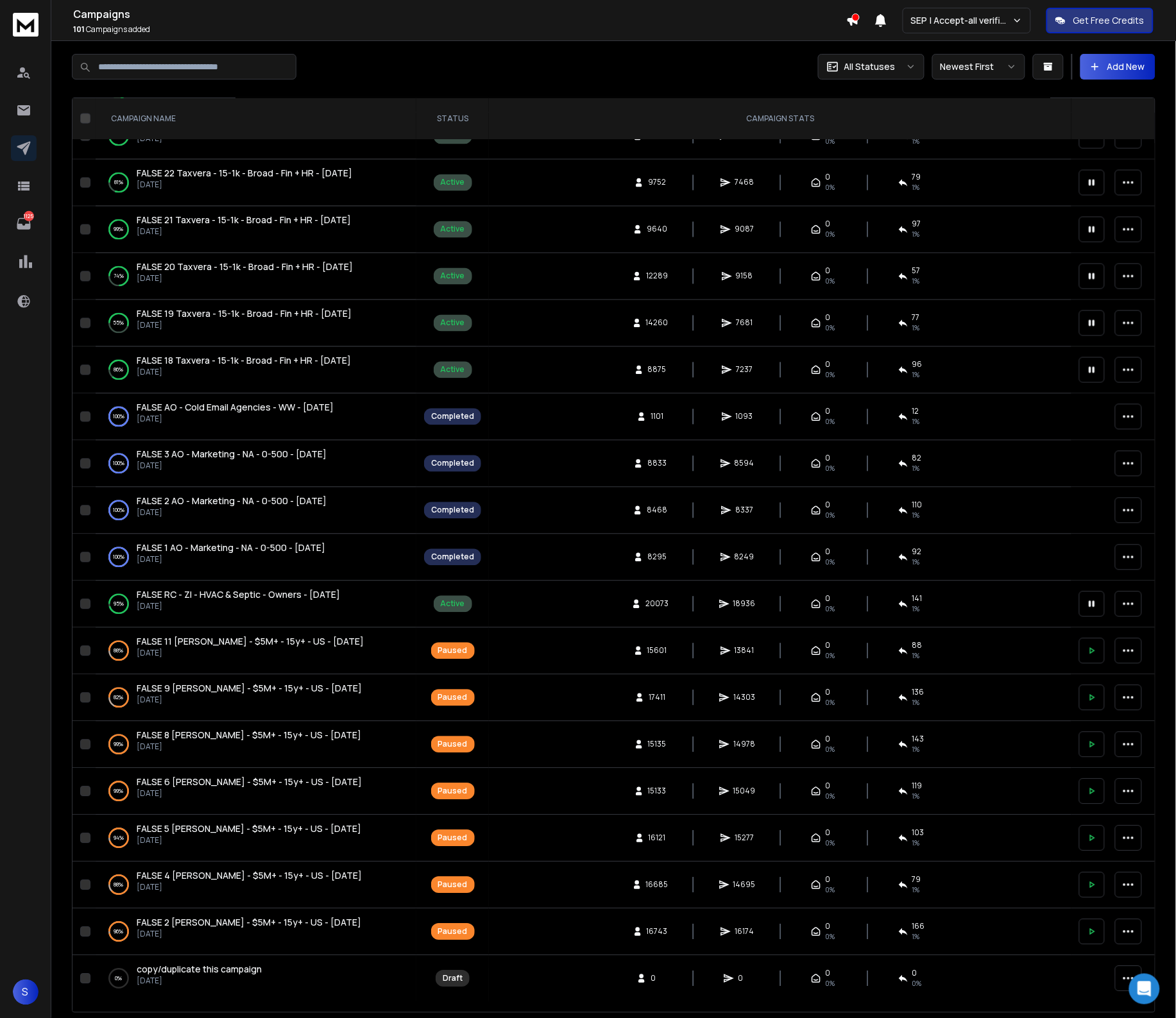
click at [1116, 982] on button "button" at bounding box center [1129, 979] width 27 height 26
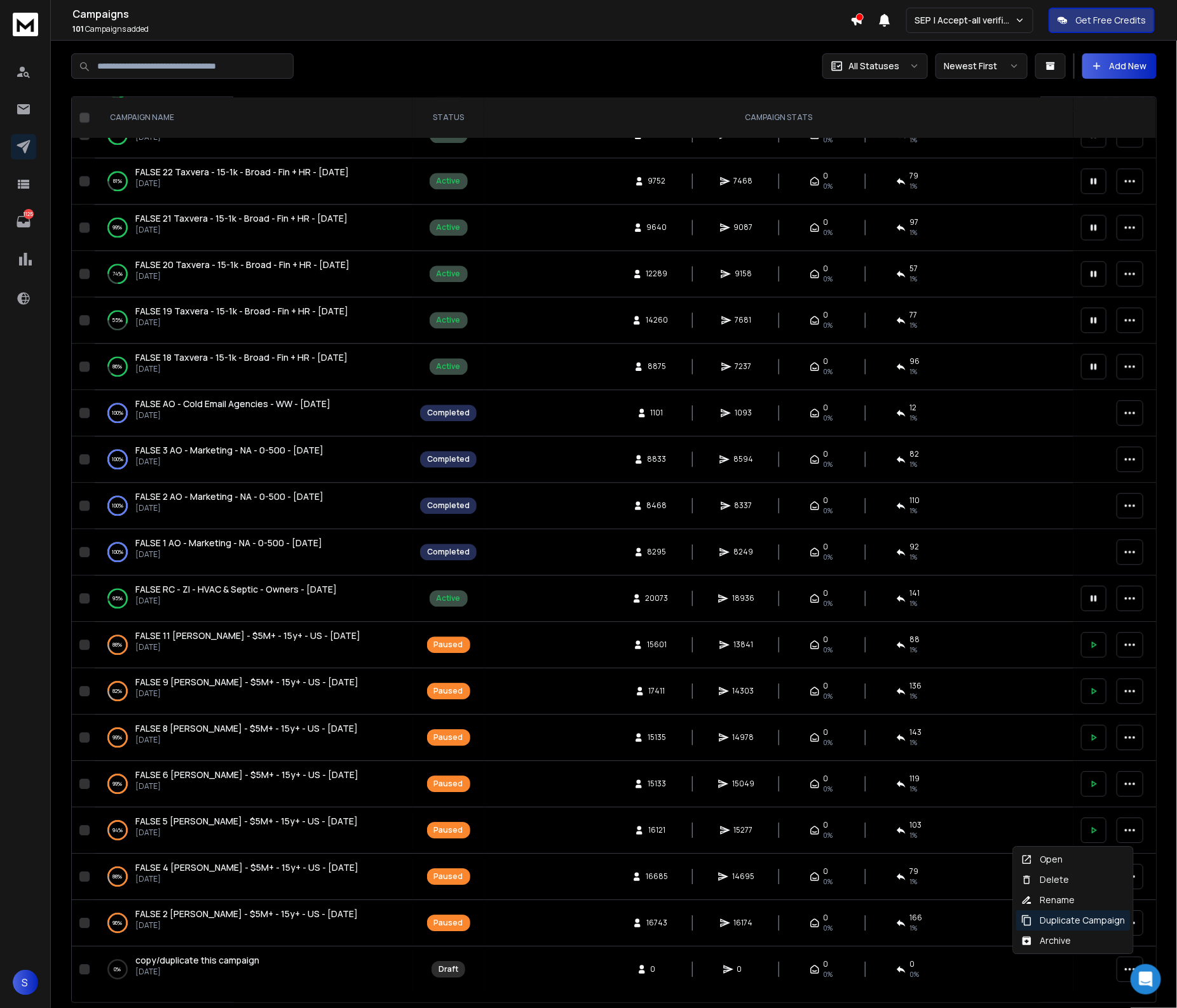
click at [1069, 925] on div "Duplicate Campaign" at bounding box center [1073, 921] width 104 height 13
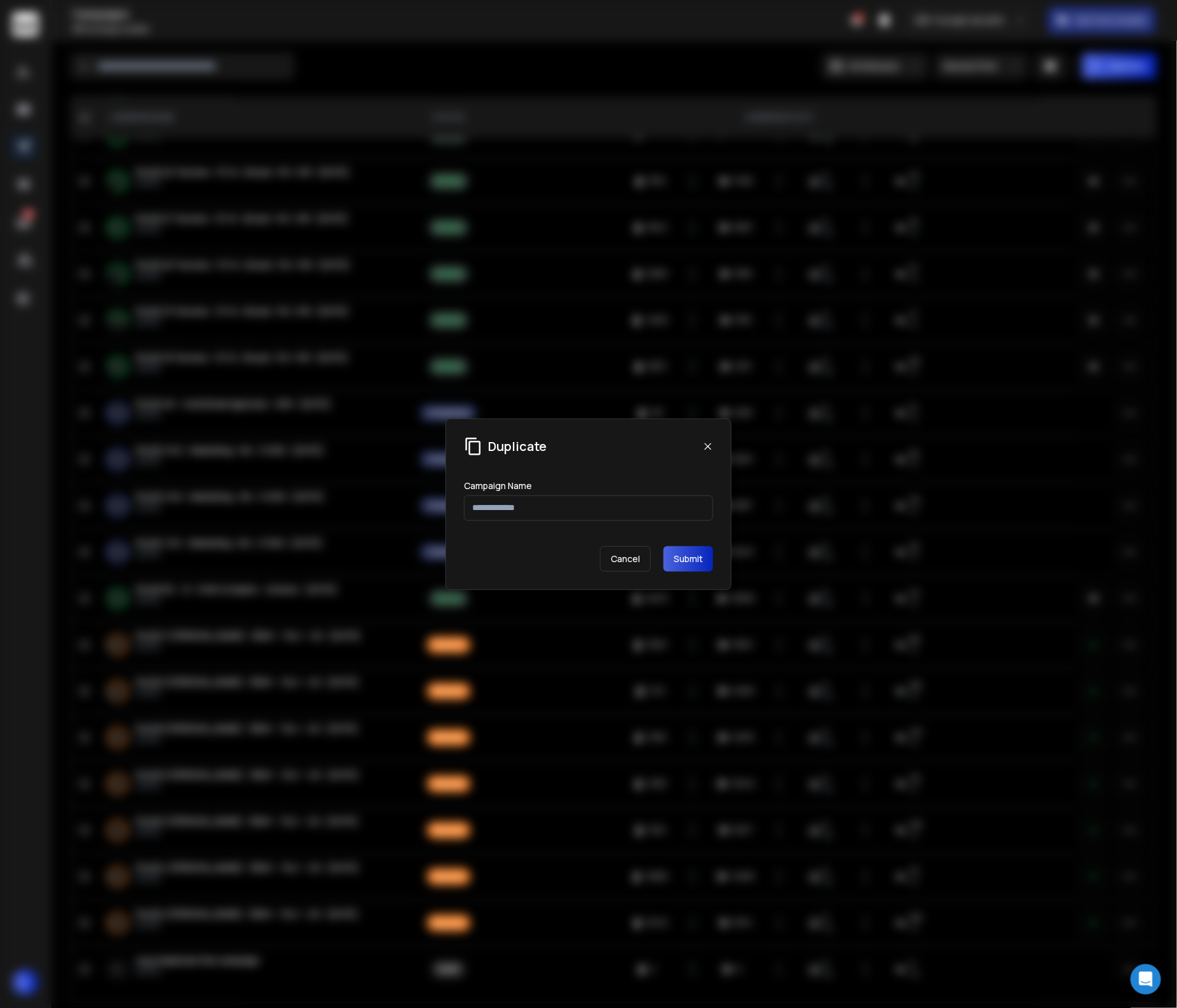
click at [573, 510] on input "text" at bounding box center [588, 508] width 249 height 25
paste input "**********"
type input "**********"
click at [690, 551] on button "Submit" at bounding box center [688, 558] width 49 height 25
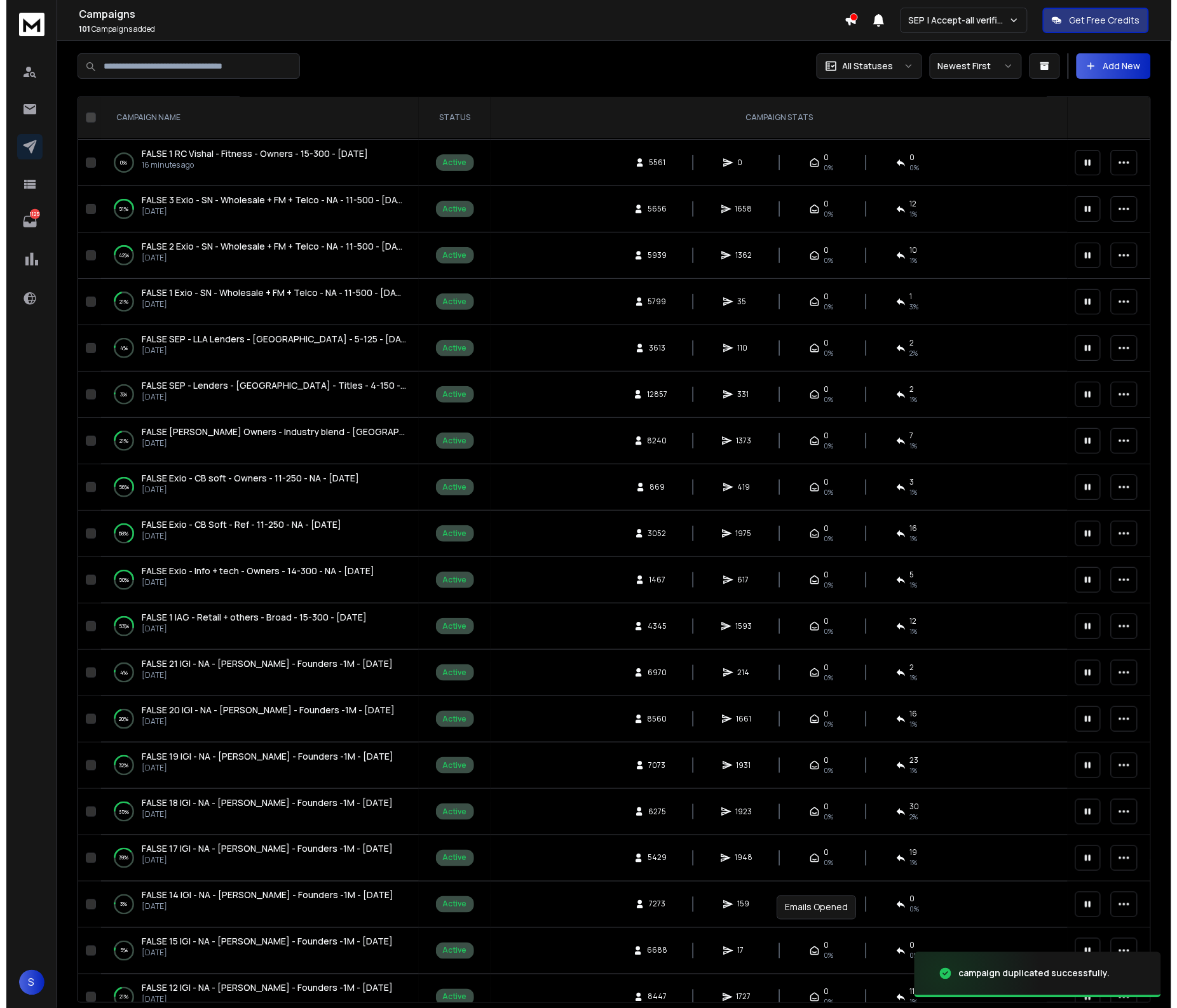
scroll to position [0, 0]
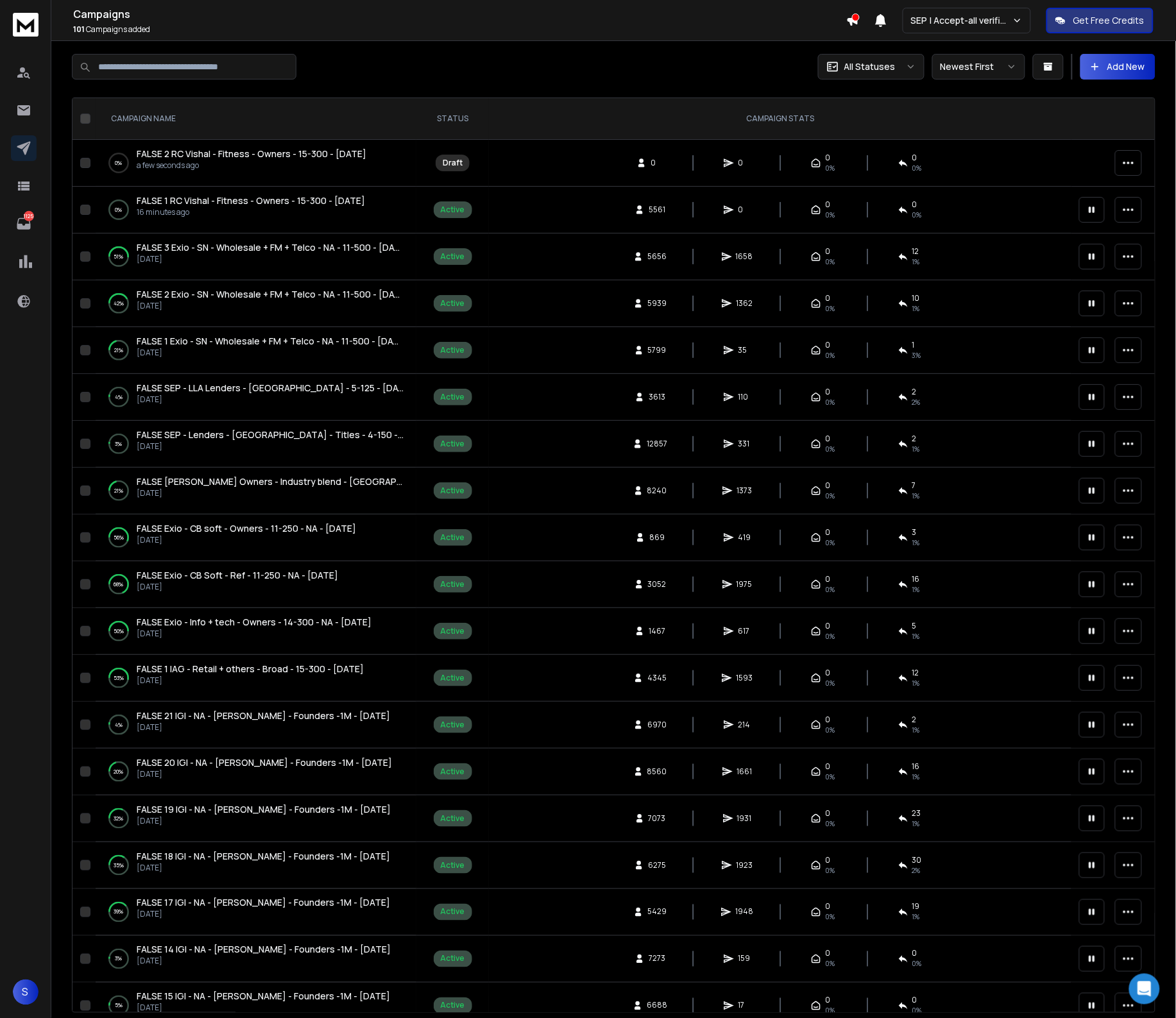
click at [297, 155] on span "FALSE 2 RC Vishal - Fitness - Owners - 15-300 - 09.04.2025" at bounding box center [251, 154] width 229 height 12
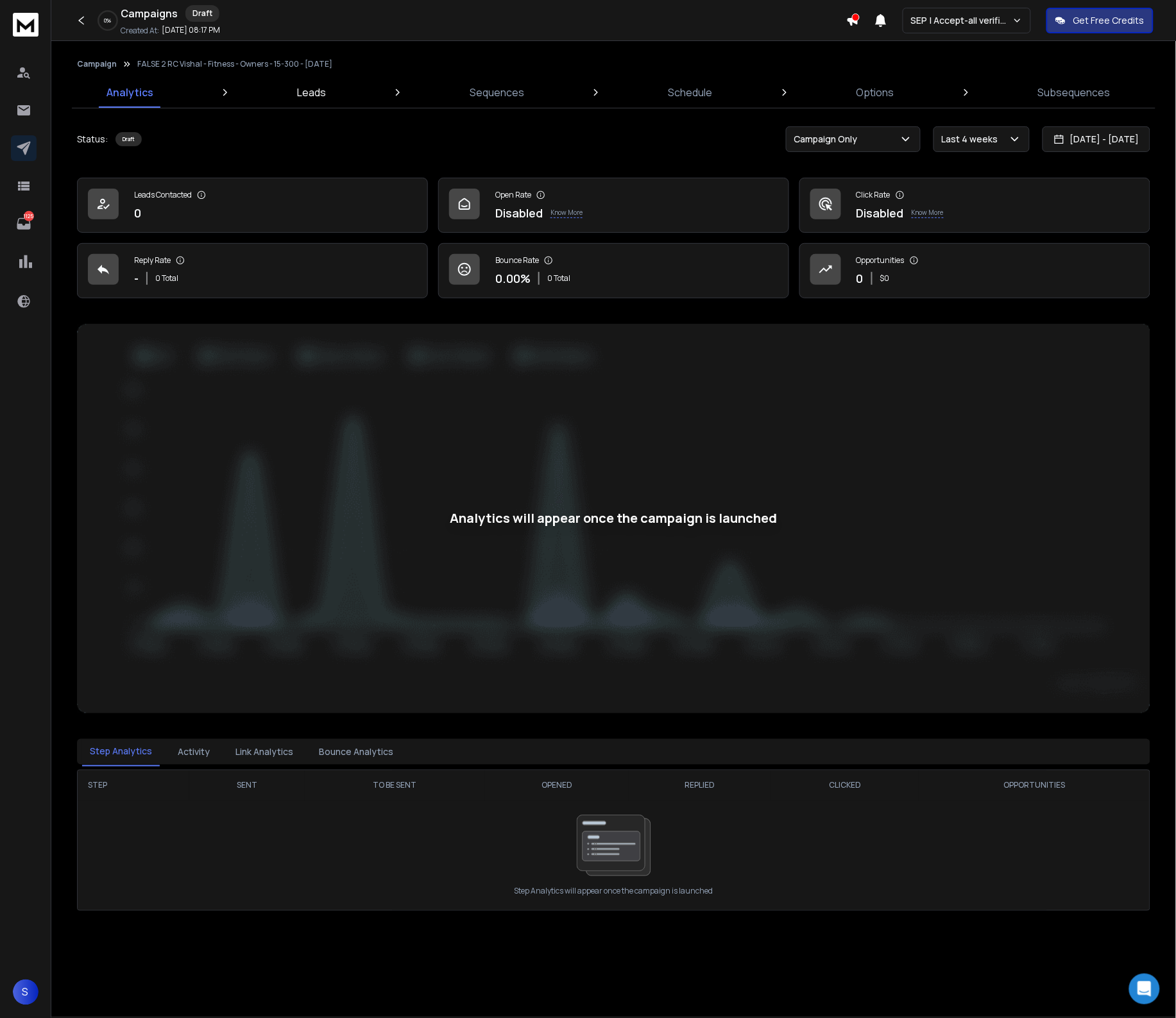
click at [325, 88] on p "Leads" at bounding box center [312, 92] width 29 height 15
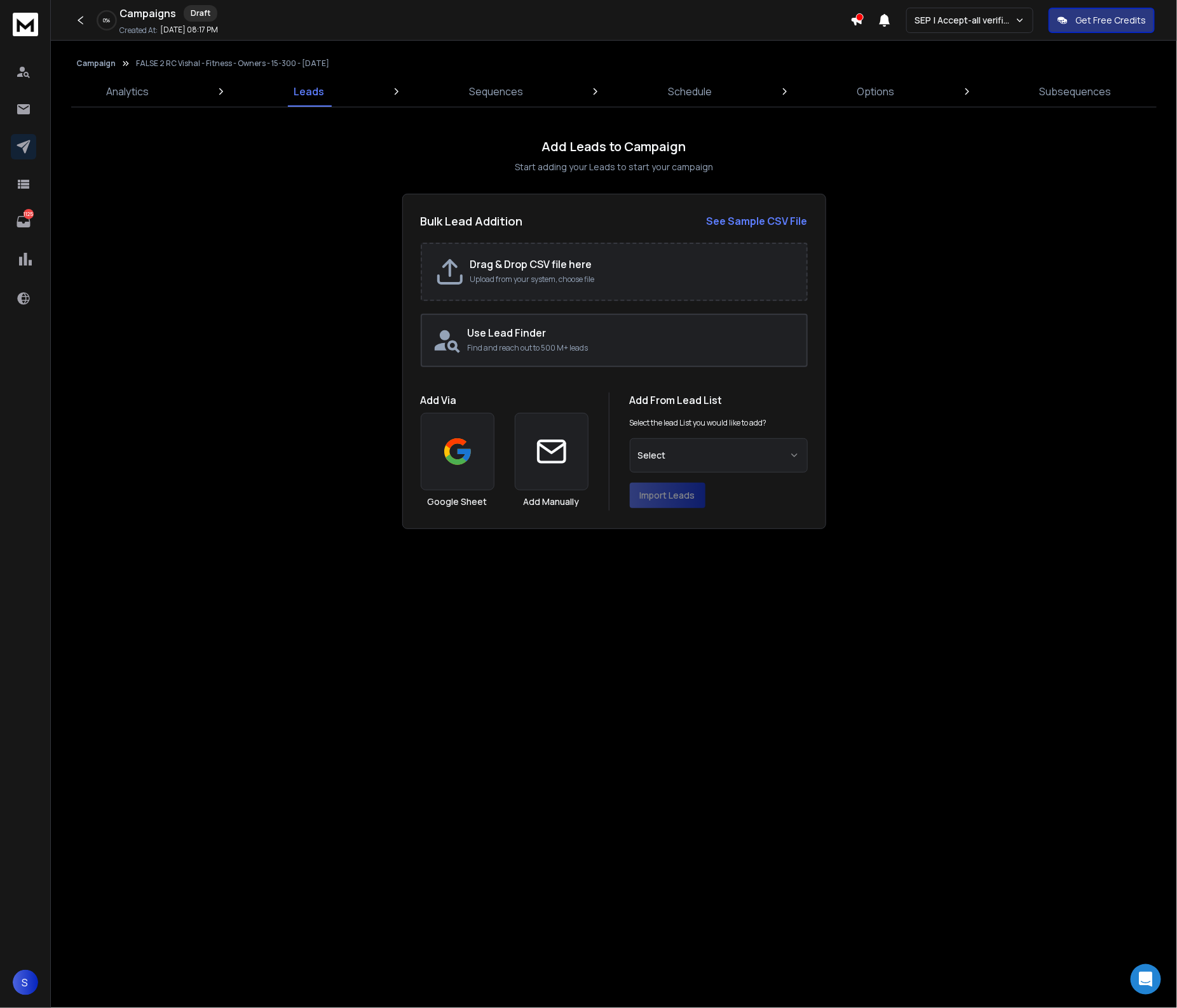
click at [634, 275] on p "Upload from your system, choose file" at bounding box center [631, 280] width 324 height 10
type input "**********"
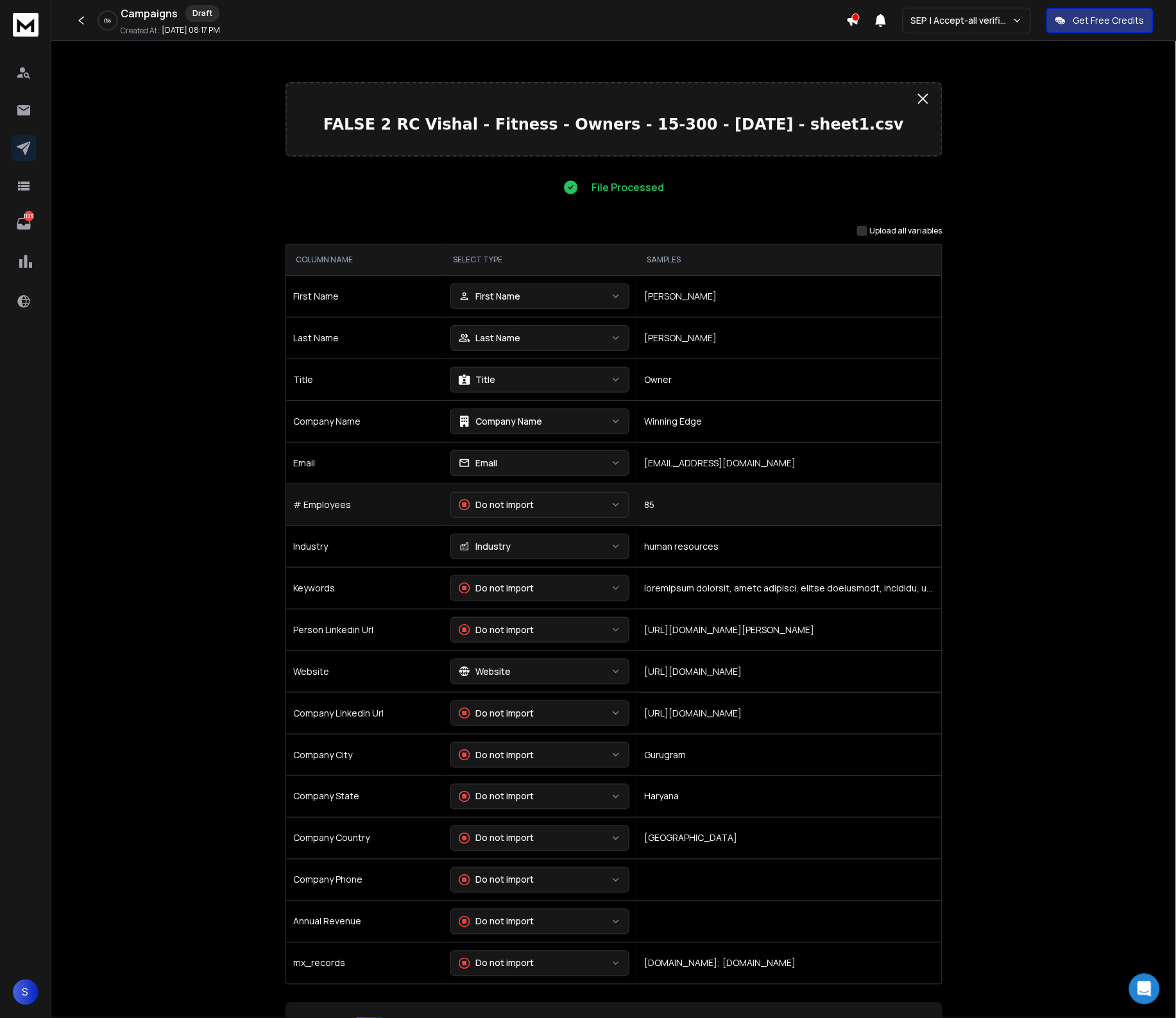
click at [576, 505] on button "Do not import" at bounding box center [540, 505] width 179 height 26
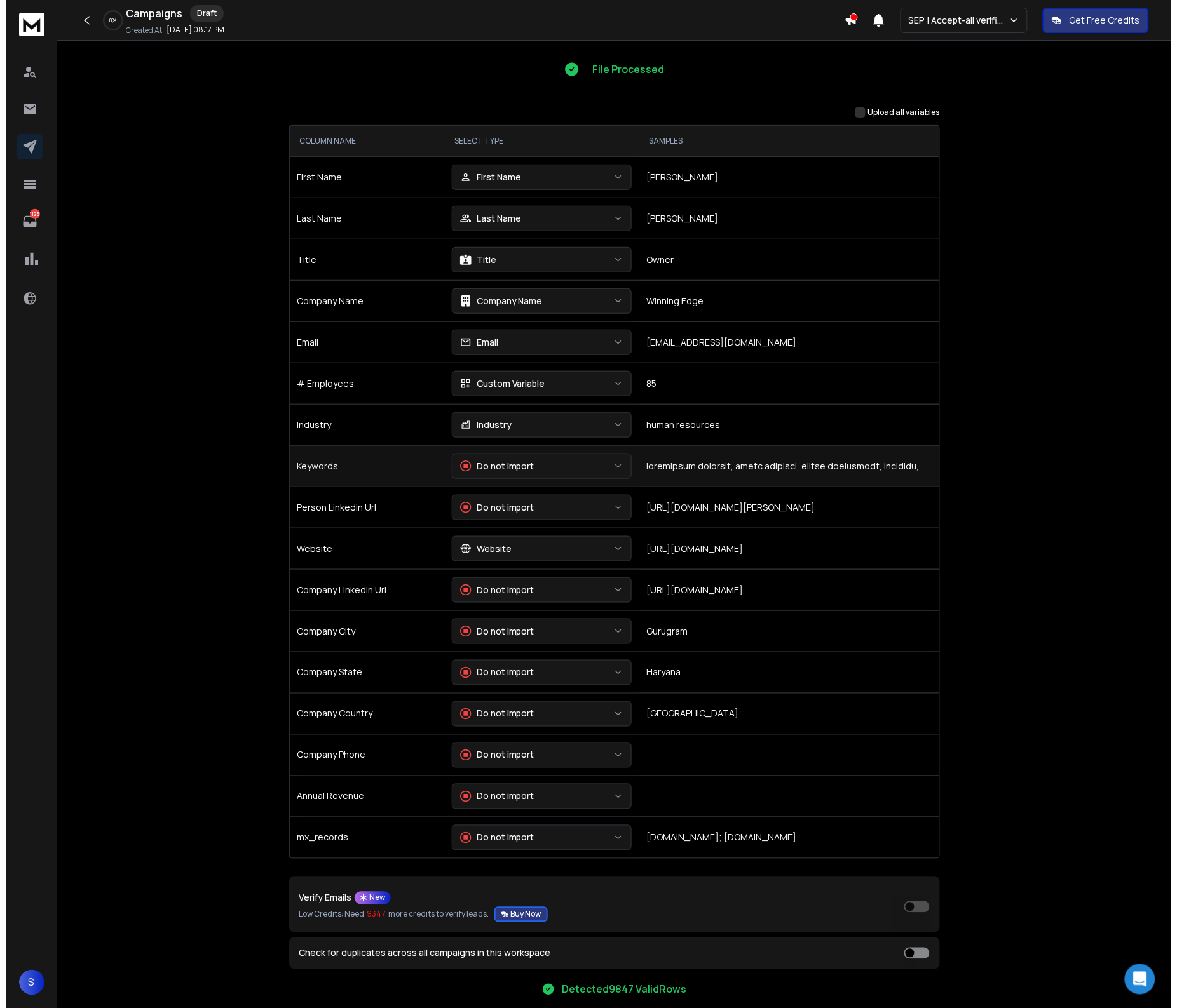
scroll to position [165, 0]
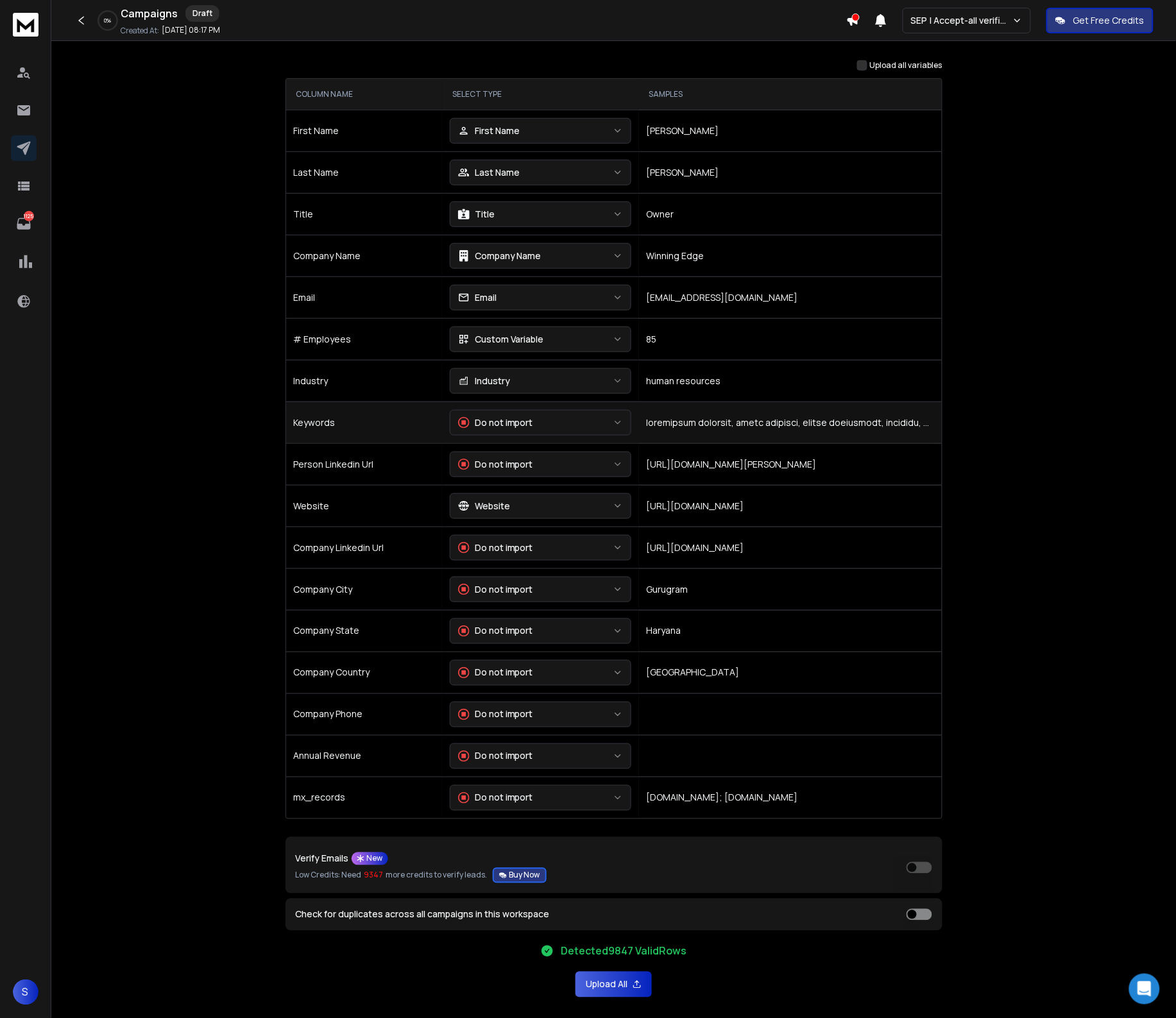
click at [594, 422] on button "Do not import" at bounding box center [540, 423] width 181 height 26
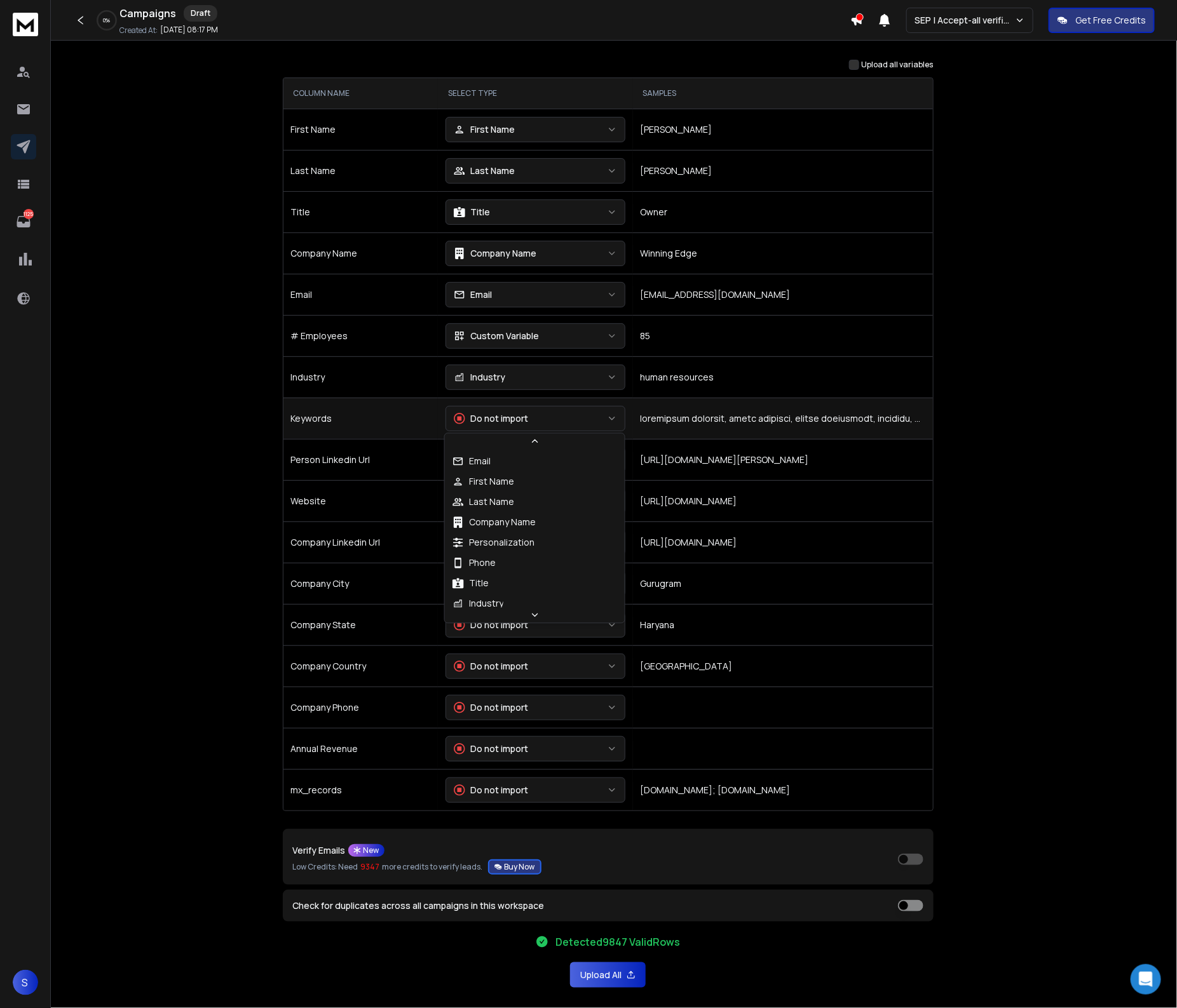
scroll to position [128, 0]
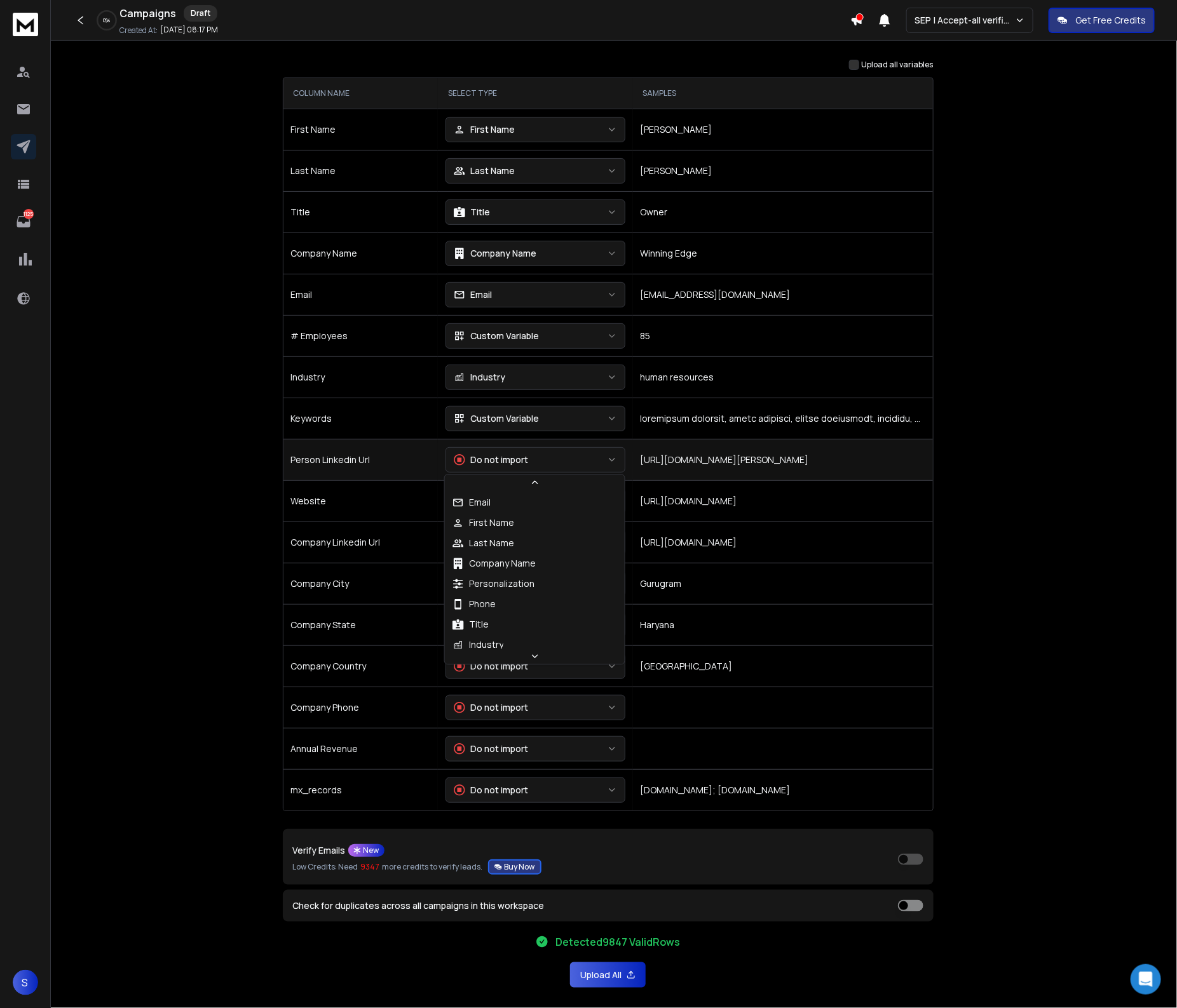
click at [545, 466] on button "Do not import" at bounding box center [535, 459] width 180 height 25
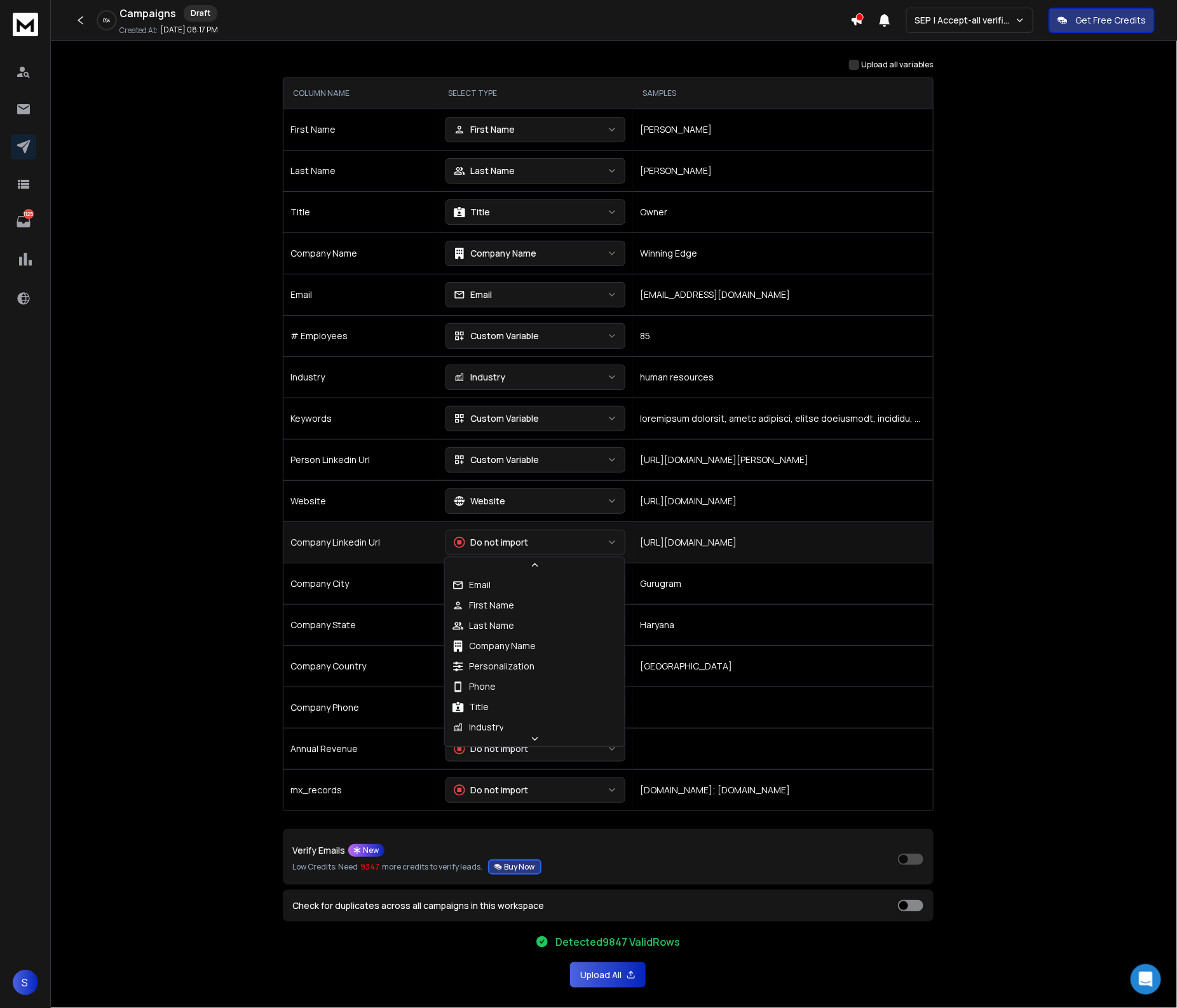
click at [546, 548] on button "Do not import" at bounding box center [535, 542] width 180 height 25
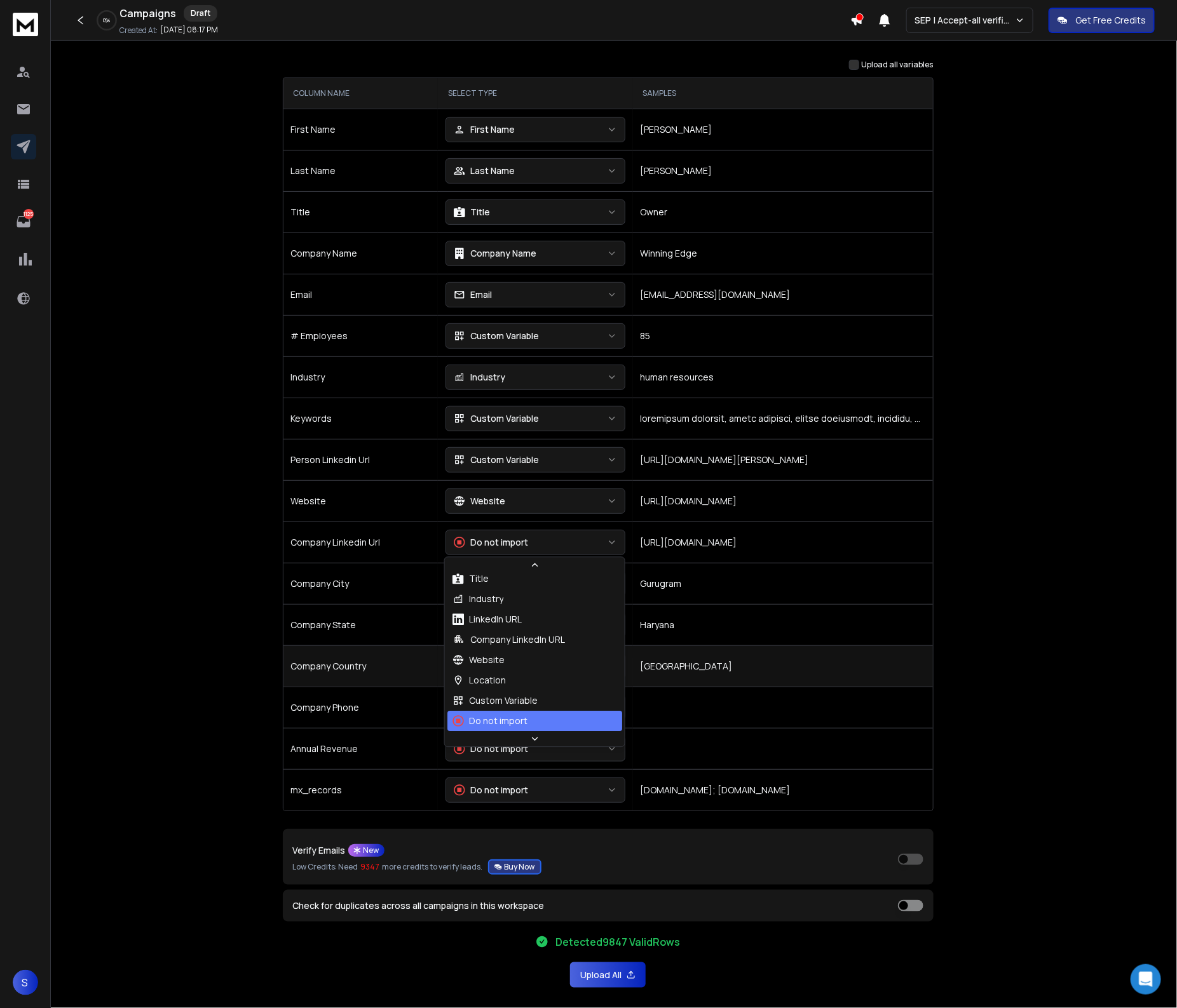
drag, startPoint x: 519, startPoint y: 696, endPoint x: 519, endPoint y: 653, distance: 43.0
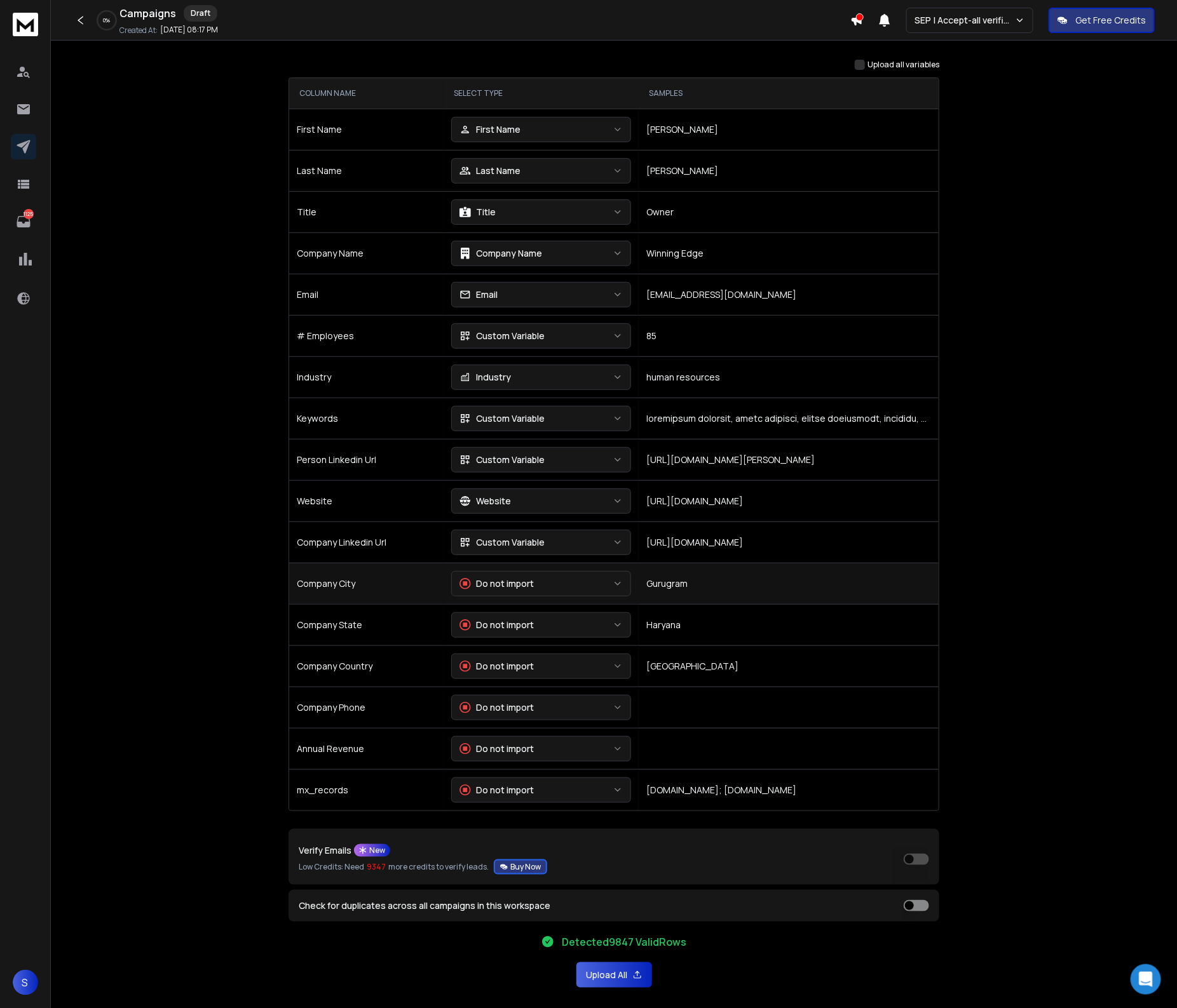
click at [525, 589] on button "Do not import" at bounding box center [541, 584] width 180 height 25
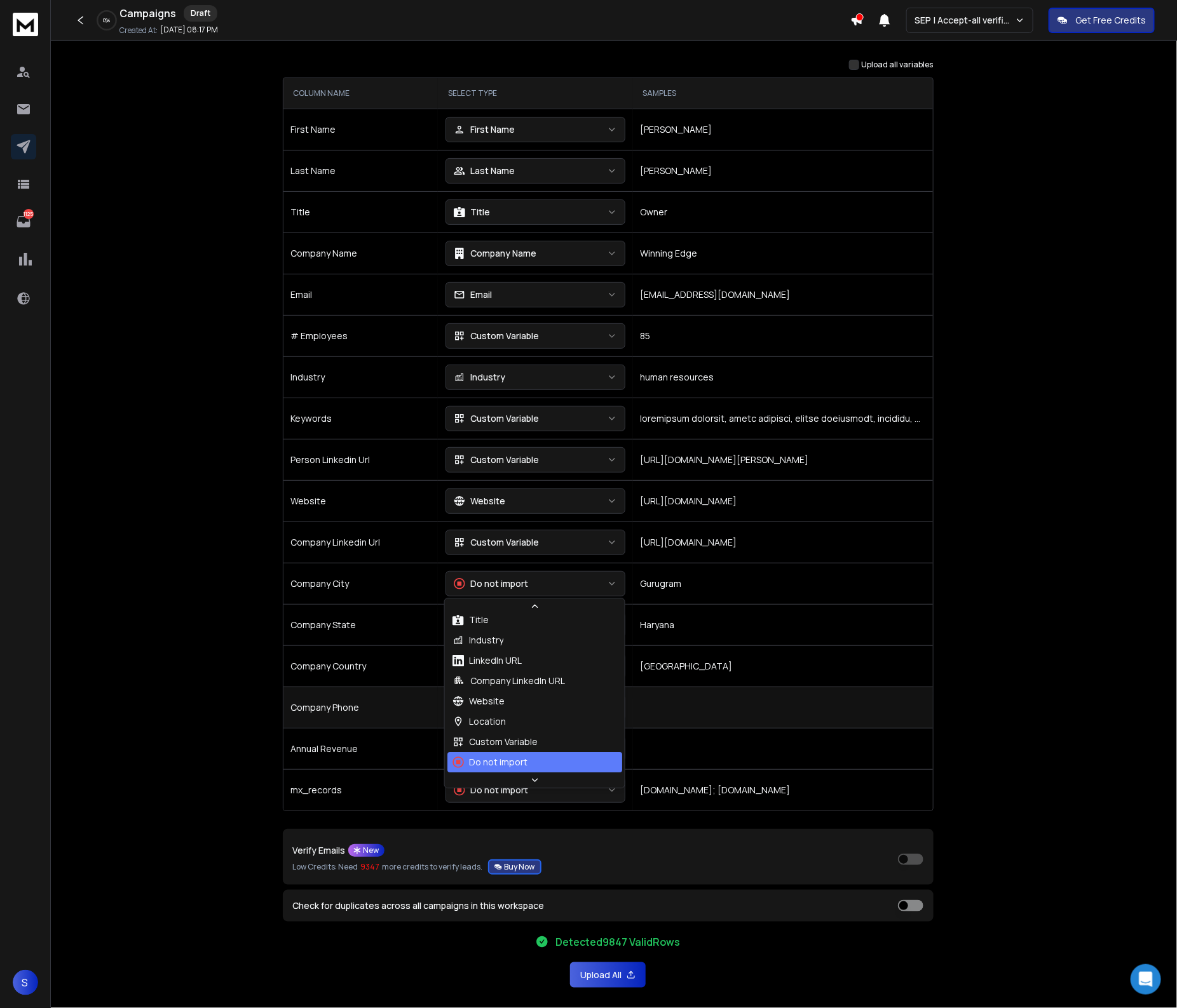
drag, startPoint x: 521, startPoint y: 735, endPoint x: 521, endPoint y: 718, distance: 17.0
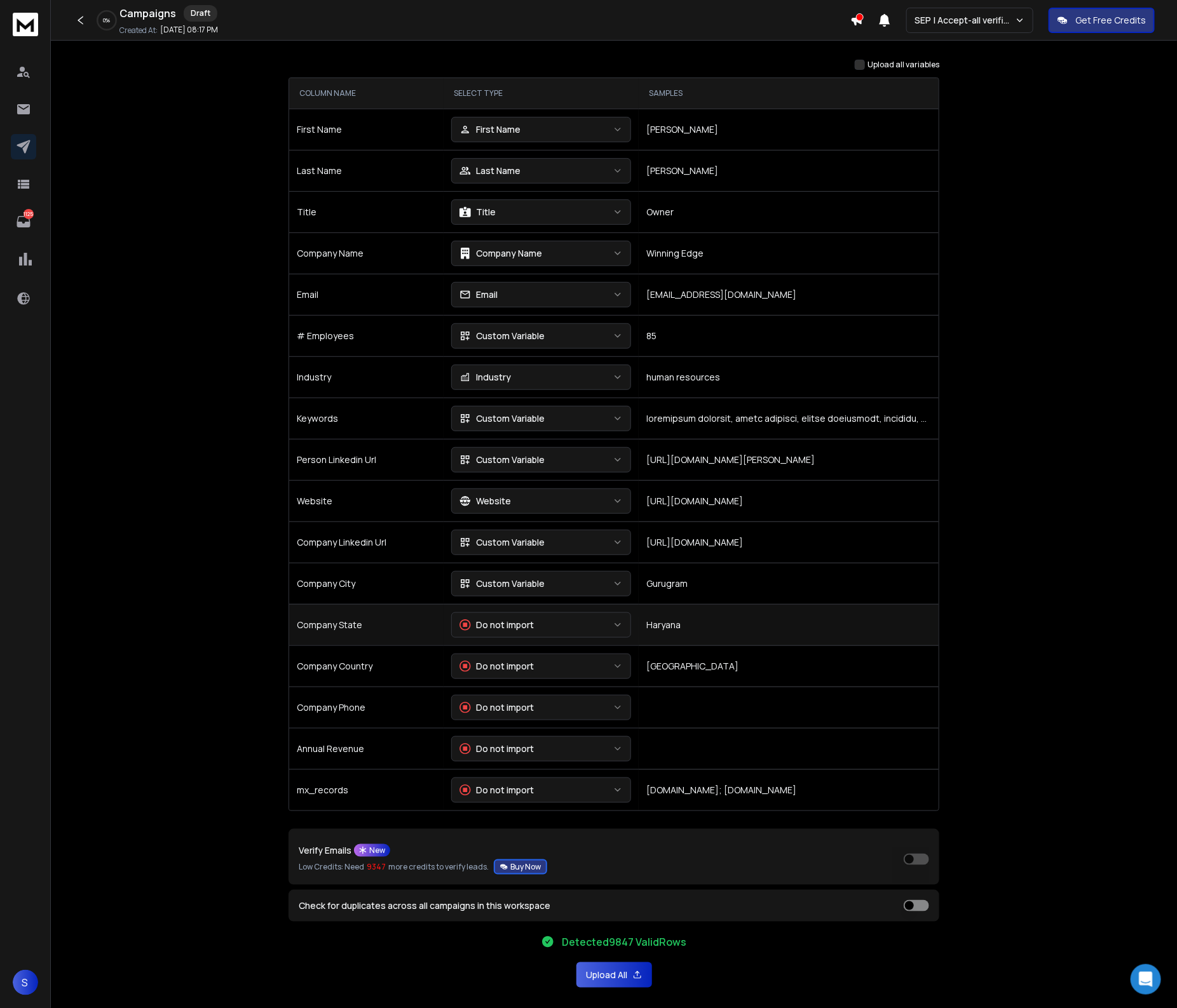
click at [516, 630] on div "Do not import" at bounding box center [497, 625] width 74 height 13
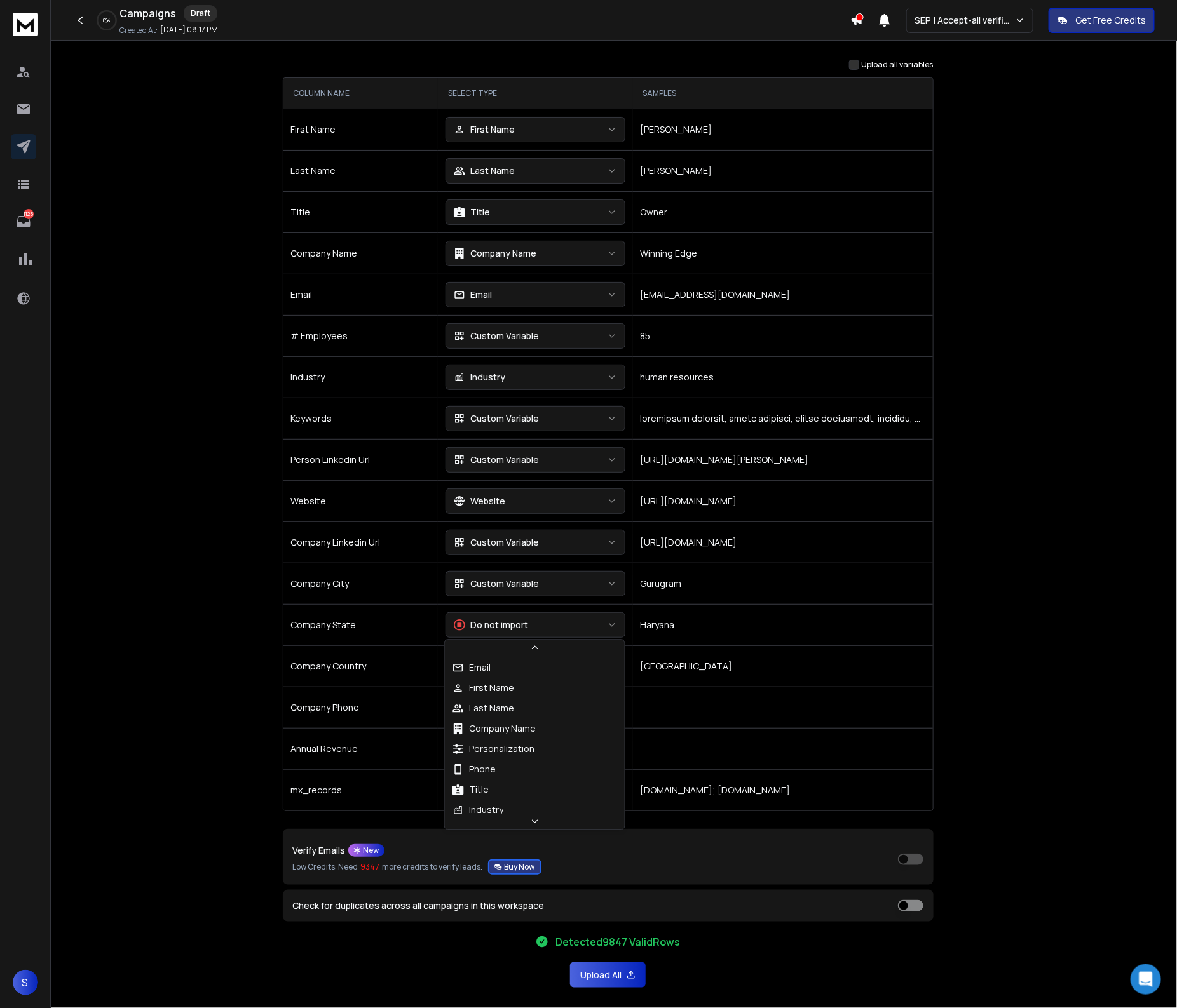
scroll to position [108, 0]
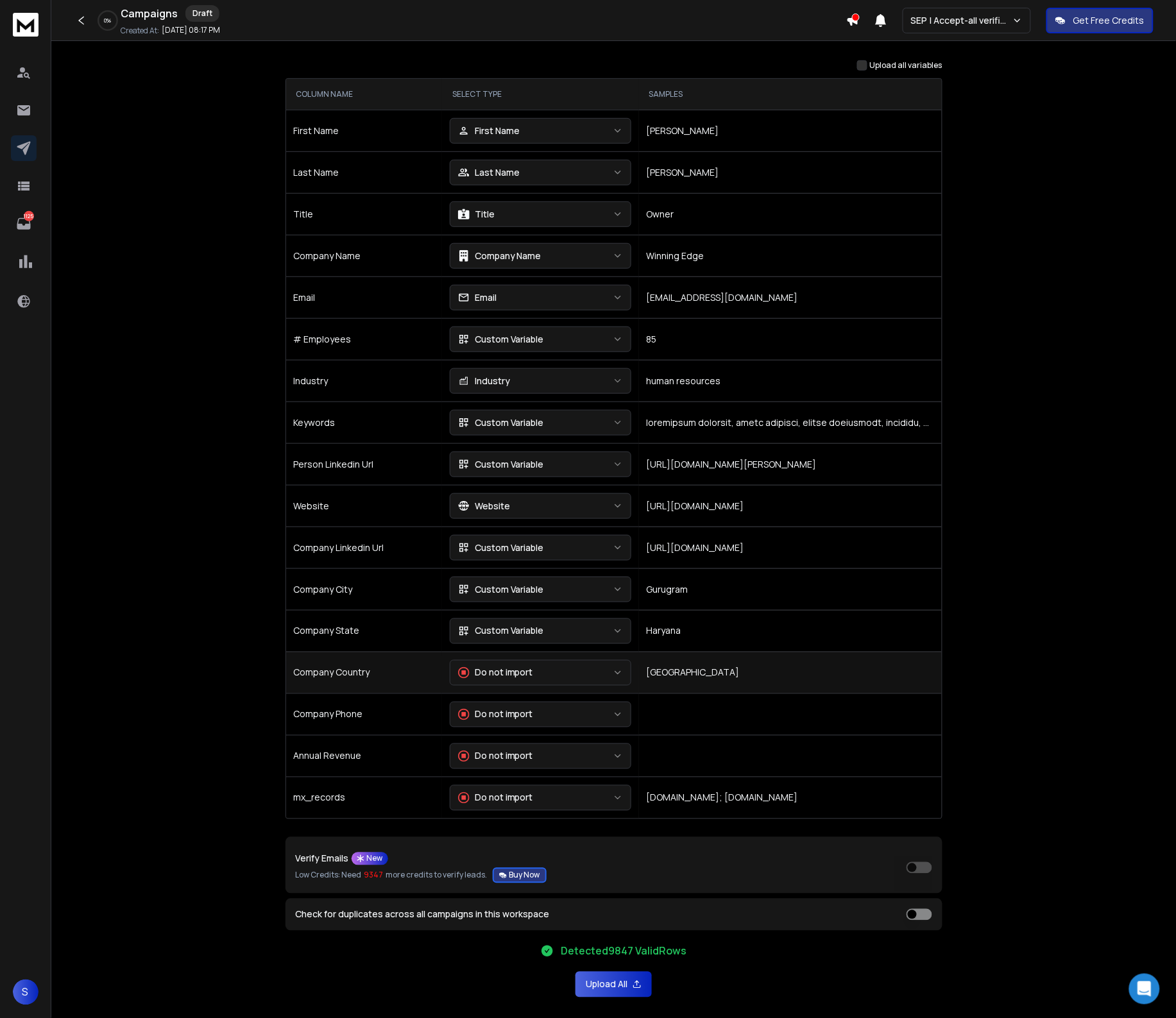
click at [514, 680] on button "Do not import" at bounding box center [540, 672] width 181 height 26
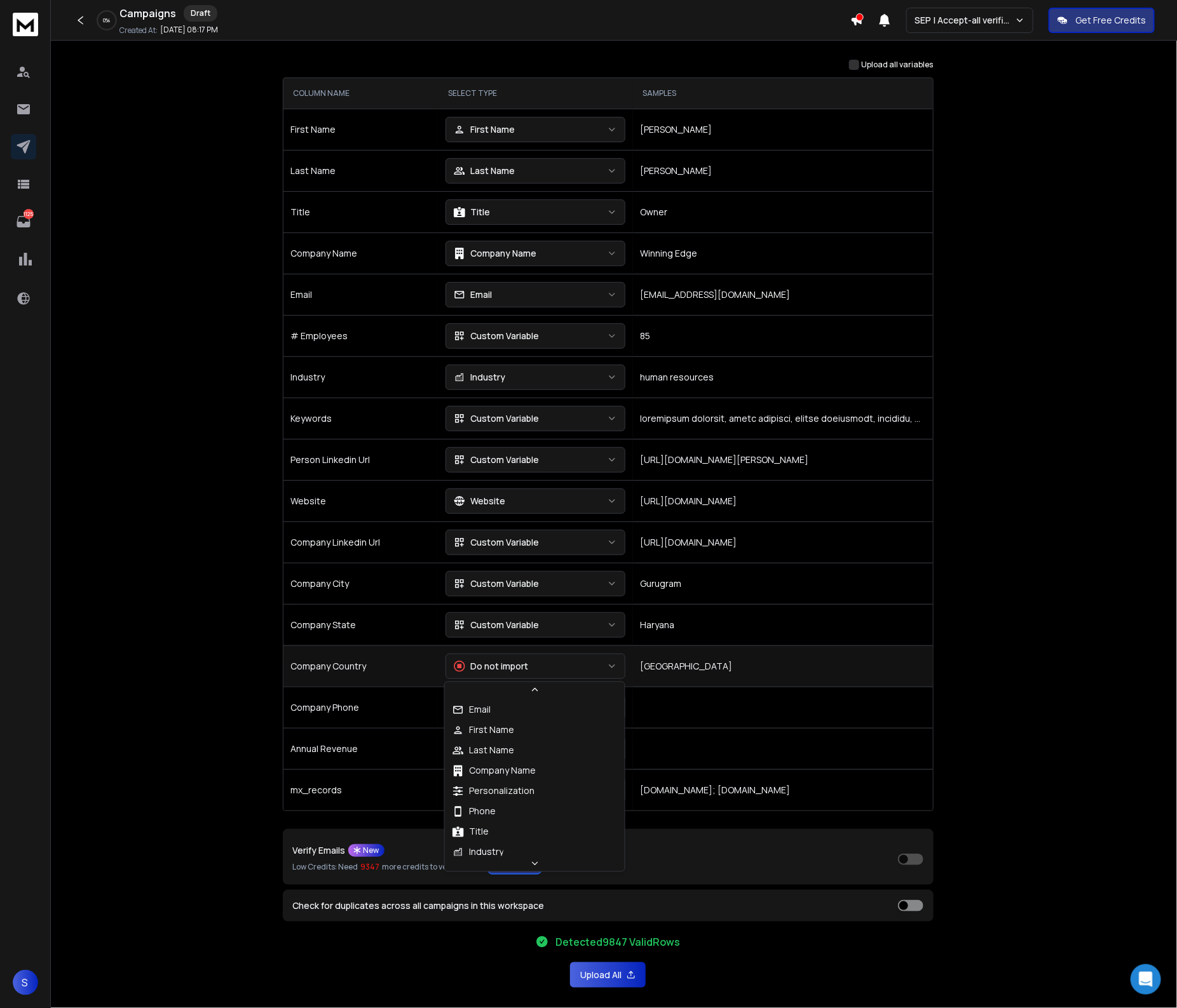
scroll to position [128, 0]
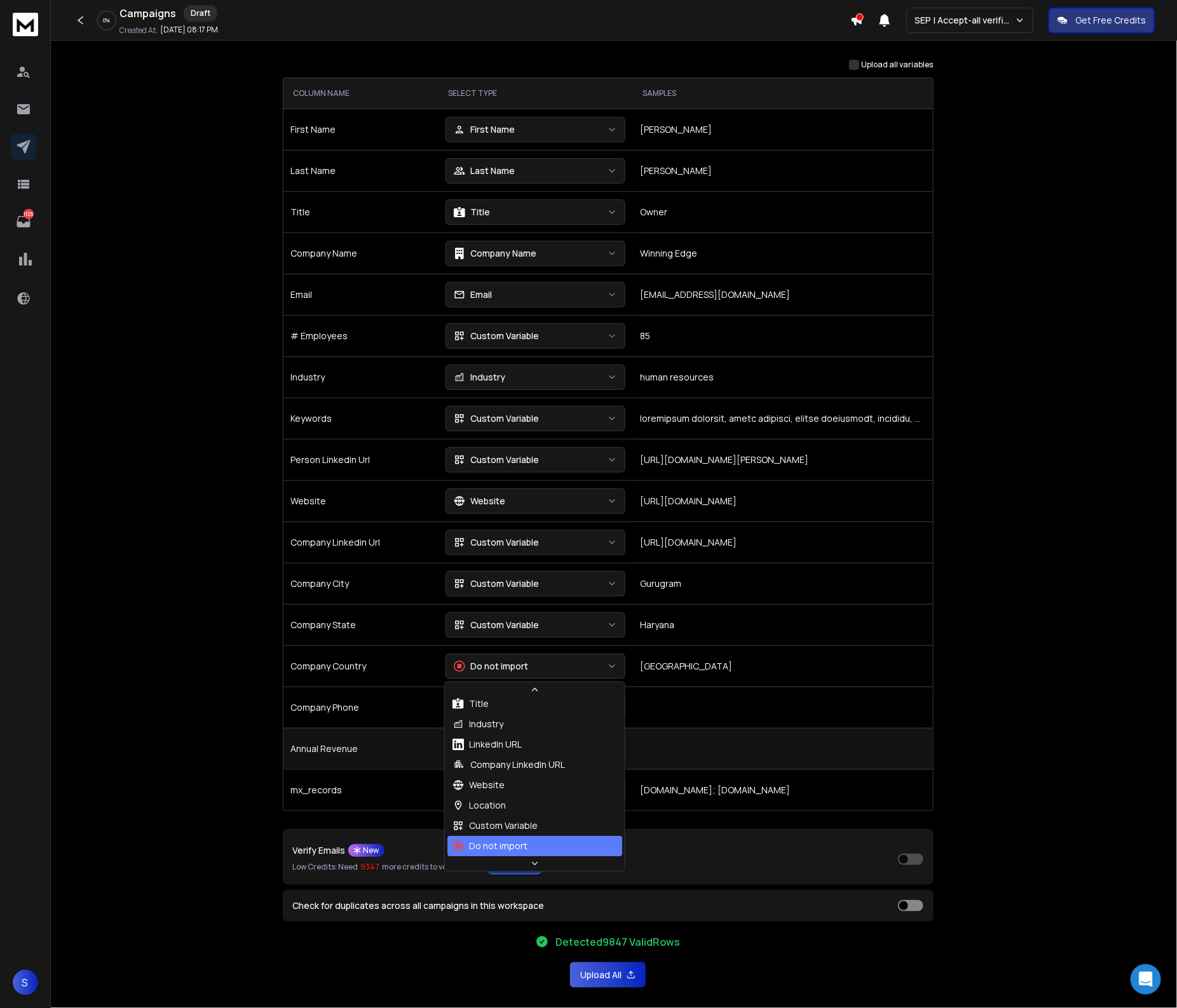
drag, startPoint x: 506, startPoint y: 821, endPoint x: 506, endPoint y: 761, distance: 60.0
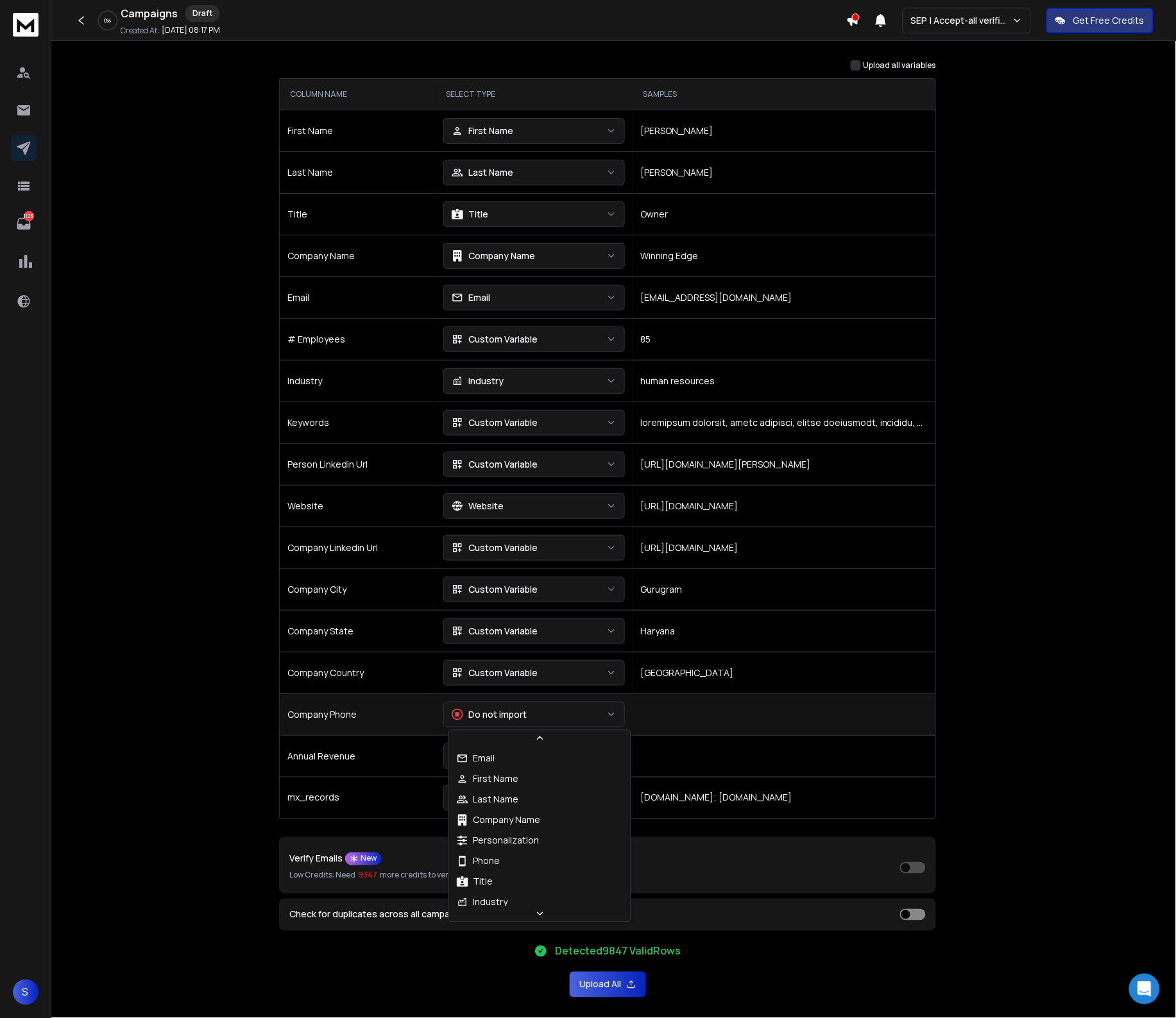
click at [511, 719] on div "Do not import" at bounding box center [489, 715] width 75 height 13
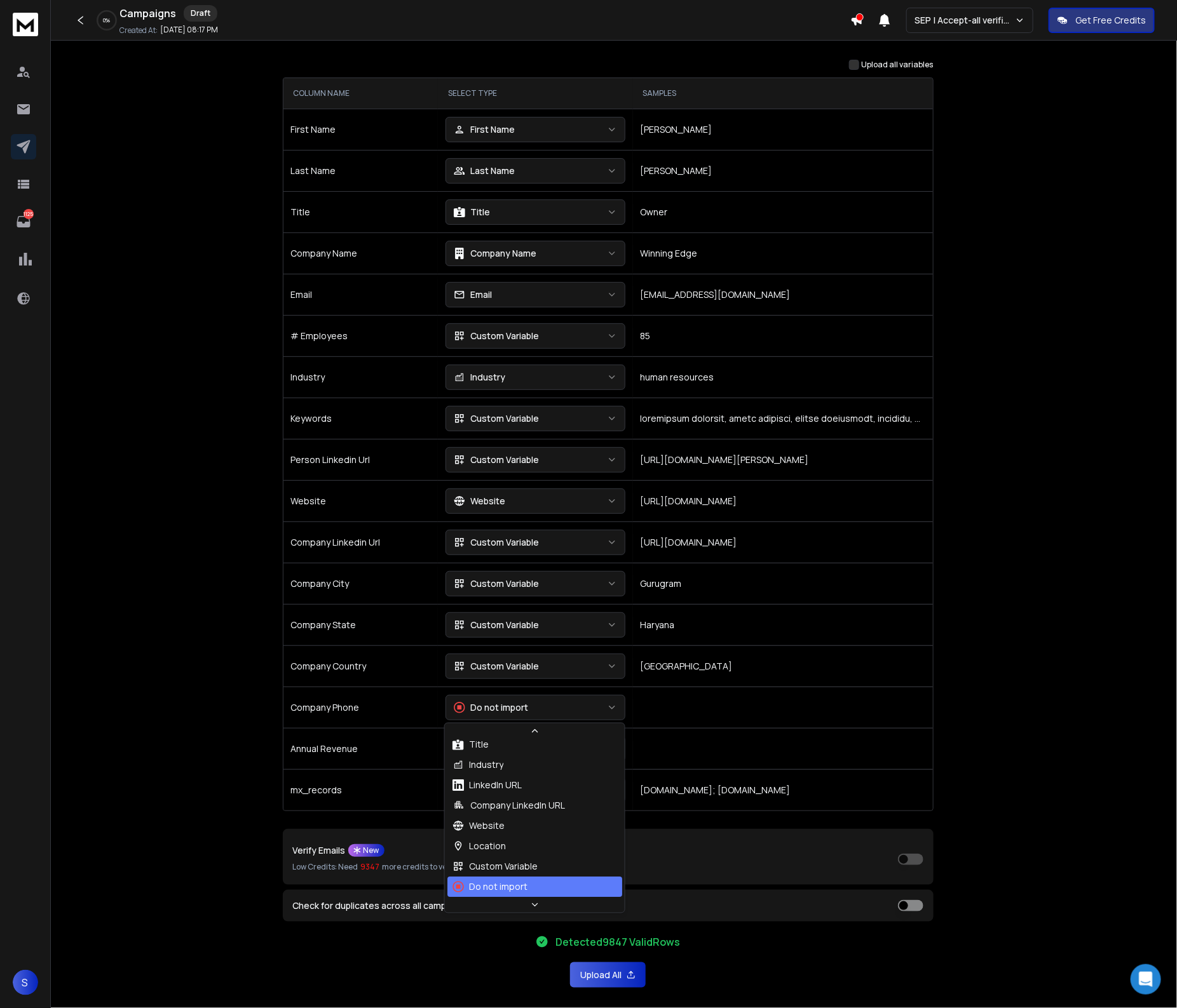
drag, startPoint x: 501, startPoint y: 858, endPoint x: 501, endPoint y: 843, distance: 15.0
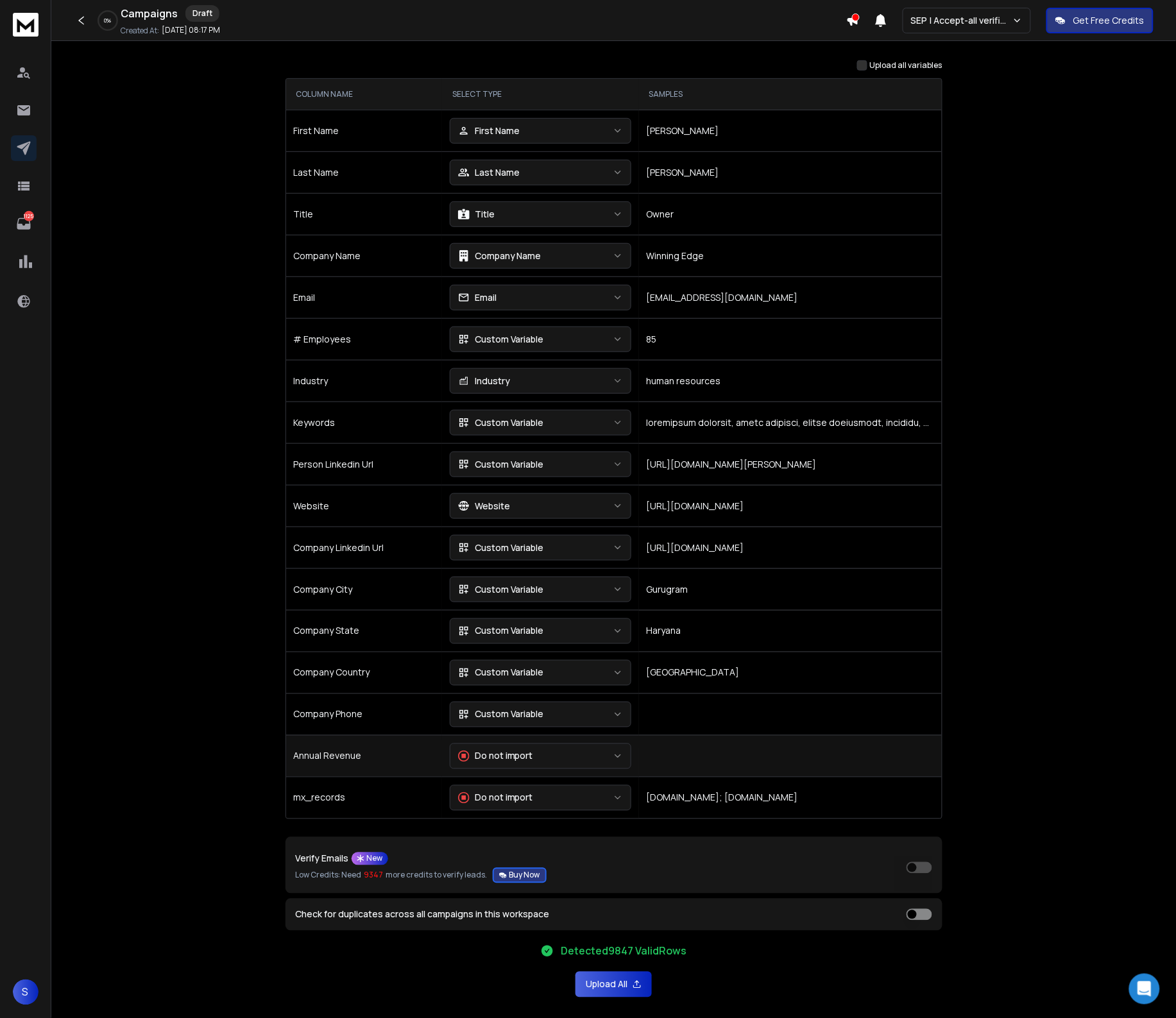
click at [502, 761] on div "Do not import" at bounding box center [496, 756] width 75 height 13
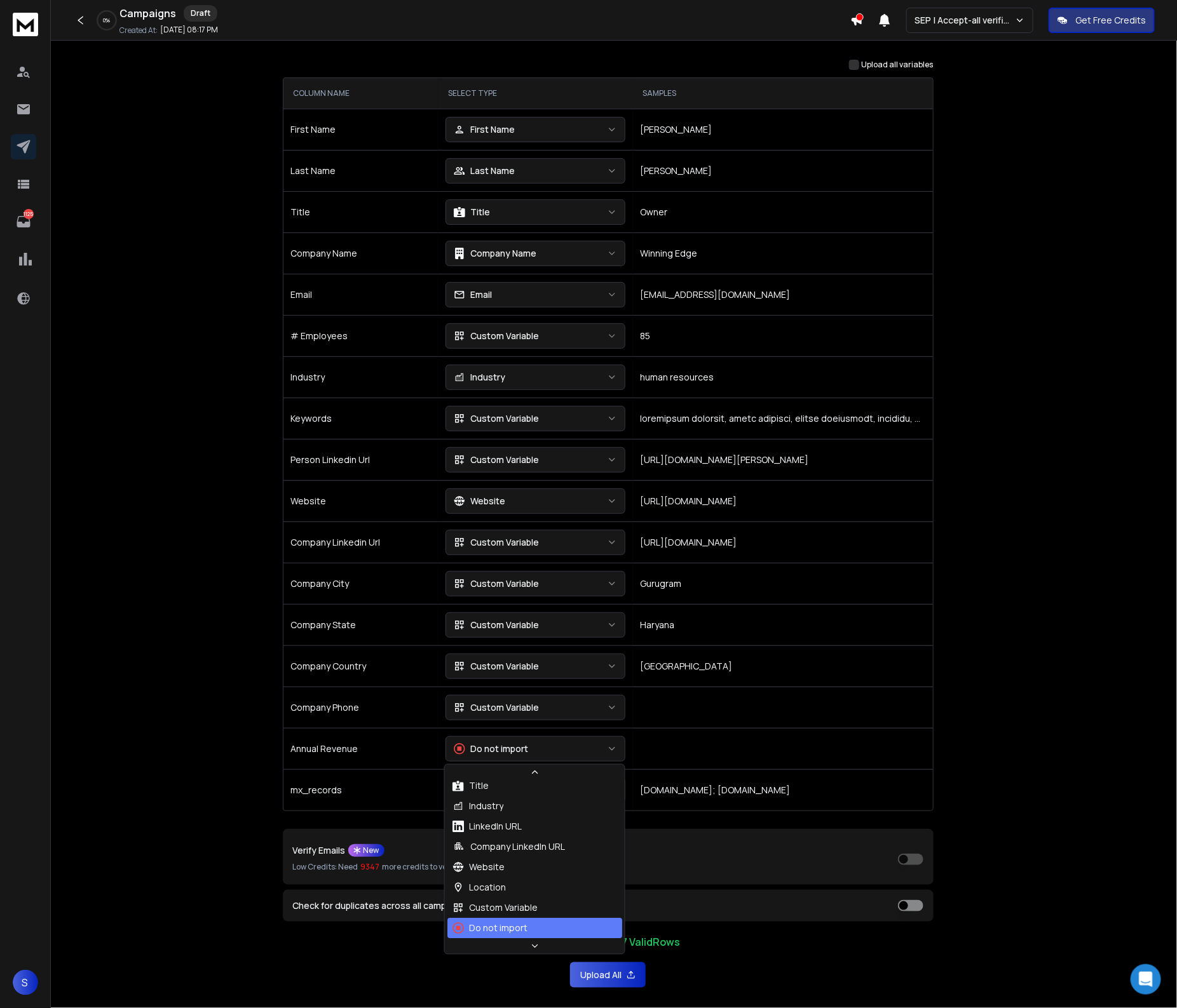
drag, startPoint x: 493, startPoint y: 905, endPoint x: 494, endPoint y: 830, distance: 75.0
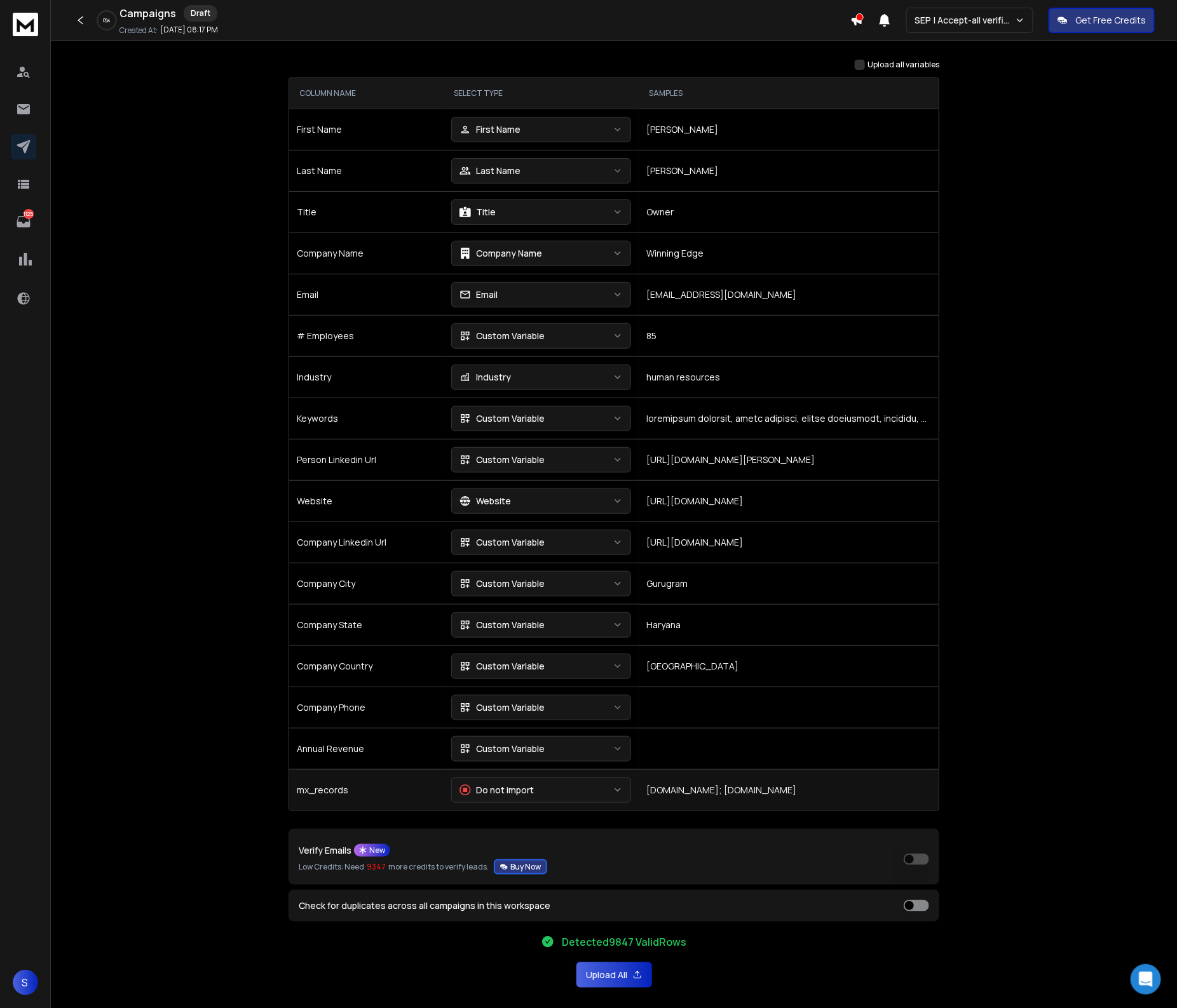
click at [494, 785] on div "Do not import" at bounding box center [497, 791] width 74 height 13
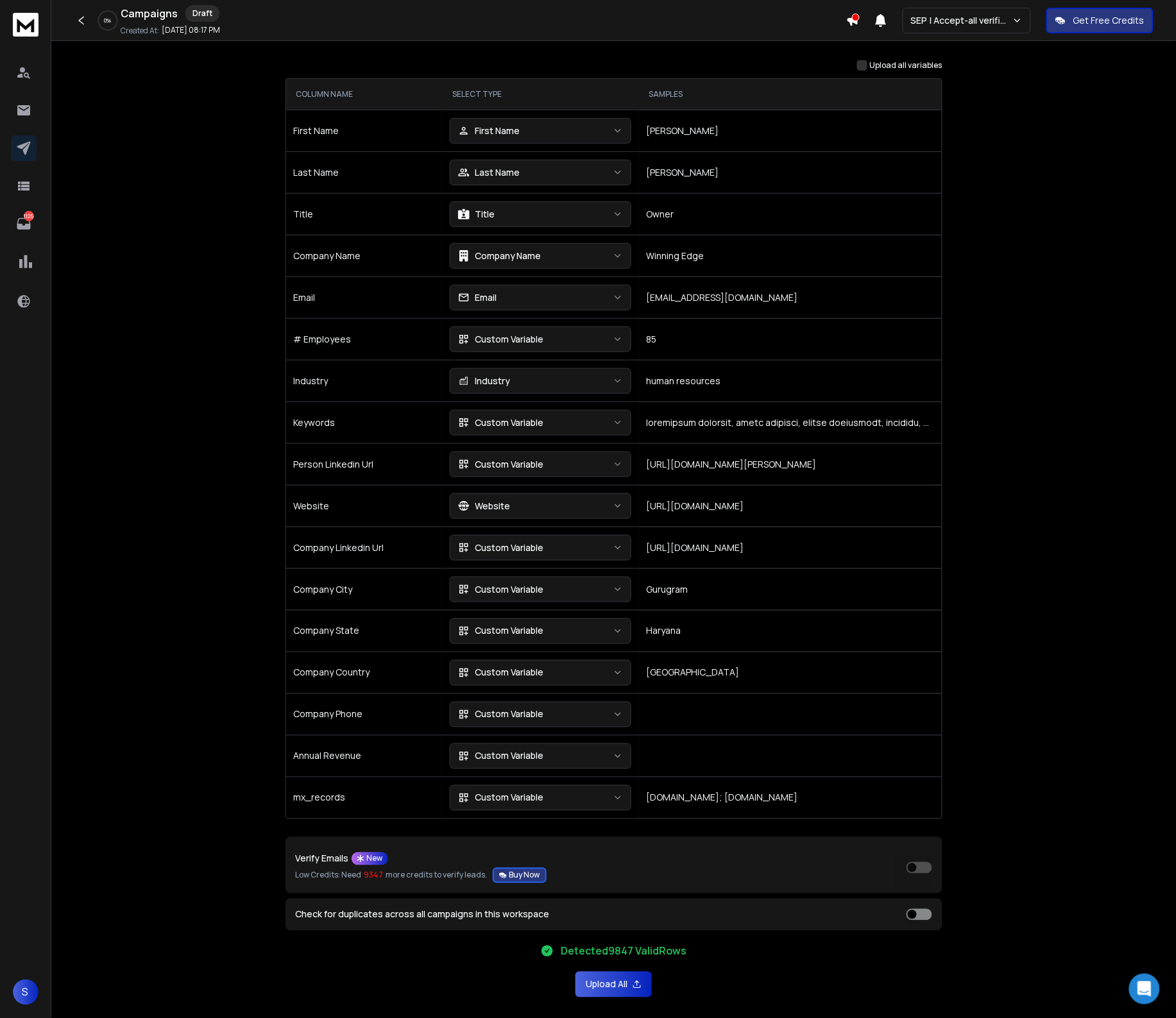
click at [928, 915] on button "Check for duplicates across all campaigns in this workspace" at bounding box center [919, 915] width 26 height 12
click at [609, 986] on button "Upload All" at bounding box center [614, 984] width 76 height 26
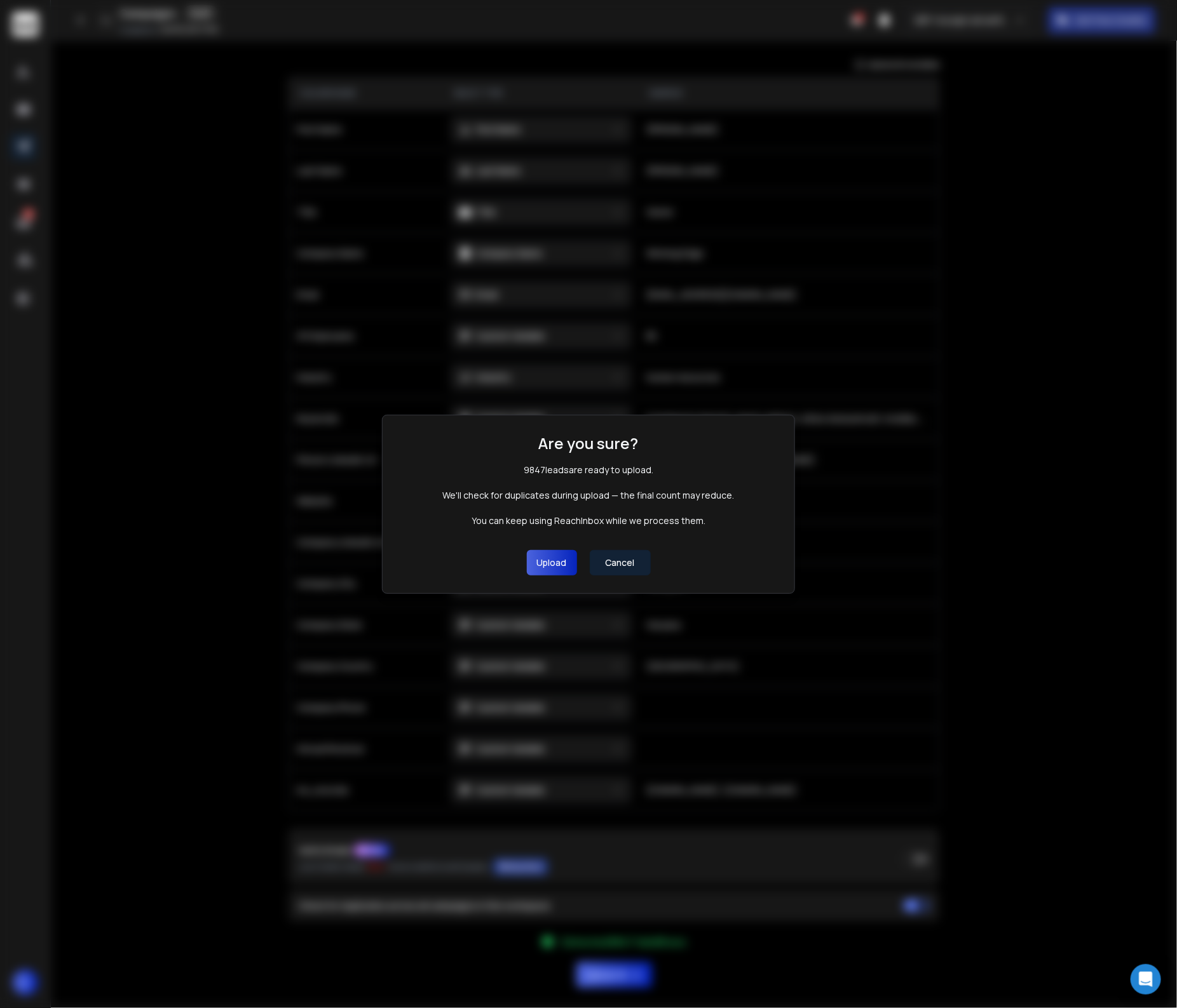
click at [553, 557] on button "Upload" at bounding box center [551, 562] width 50 height 25
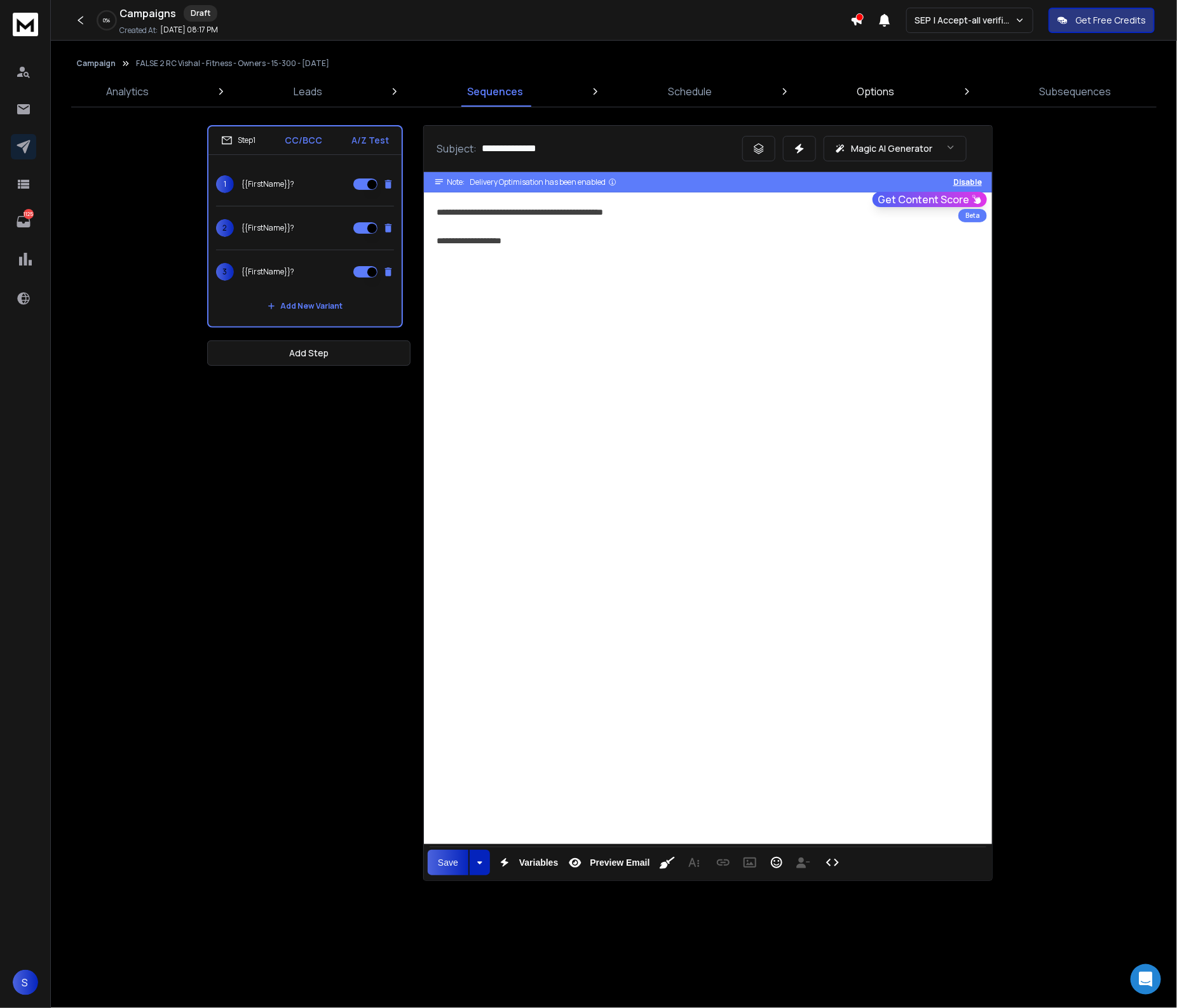
click at [893, 102] on link "Options" at bounding box center [876, 91] width 53 height 31
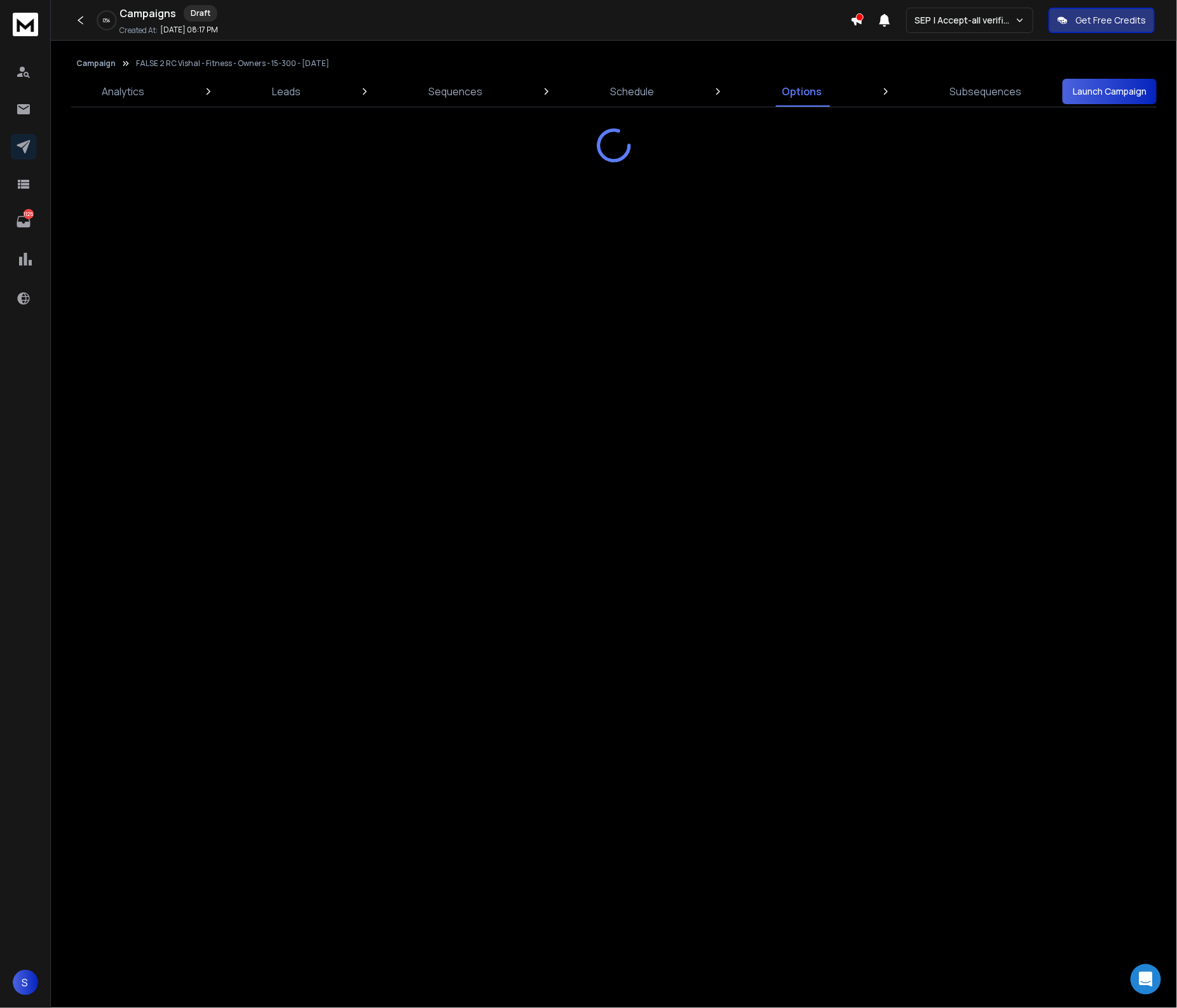
select select "*"
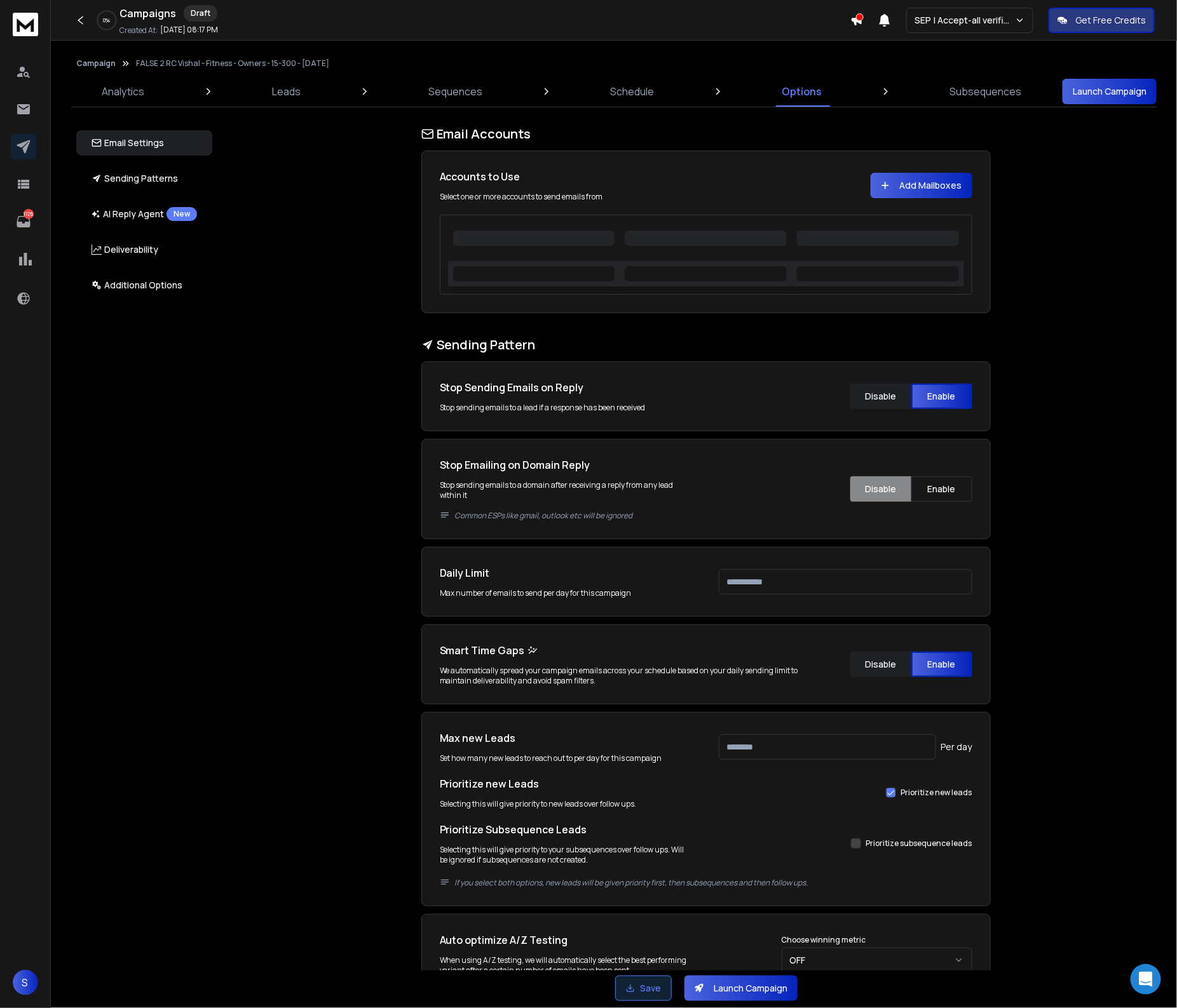
click at [650, 998] on button "Save" at bounding box center [643, 988] width 57 height 25
click at [712, 990] on button "Launch Campaign" at bounding box center [741, 988] width 113 height 25
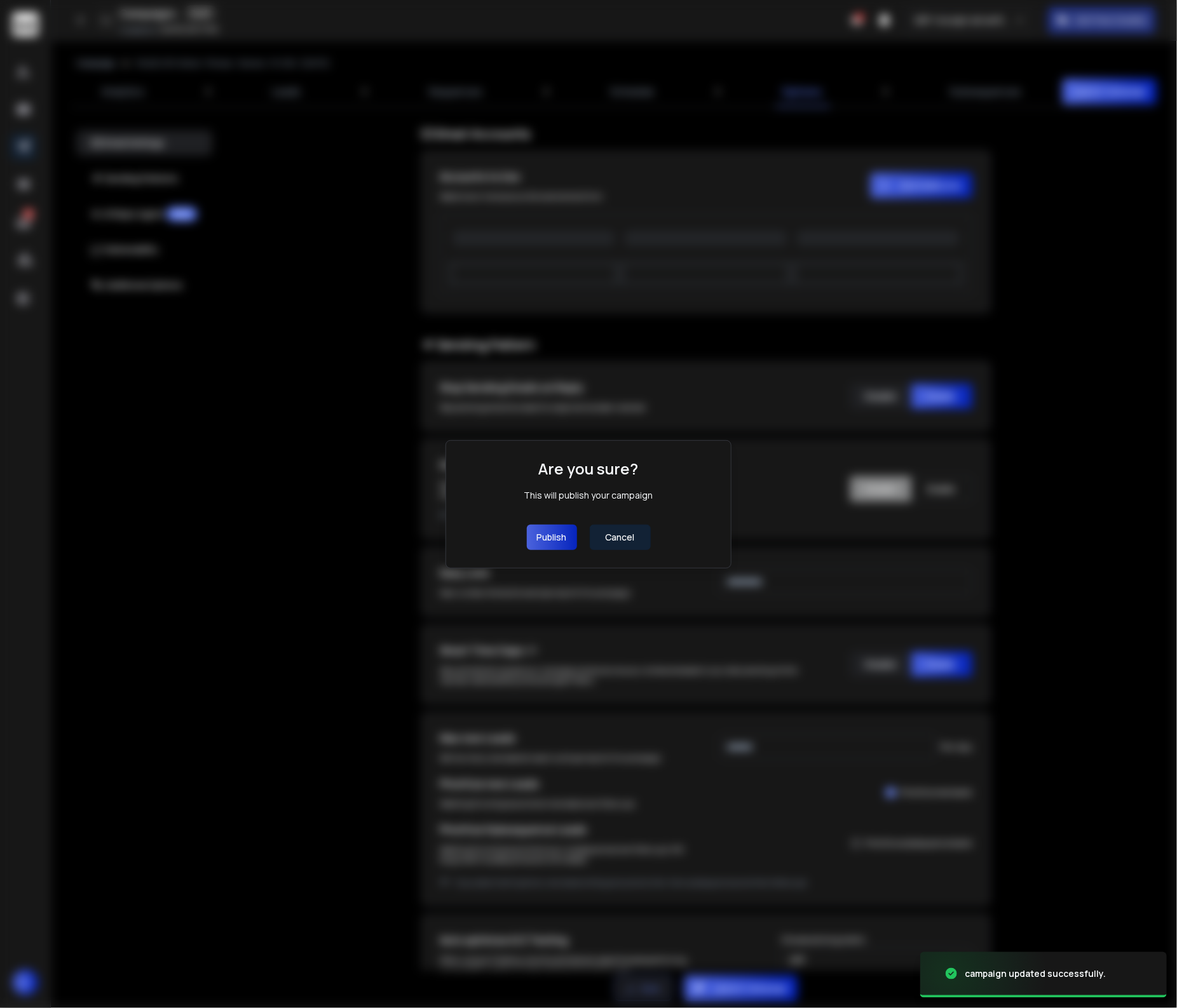
click at [570, 529] on button "Publish" at bounding box center [551, 537] width 50 height 25
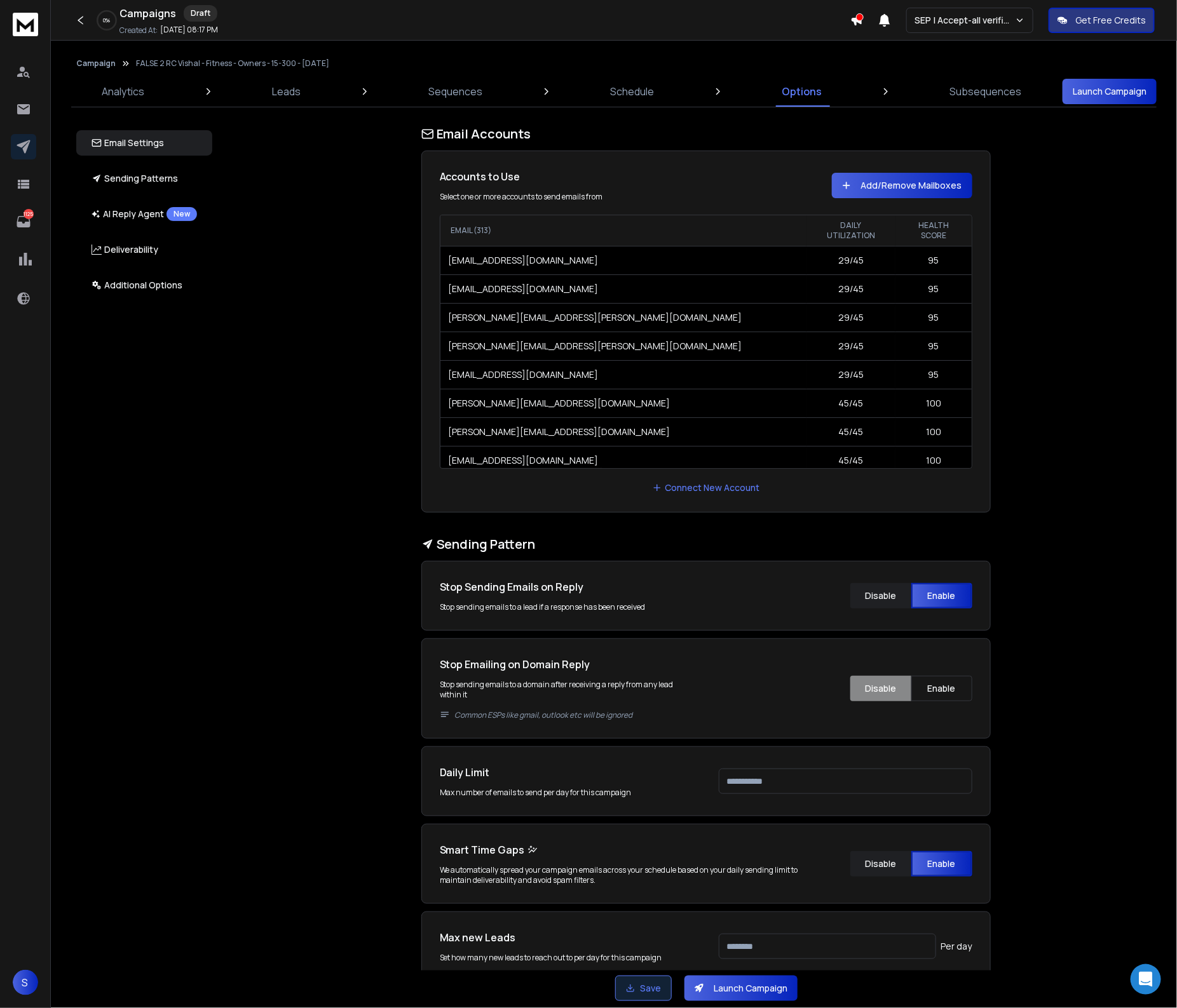
click at [615, 982] on button "Save" at bounding box center [643, 988] width 57 height 25
click at [712, 988] on button "Launch Campaign" at bounding box center [741, 988] width 113 height 25
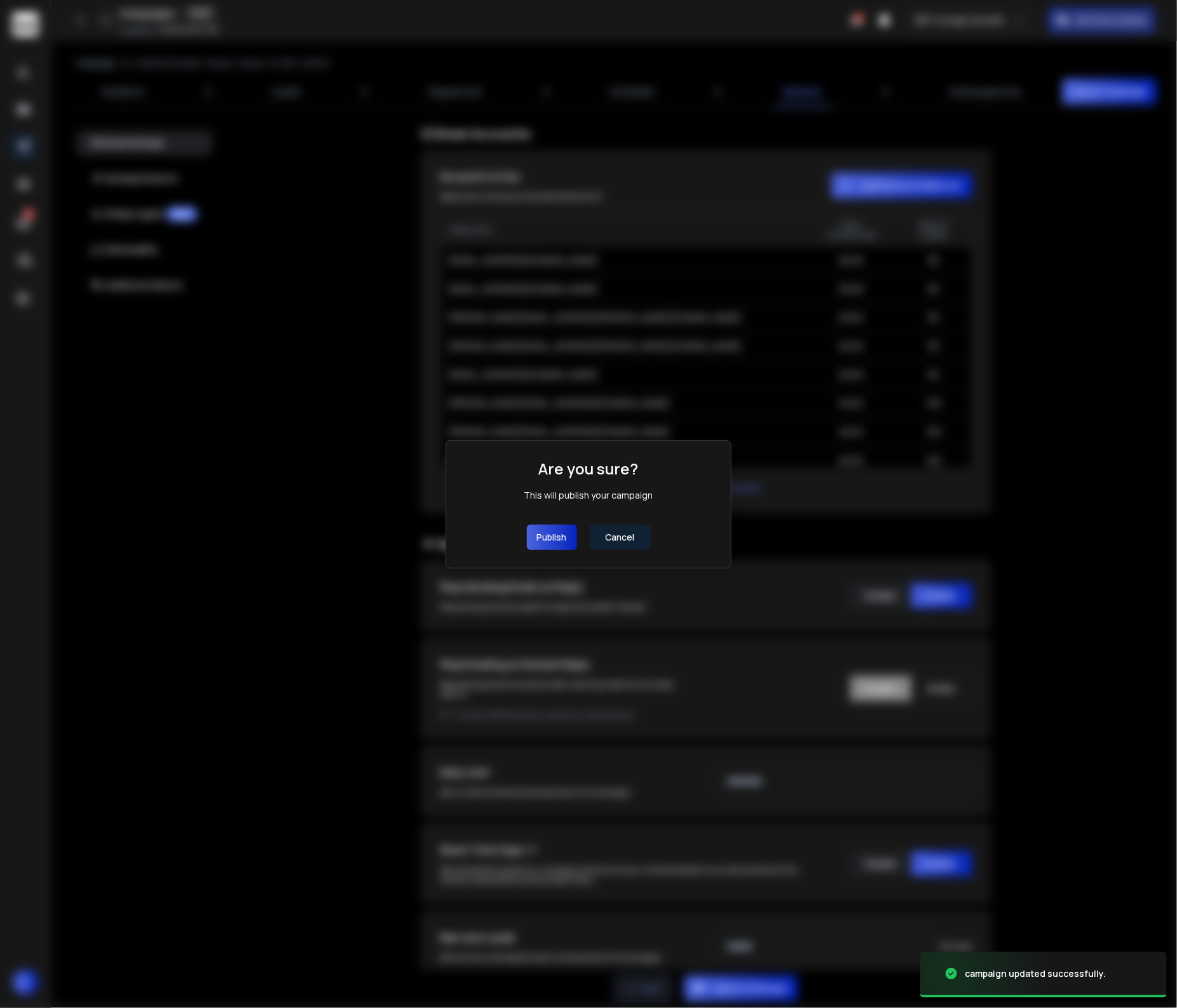
click at [557, 530] on button "Publish" at bounding box center [551, 537] width 50 height 25
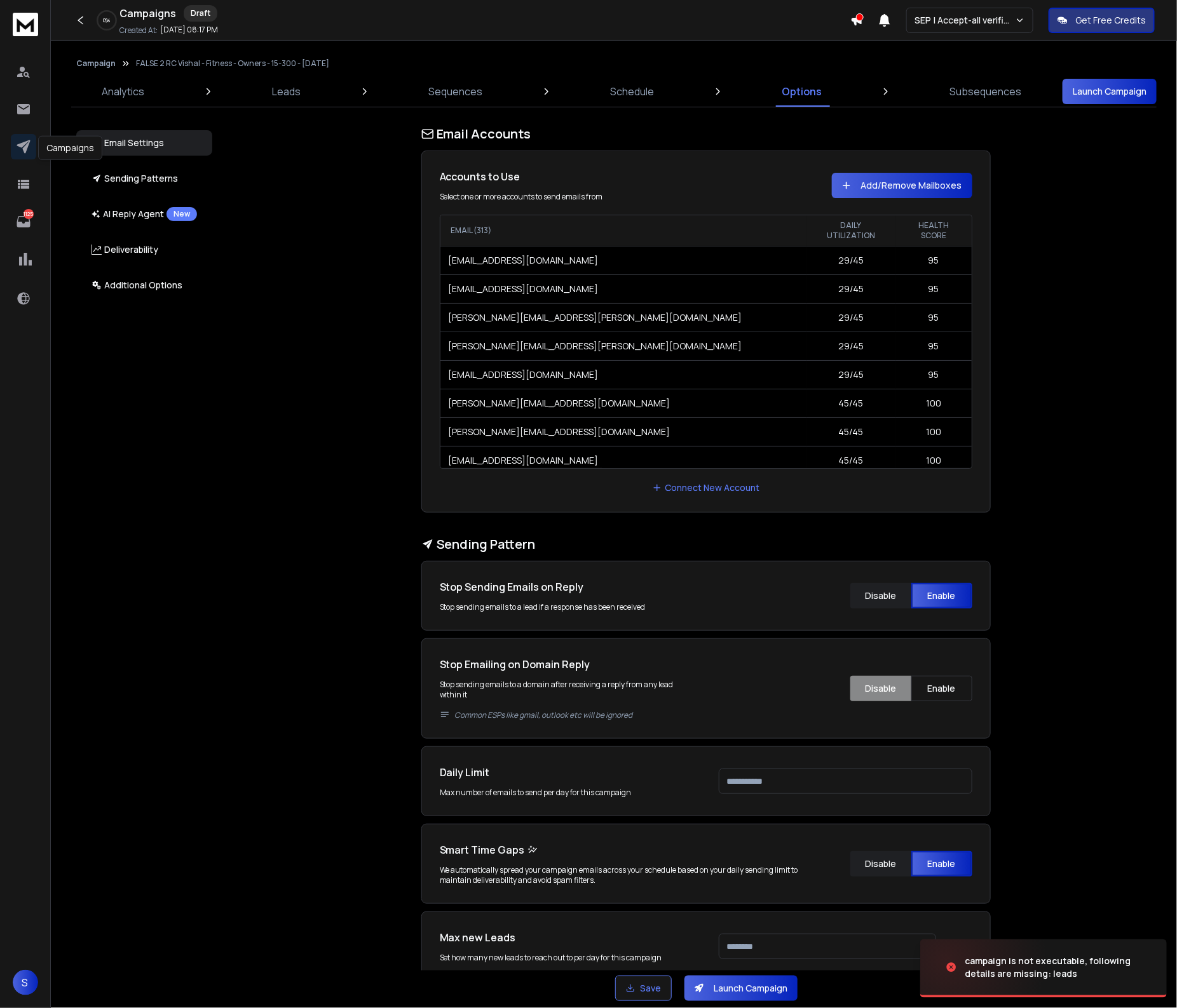
click at [34, 148] on link at bounding box center [23, 146] width 25 height 25
